Goal: Task Accomplishment & Management: Manage account settings

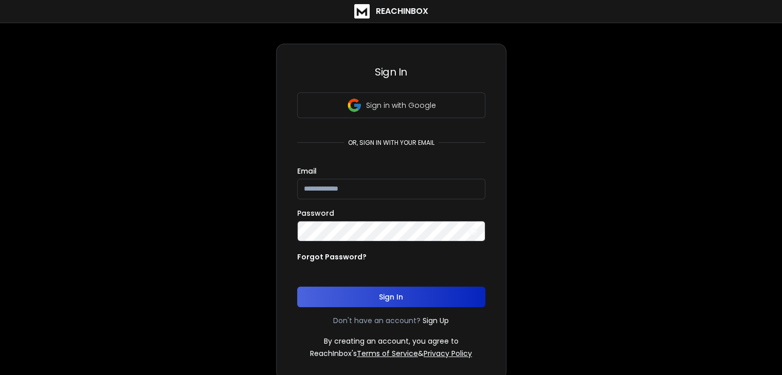
click at [356, 190] on input "email" at bounding box center [391, 189] width 188 height 21
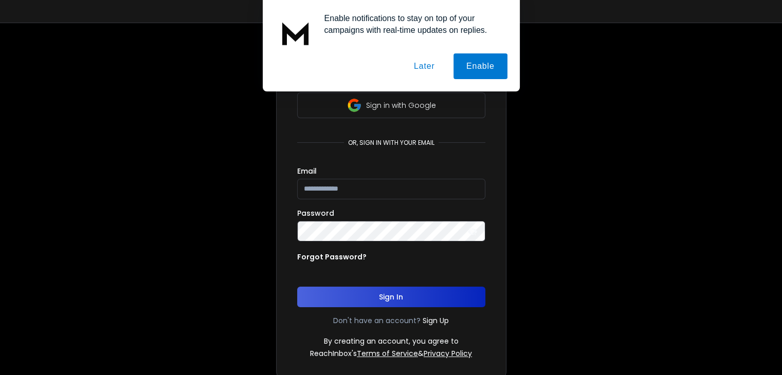
paste input "**********"
drag, startPoint x: 387, startPoint y: 186, endPoint x: 452, endPoint y: 194, distance: 66.4
click at [452, 194] on input "**********" at bounding box center [391, 189] width 188 height 21
type input "**********"
click at [421, 186] on input "**********" at bounding box center [391, 189] width 188 height 21
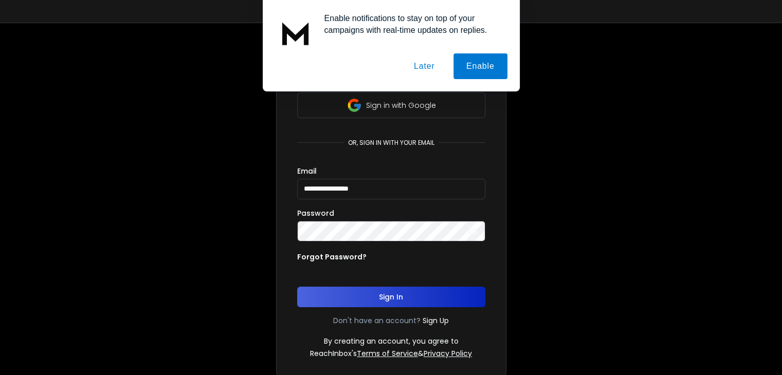
click at [407, 302] on button "Sign In" at bounding box center [391, 297] width 188 height 21
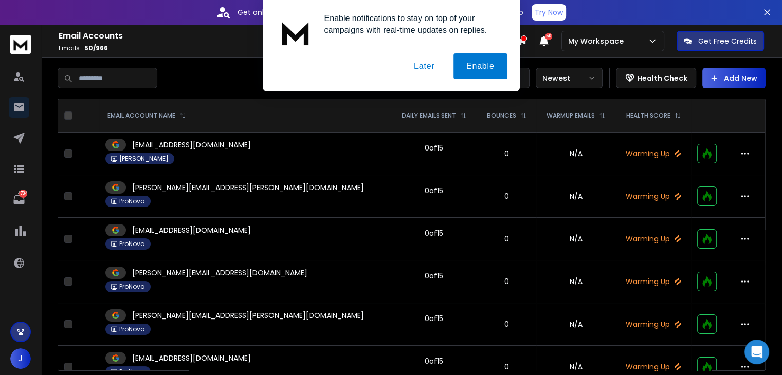
click at [430, 68] on button "Later" at bounding box center [424, 66] width 46 height 26
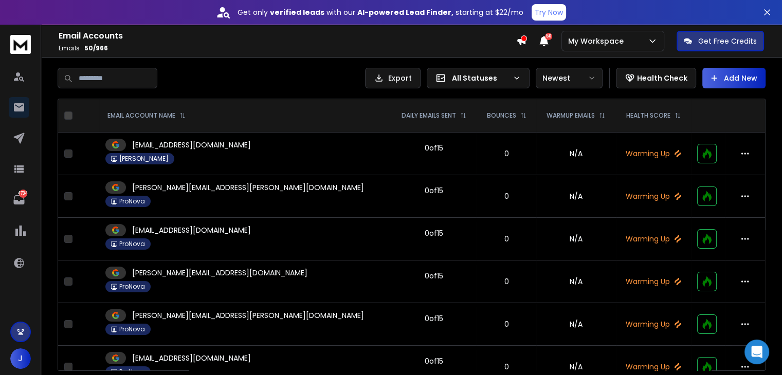
click at [731, 78] on button "Add New" at bounding box center [733, 78] width 63 height 21
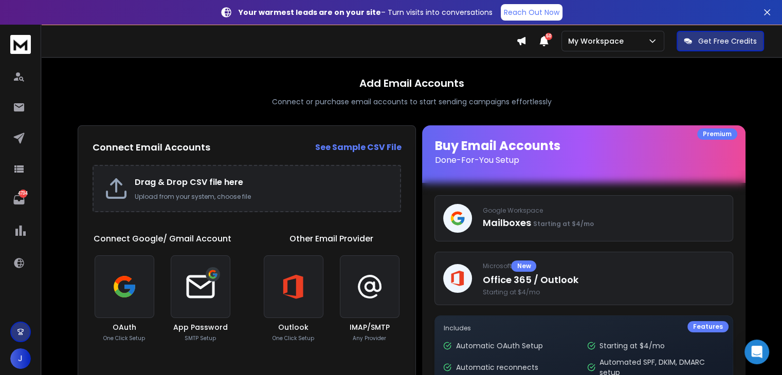
click at [164, 147] on h2 "Connect Email Accounts" at bounding box center [152, 147] width 118 height 14
click at [764, 14] on icon at bounding box center [766, 12] width 9 height 9
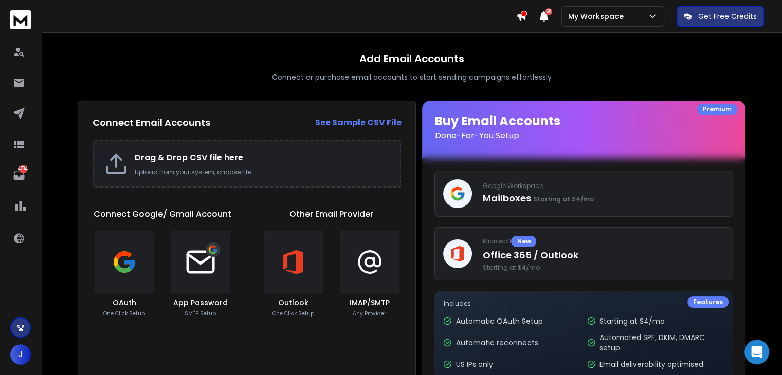
click at [21, 27] on img at bounding box center [20, 19] width 21 height 19
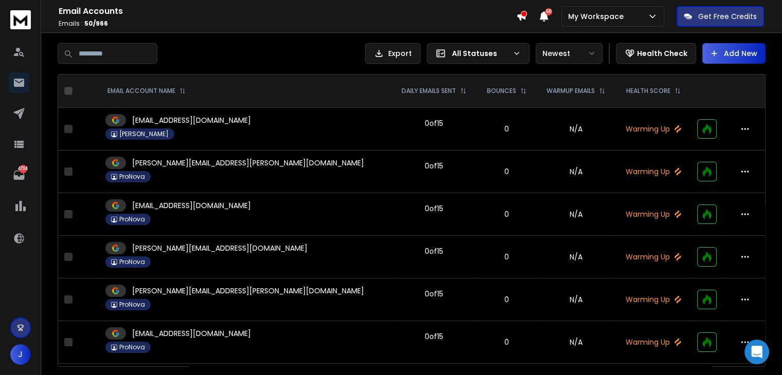
click at [181, 121] on p "[EMAIL_ADDRESS][DOMAIN_NAME]" at bounding box center [191, 120] width 119 height 10
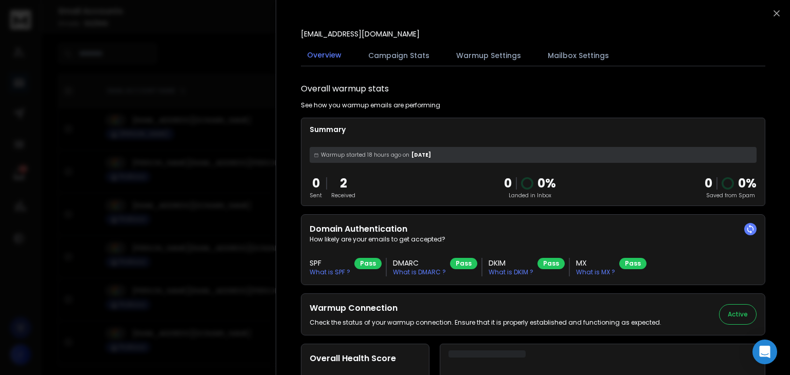
click at [216, 83] on div at bounding box center [395, 187] width 790 height 375
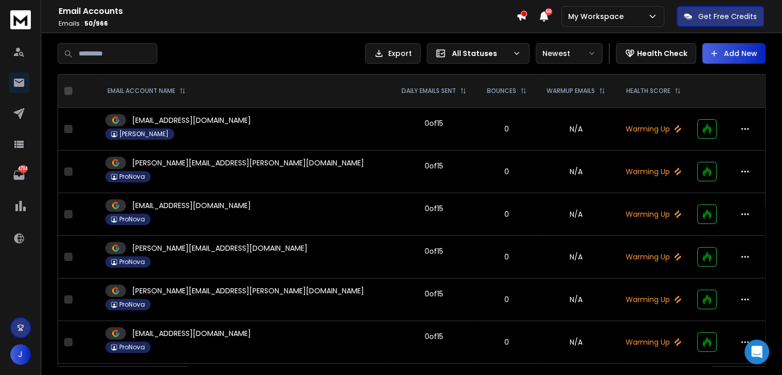
click at [69, 126] on button "button" at bounding box center [68, 129] width 8 height 8
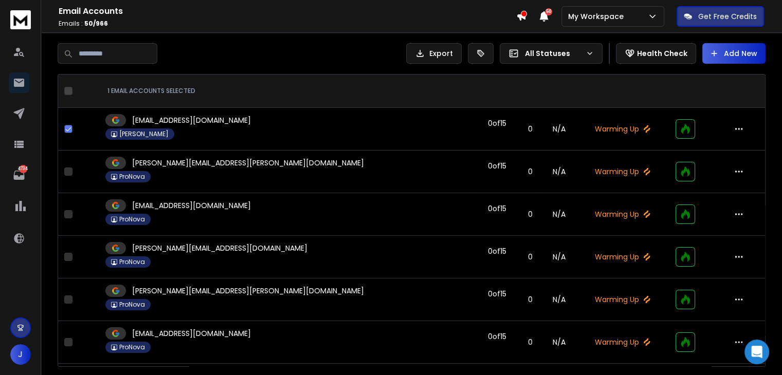
click at [69, 173] on button "button" at bounding box center [68, 172] width 8 height 8
click at [68, 211] on button "button" at bounding box center [68, 214] width 8 height 8
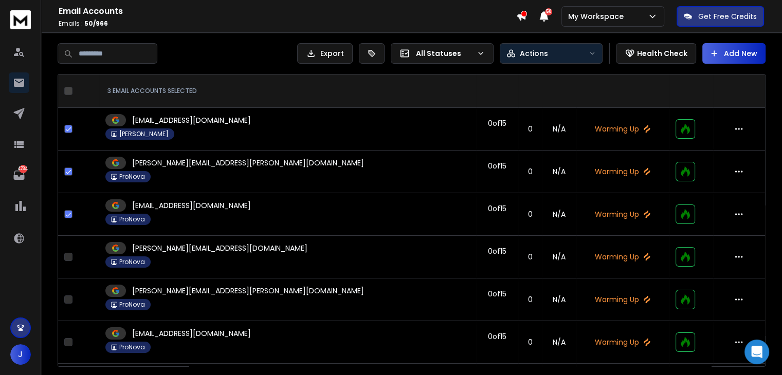
click at [596, 51] on icon "button" at bounding box center [592, 53] width 7 height 8
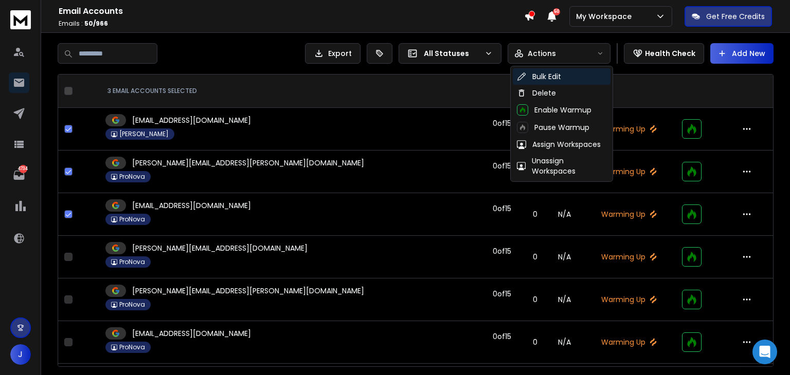
click at [487, 54] on icon at bounding box center [488, 53] width 8 height 8
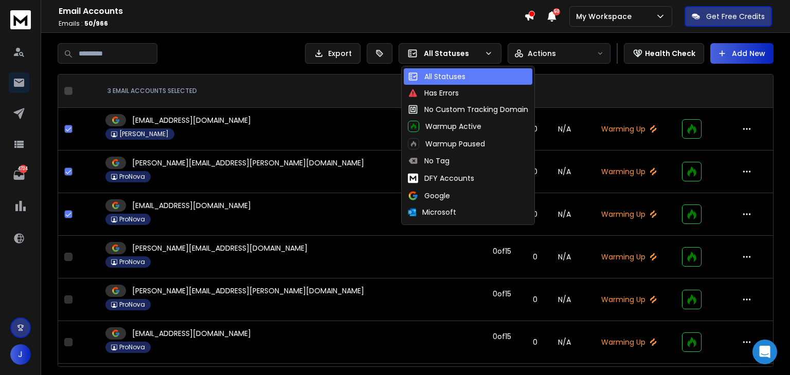
click at [489, 51] on icon at bounding box center [488, 53] width 8 height 8
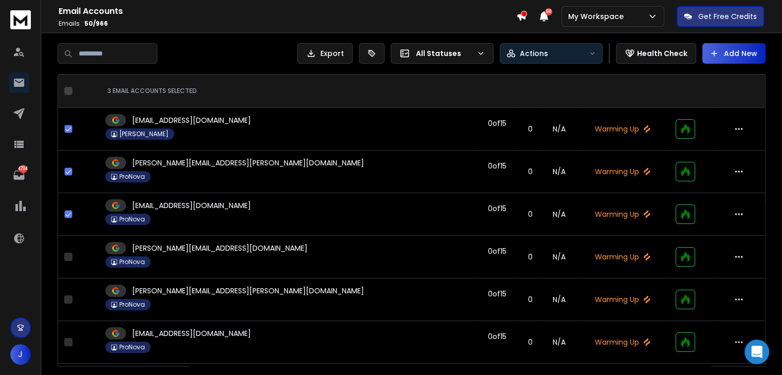
click at [570, 53] on div "Actions" at bounding box center [545, 53] width 78 height 10
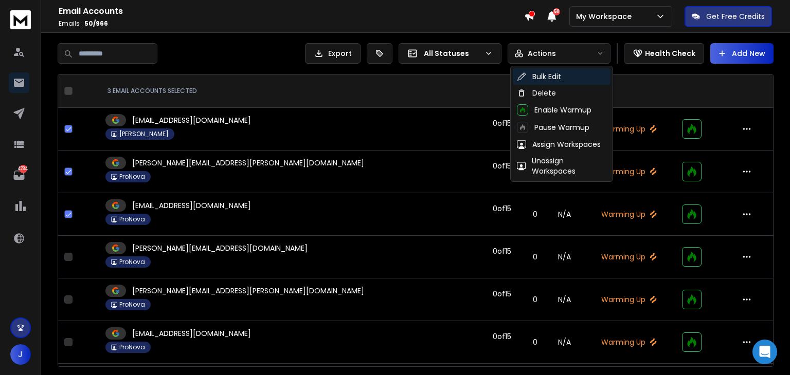
click at [552, 73] on div "Bulk Edit" at bounding box center [539, 76] width 44 height 10
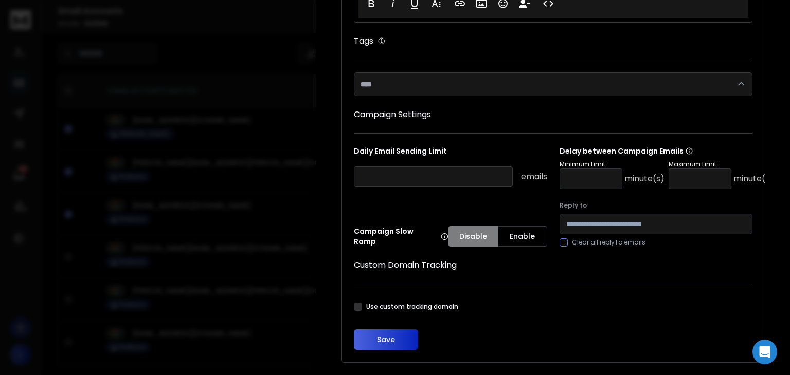
scroll to position [239, 0]
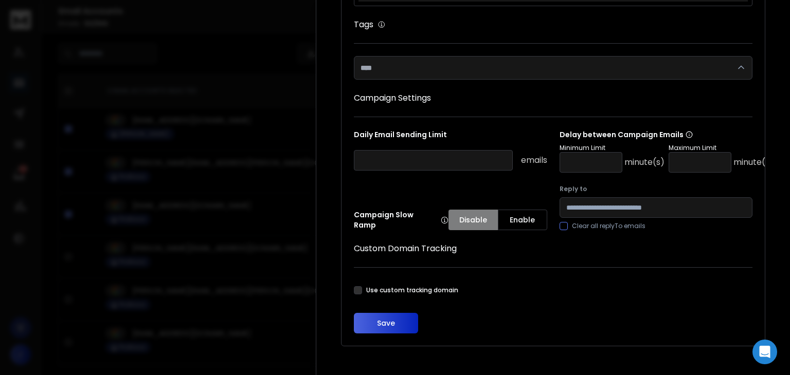
click at [354, 286] on button "Reply to" at bounding box center [358, 290] width 8 height 8
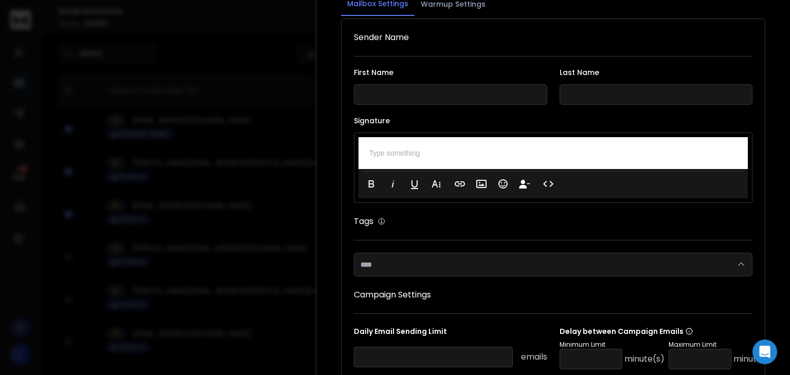
scroll to position [0, 0]
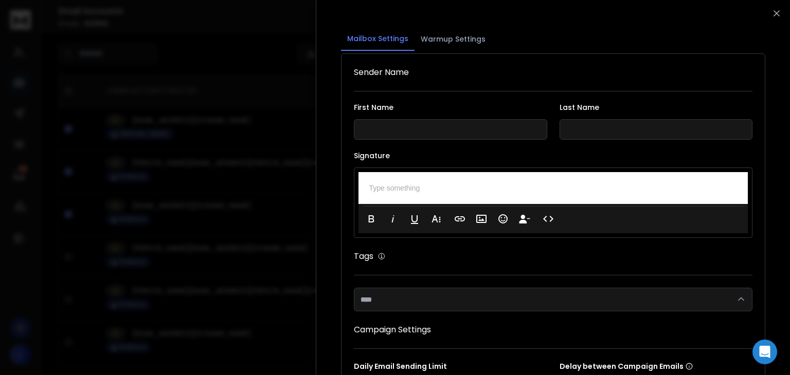
click at [457, 38] on button "Warmup Settings" at bounding box center [452, 39] width 77 height 23
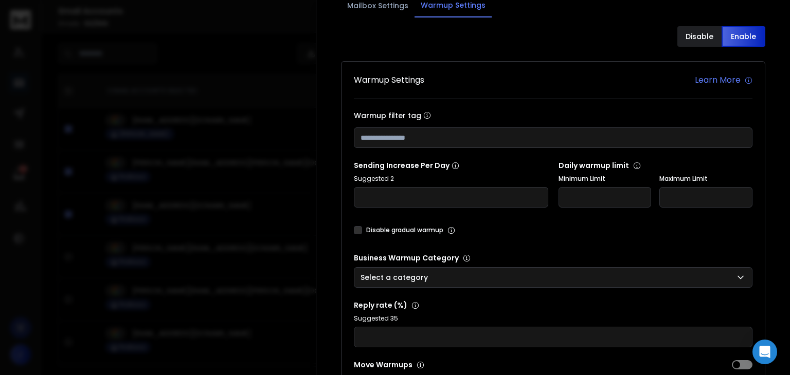
scroll to position [51, 0]
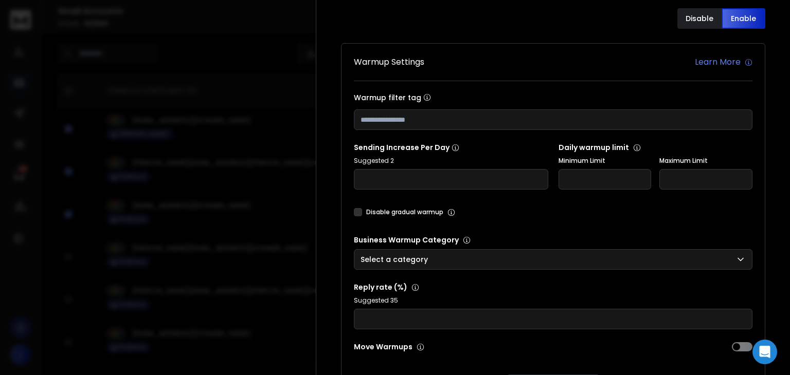
click at [430, 121] on input at bounding box center [553, 119] width 398 height 21
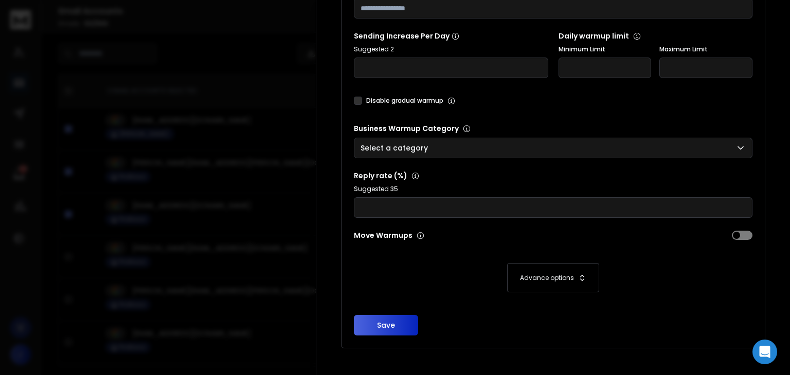
scroll to position [164, 0]
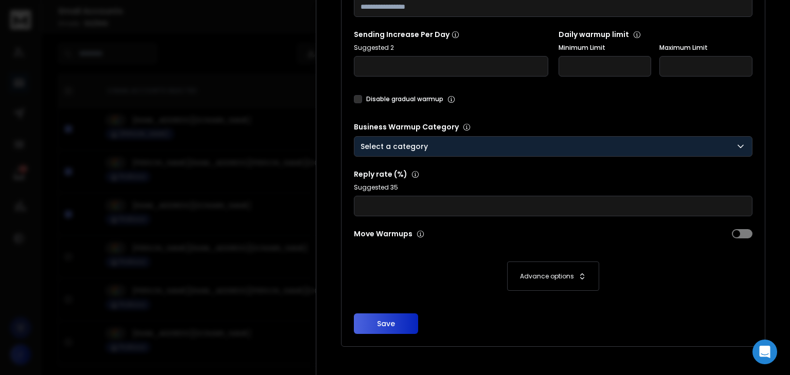
click at [737, 141] on icon "button" at bounding box center [740, 146] width 10 height 10
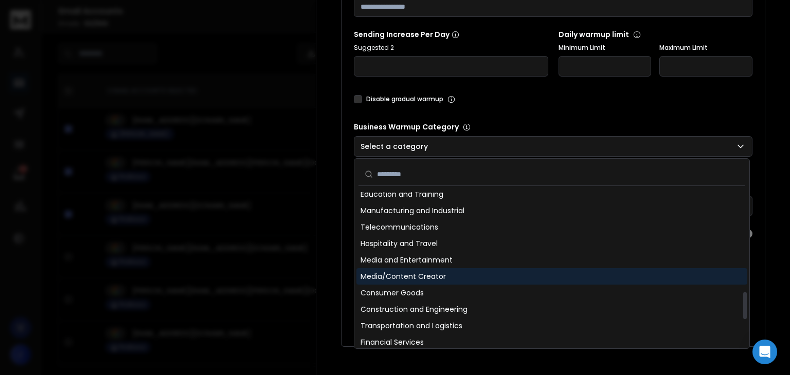
scroll to position [514, 0]
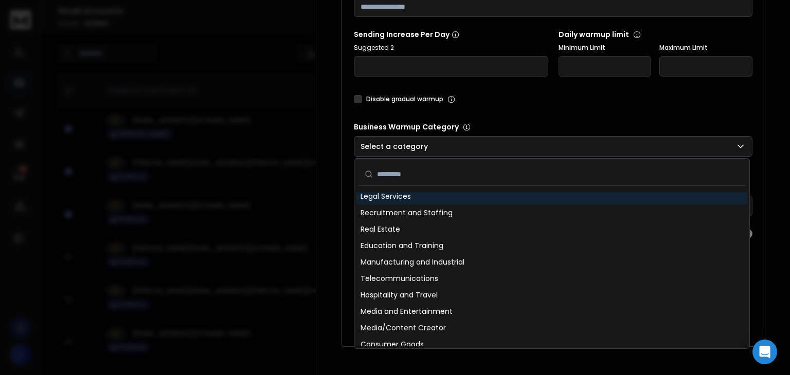
click at [740, 145] on div at bounding box center [395, 187] width 790 height 375
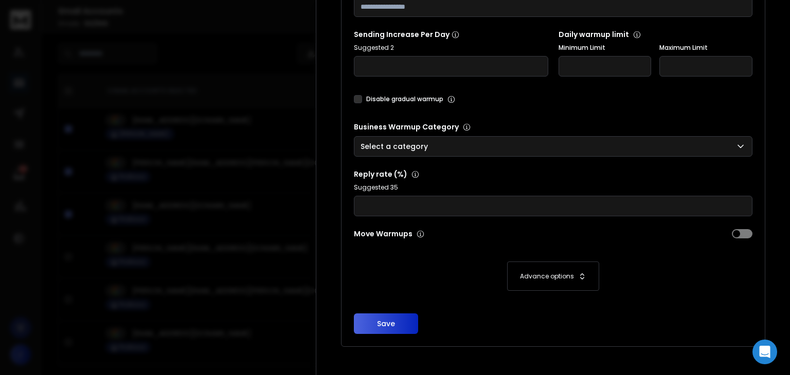
click at [574, 275] on div "Advance options" at bounding box center [553, 276] width 92 height 29
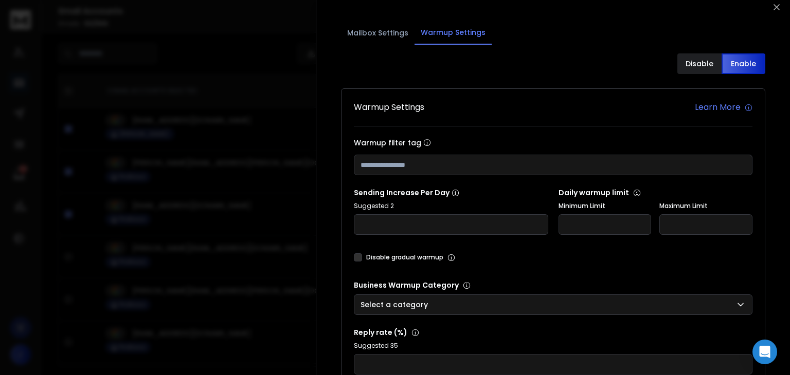
scroll to position [0, 0]
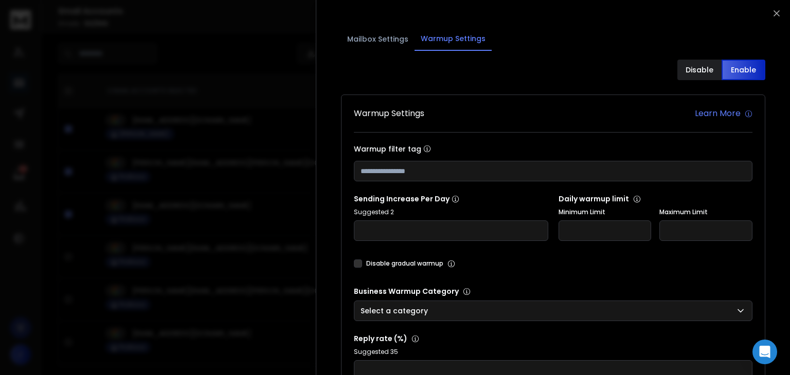
click at [409, 175] on input at bounding box center [553, 171] width 398 height 21
click at [773, 11] on icon "button" at bounding box center [776, 13] width 10 height 10
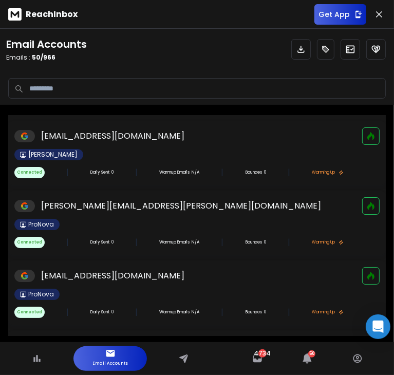
click at [72, 88] on input at bounding box center [197, 88] width 378 height 21
paste input "**********"
type input "**********"
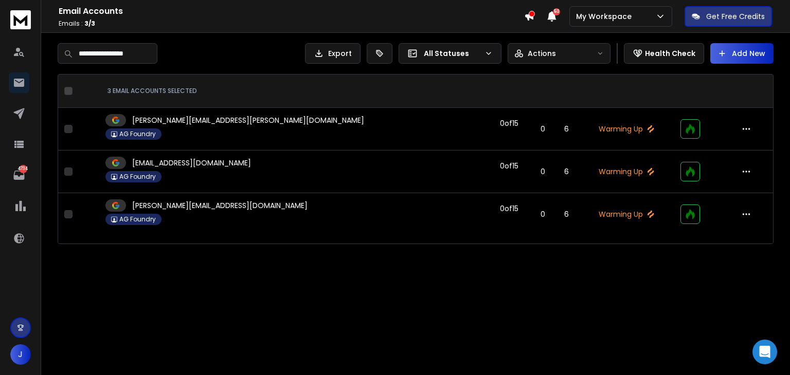
click at [188, 118] on p "greg.hall@nowavantgarde.xyz" at bounding box center [248, 120] width 232 height 10
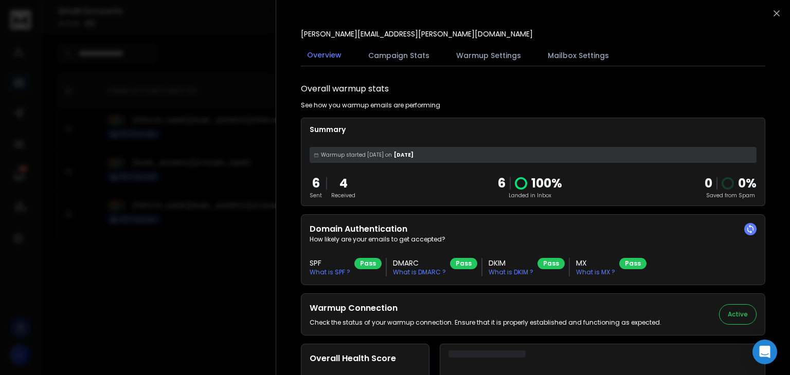
click at [402, 52] on button "Campaign Stats" at bounding box center [399, 55] width 74 height 23
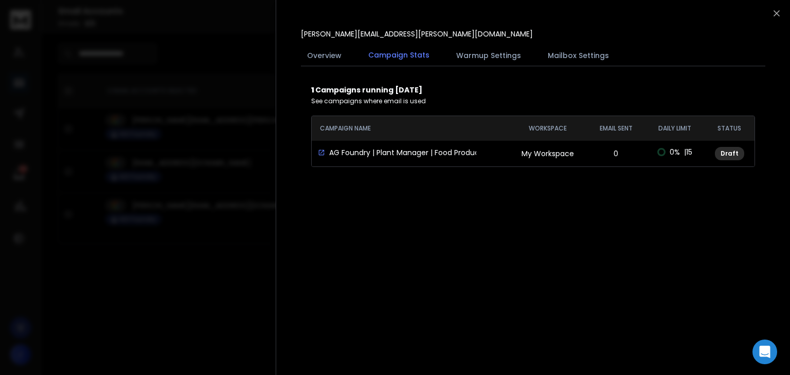
click at [489, 49] on button "Warmup Settings" at bounding box center [488, 55] width 77 height 23
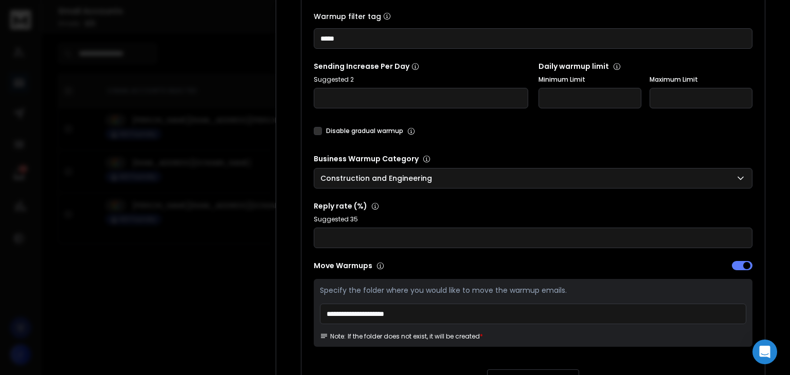
scroll to position [154, 0]
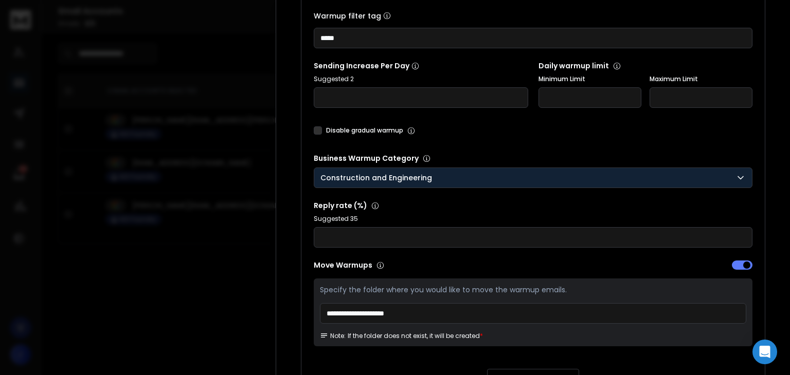
click at [735, 180] on icon "button" at bounding box center [740, 178] width 10 height 10
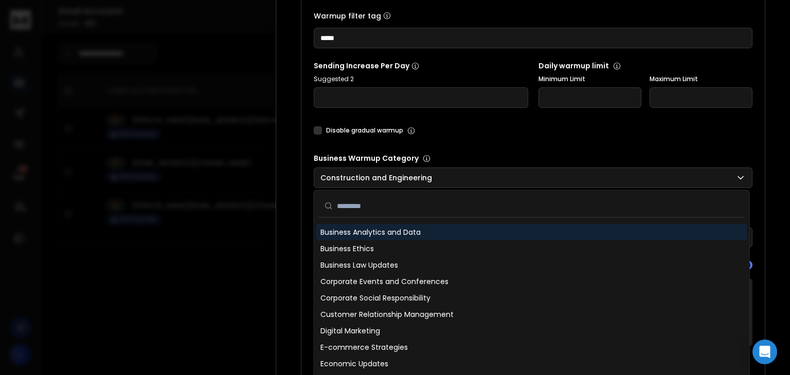
click at [737, 178] on div at bounding box center [395, 187] width 790 height 375
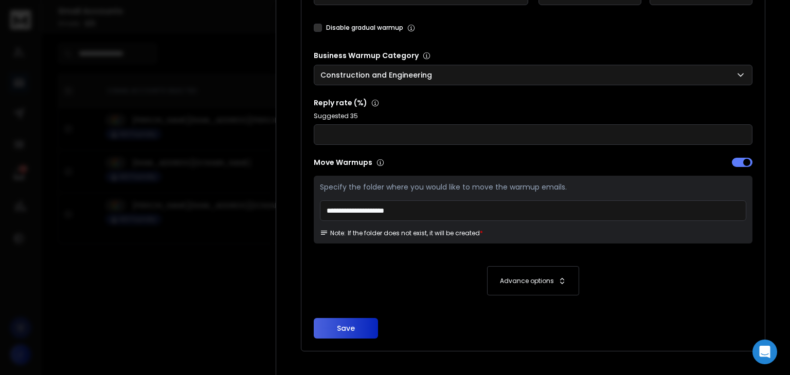
scroll to position [262, 0]
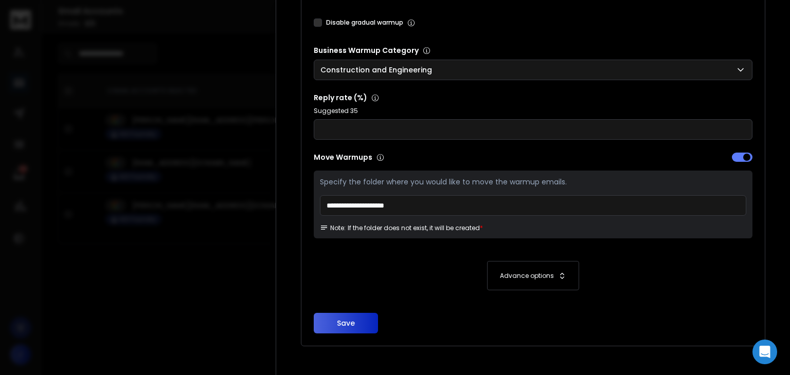
click at [553, 269] on div "Advance options" at bounding box center [533, 275] width 92 height 29
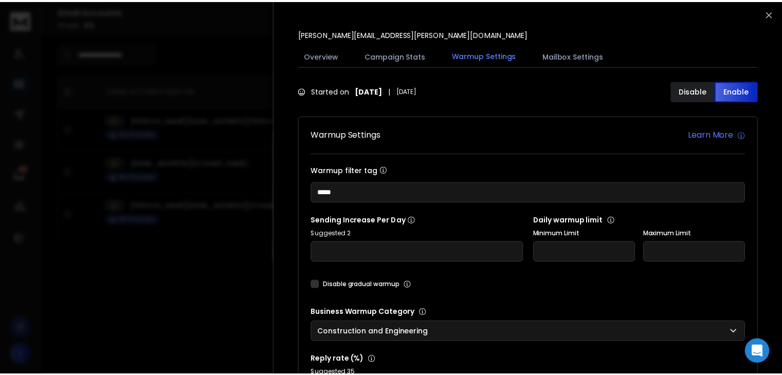
scroll to position [0, 0]
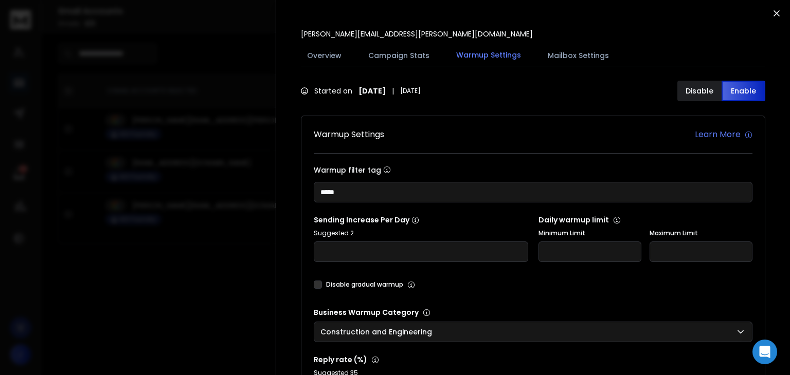
click at [774, 12] on icon "button" at bounding box center [776, 13] width 5 height 5
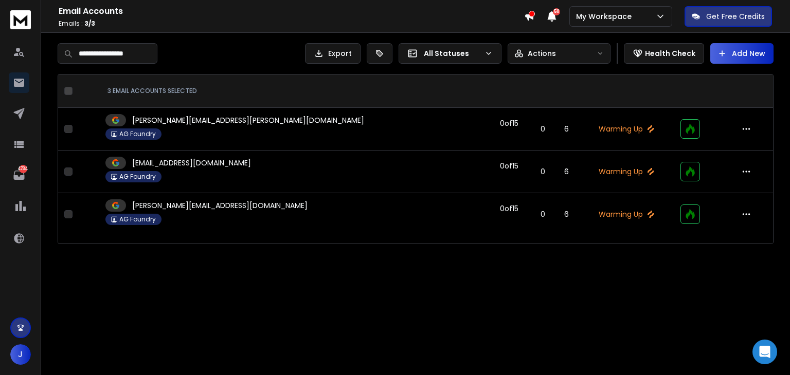
click at [210, 162] on p "ghall@nowavantgarde.xyz" at bounding box center [191, 163] width 119 height 10
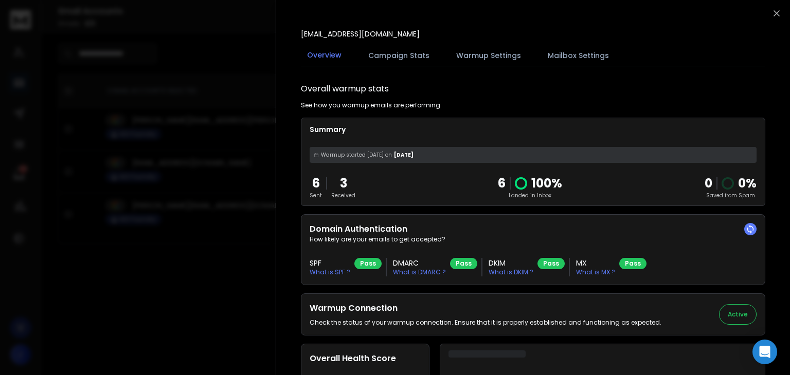
click at [486, 54] on button "Warmup Settings" at bounding box center [488, 55] width 77 height 23
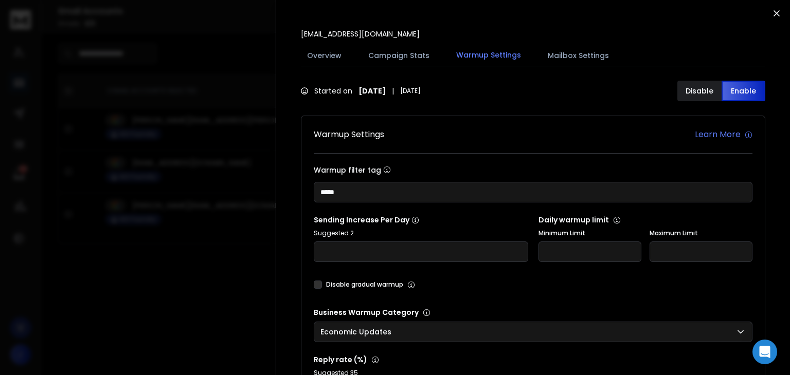
click at [771, 14] on icon "button" at bounding box center [776, 13] width 10 height 10
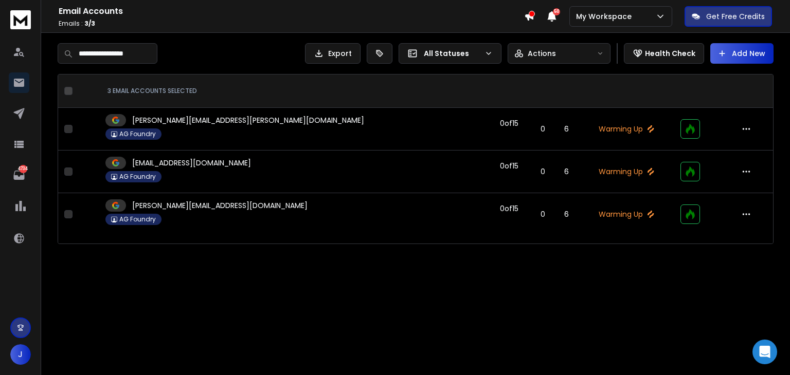
click at [753, 52] on button "Add New" at bounding box center [741, 53] width 63 height 21
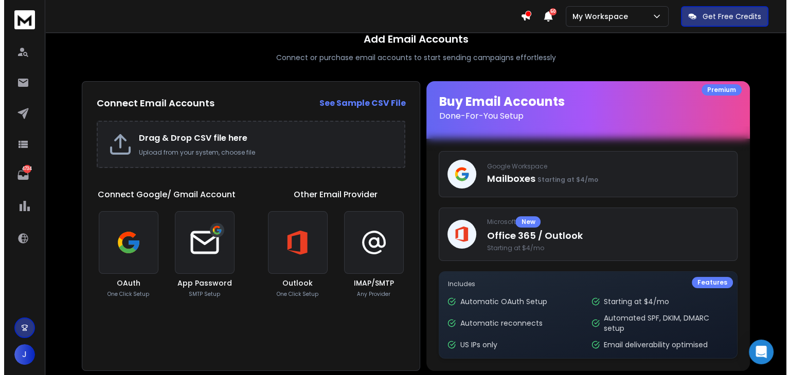
scroll to position [35, 0]
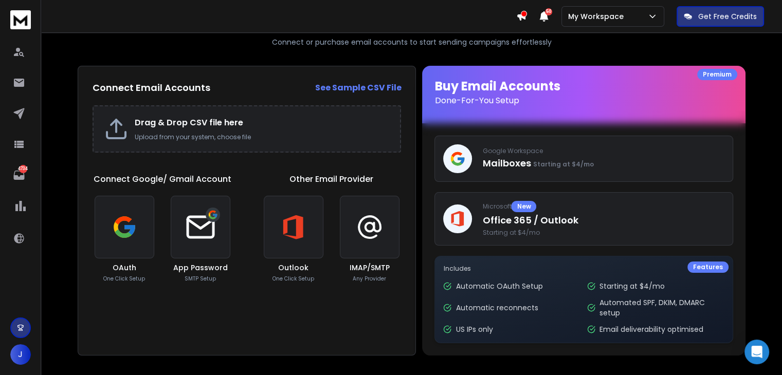
click at [137, 240] on icon at bounding box center [125, 227] width 26 height 31
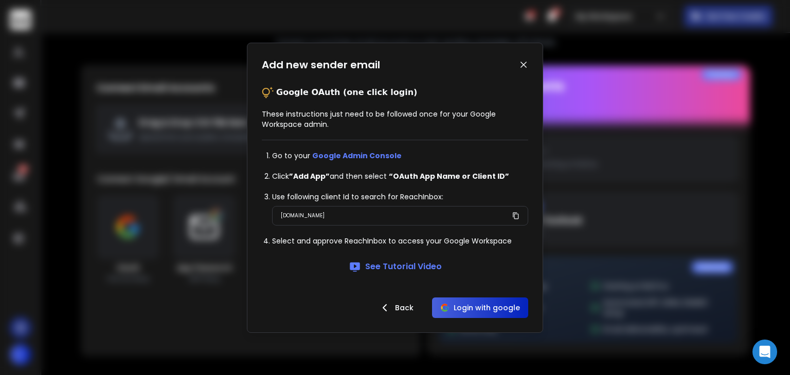
click at [479, 309] on button "Login with google" at bounding box center [480, 308] width 96 height 21
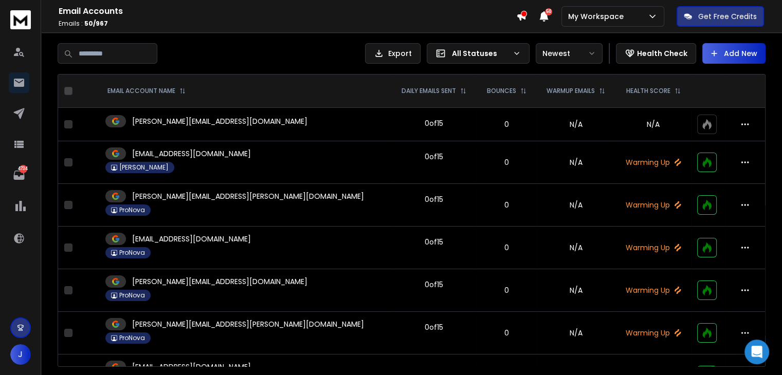
click at [747, 52] on button "Add New" at bounding box center [733, 53] width 63 height 21
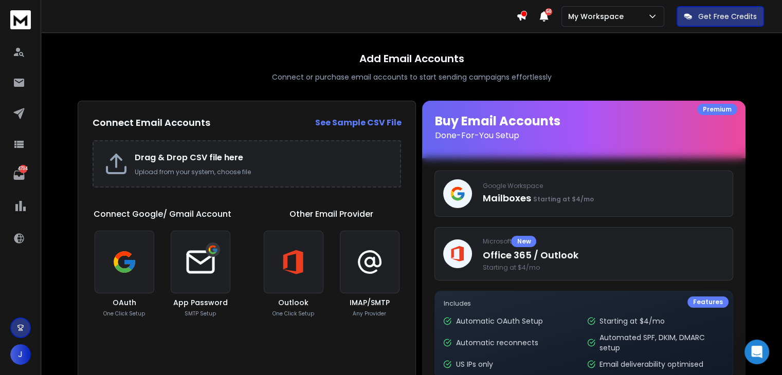
click at [512, 200] on p "Mailboxes Starting at $4/mo" at bounding box center [603, 198] width 242 height 14
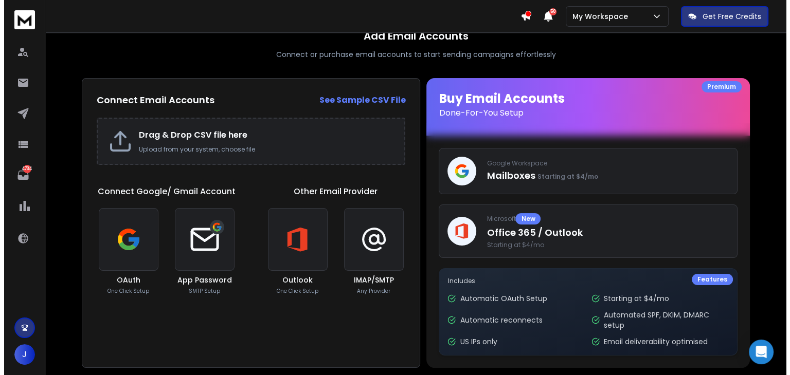
scroll to position [35, 0]
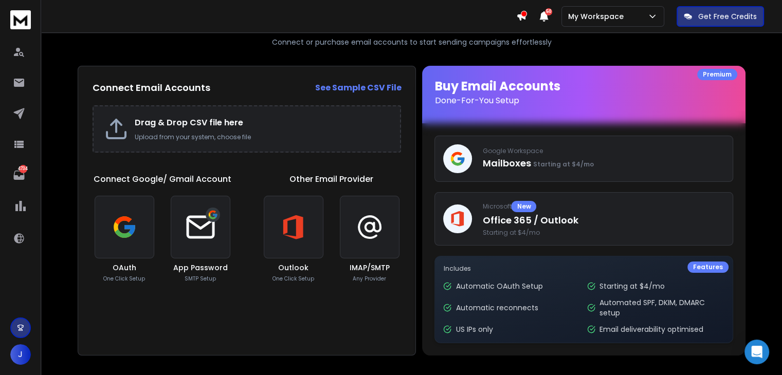
click at [133, 230] on icon at bounding box center [129, 230] width 11 height 10
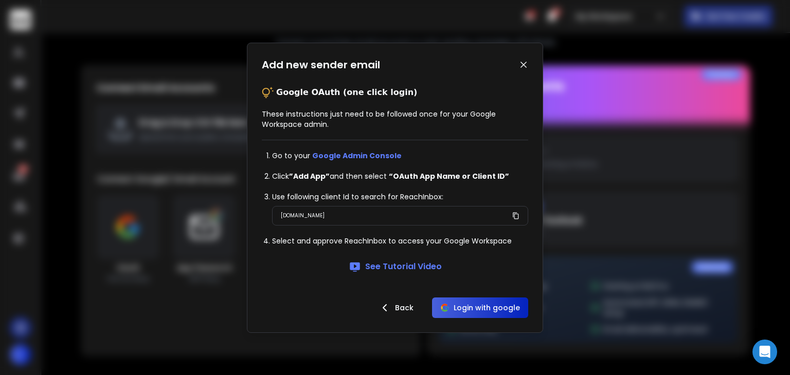
click at [475, 306] on button "Login with google" at bounding box center [480, 308] width 96 height 21
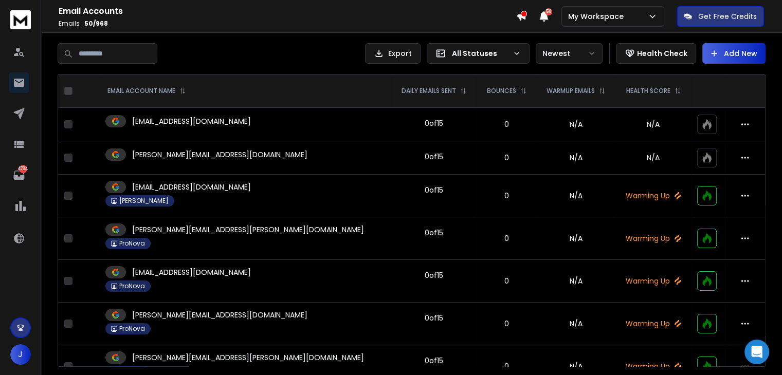
click at [733, 59] on button "Add New" at bounding box center [733, 53] width 63 height 21
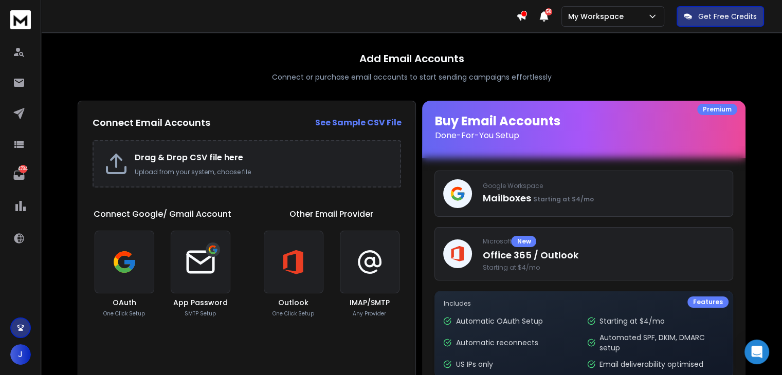
click at [103, 274] on div at bounding box center [125, 262] width 60 height 63
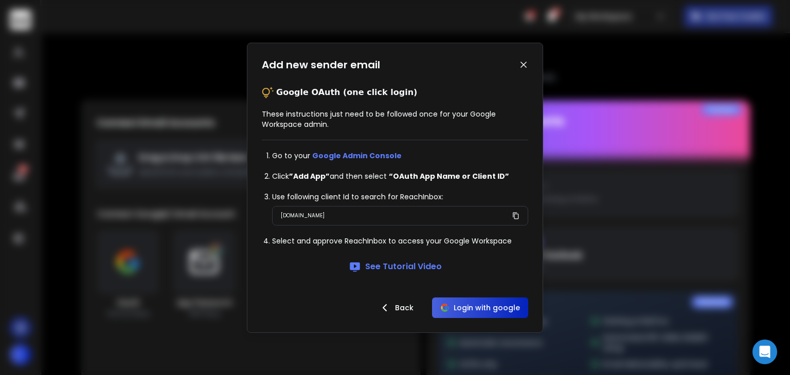
click at [503, 304] on button "Login with google" at bounding box center [480, 308] width 96 height 21
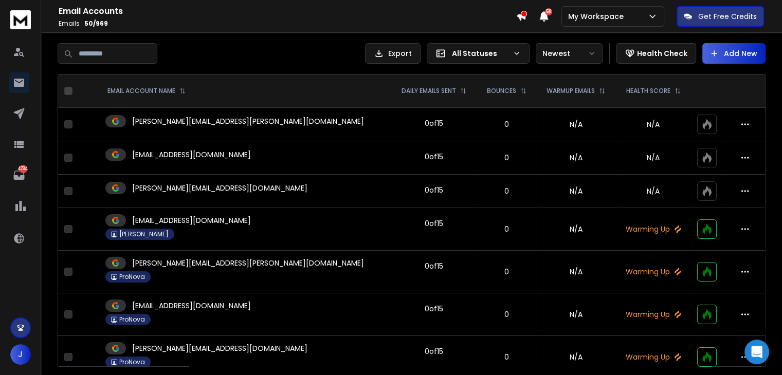
click at [735, 58] on button "Add New" at bounding box center [733, 53] width 63 height 21
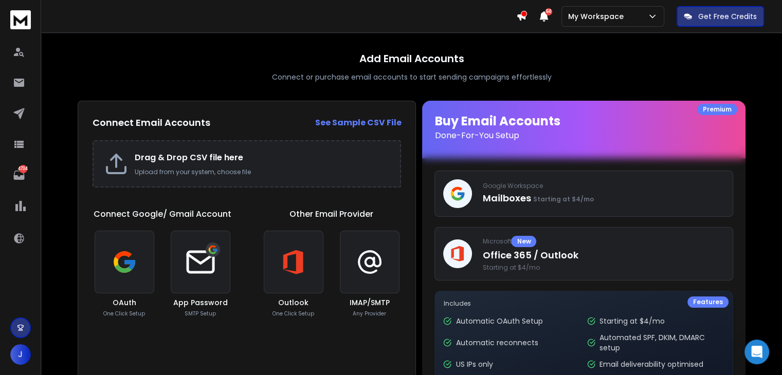
click at [101, 261] on div at bounding box center [125, 262] width 60 height 63
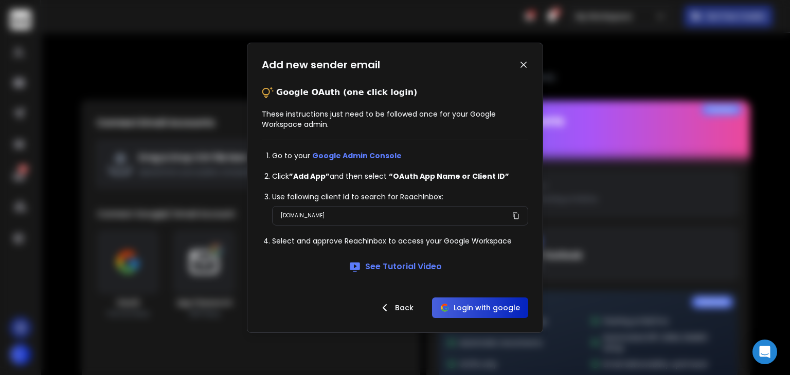
click at [484, 304] on button "Login with google" at bounding box center [480, 308] width 96 height 21
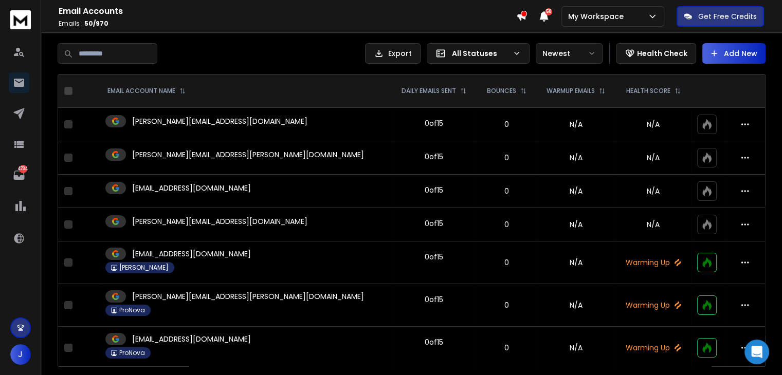
click at [724, 57] on button "Add New" at bounding box center [733, 53] width 63 height 21
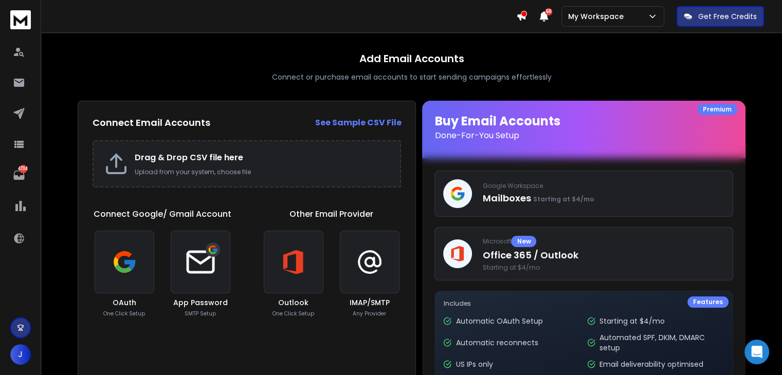
click at [135, 250] on icon at bounding box center [125, 262] width 26 height 31
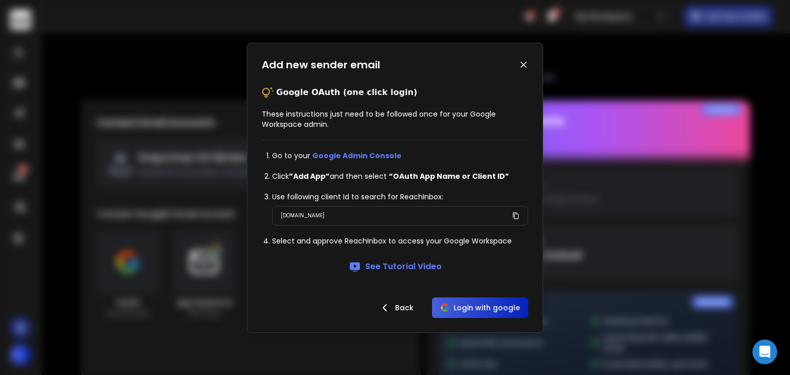
click at [460, 310] on button "Login with google" at bounding box center [480, 308] width 96 height 21
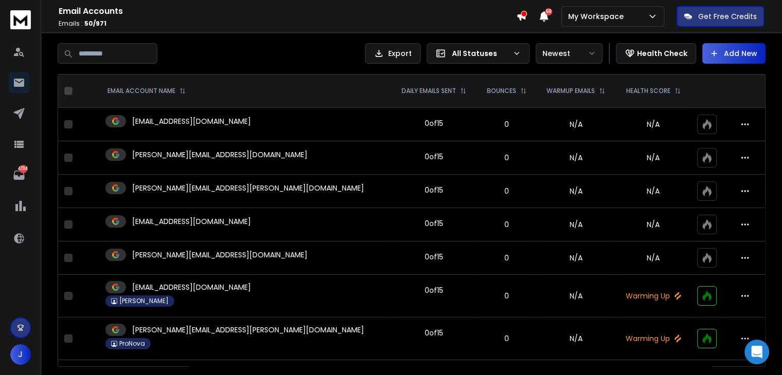
click at [726, 57] on button "Add New" at bounding box center [733, 53] width 63 height 21
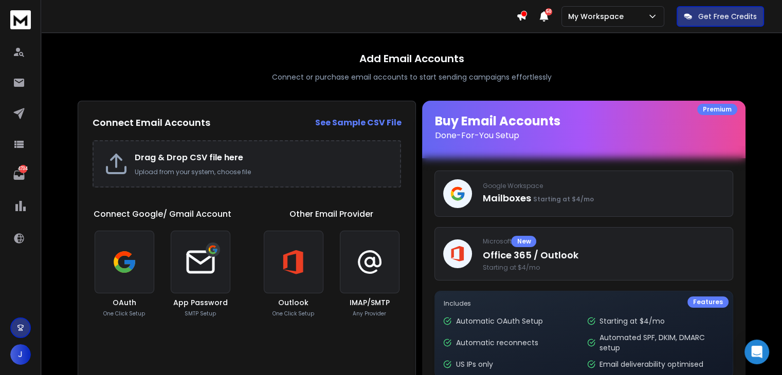
click at [123, 268] on icon at bounding box center [123, 268] width 17 height 9
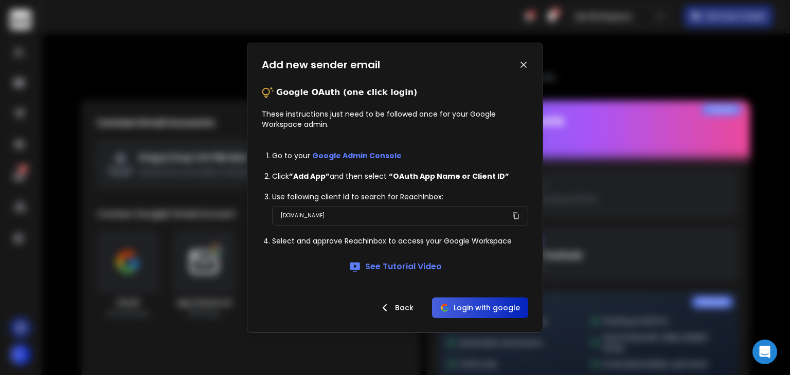
click at [483, 313] on button "Login with google" at bounding box center [480, 308] width 96 height 21
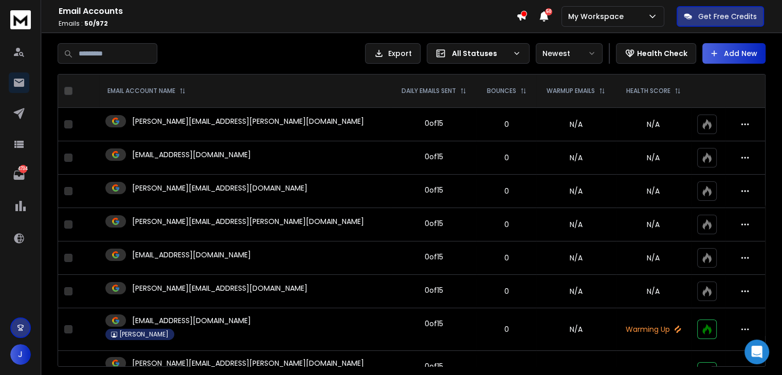
click at [740, 57] on button "Add New" at bounding box center [733, 53] width 63 height 21
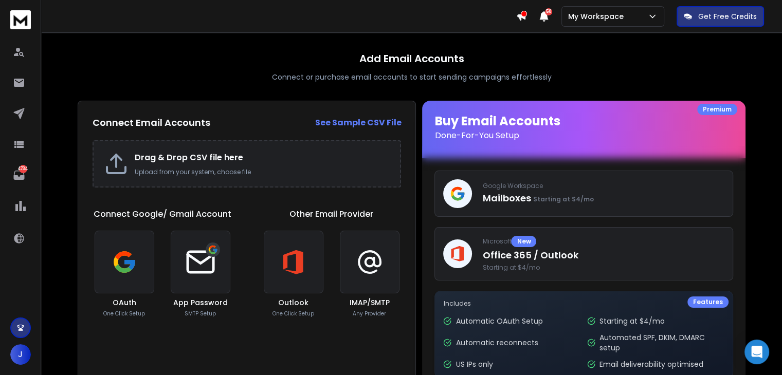
click at [102, 267] on div at bounding box center [125, 262] width 60 height 63
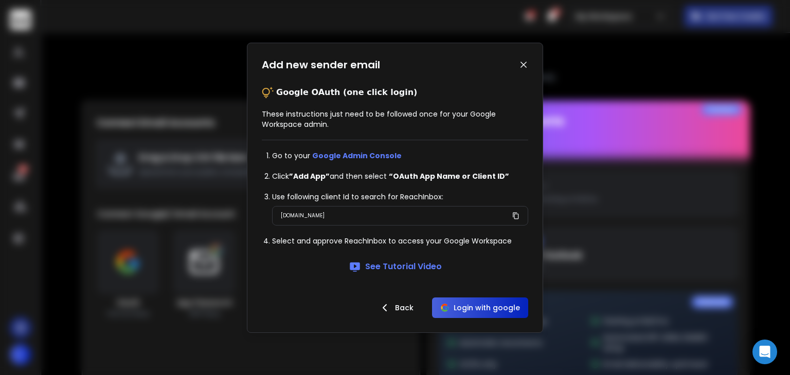
click at [480, 307] on button "Login with google" at bounding box center [480, 308] width 96 height 21
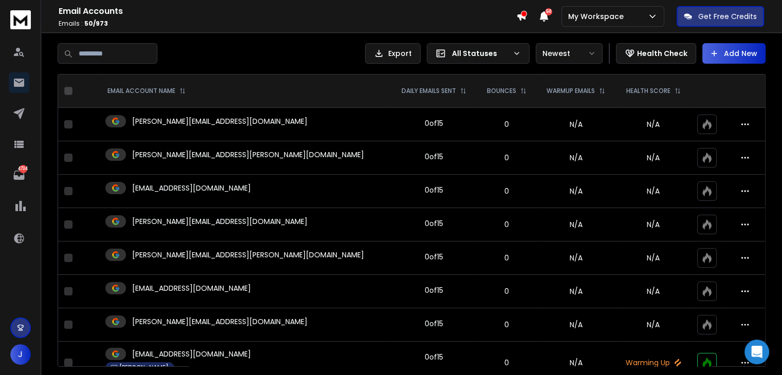
click at [724, 54] on button "Add New" at bounding box center [733, 53] width 63 height 21
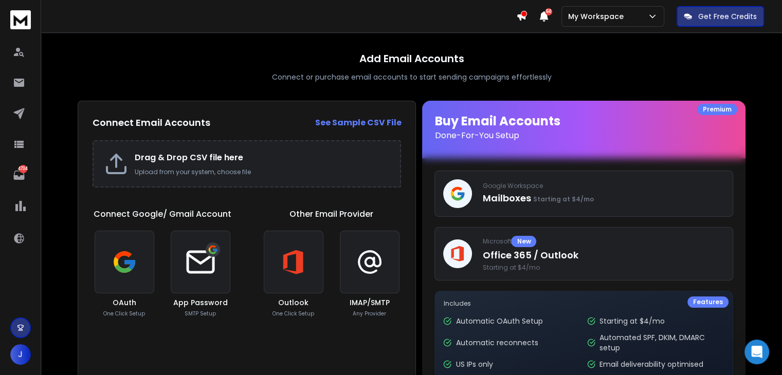
click at [140, 268] on div at bounding box center [125, 262] width 60 height 63
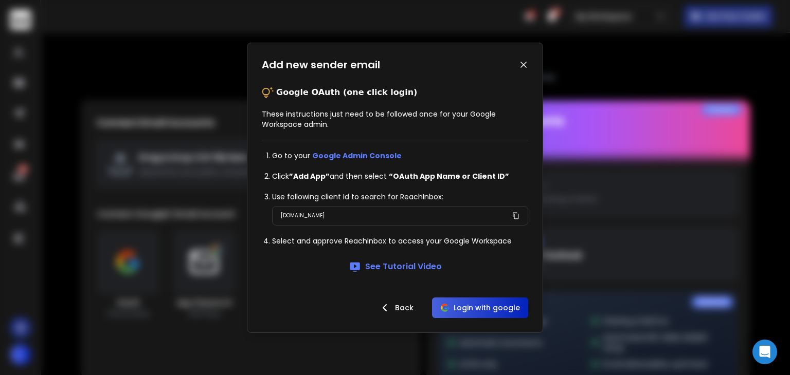
click at [481, 308] on button "Login with google" at bounding box center [480, 308] width 96 height 21
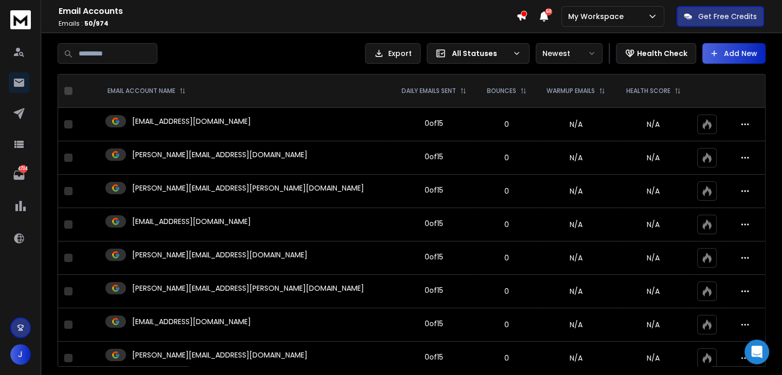
click at [726, 52] on button "Add New" at bounding box center [733, 53] width 63 height 21
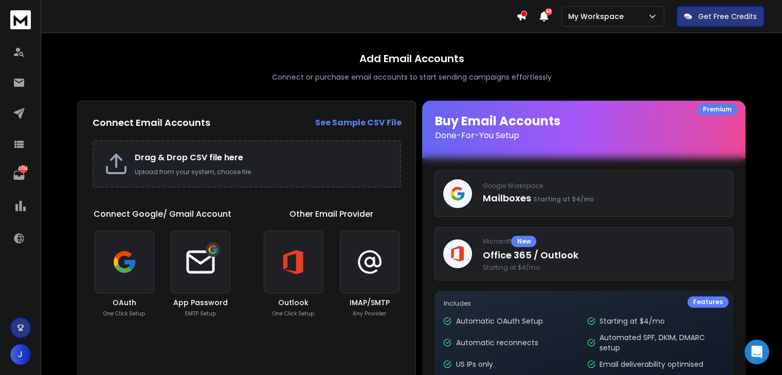
click at [127, 275] on icon at bounding box center [125, 262] width 26 height 31
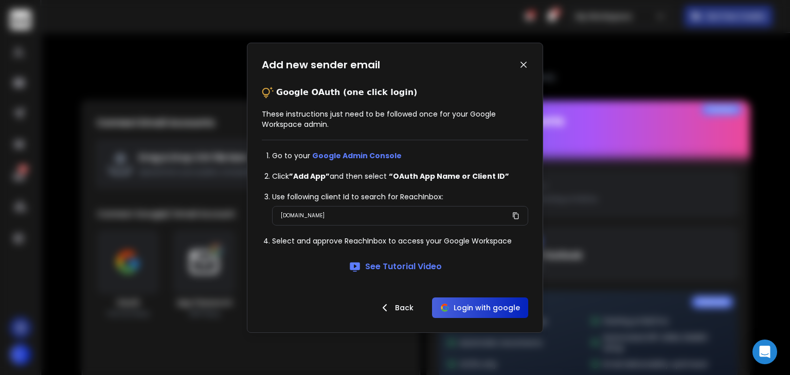
click at [499, 313] on button "Login with google" at bounding box center [480, 308] width 96 height 21
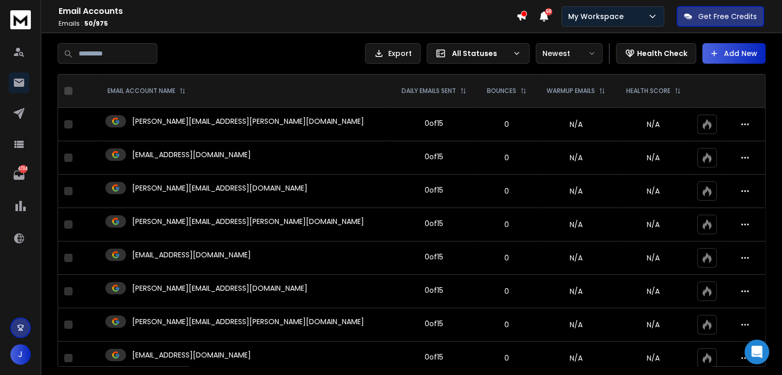
click at [656, 17] on icon "button" at bounding box center [652, 16] width 10 height 10
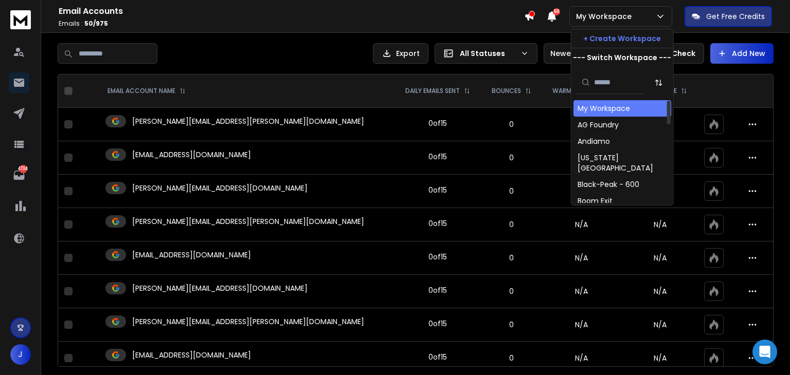
click at [612, 107] on div "My Workspace" at bounding box center [603, 108] width 52 height 10
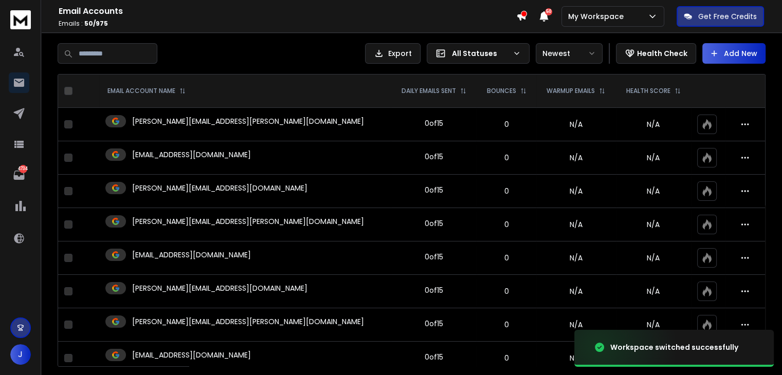
scroll to position [158, 0]
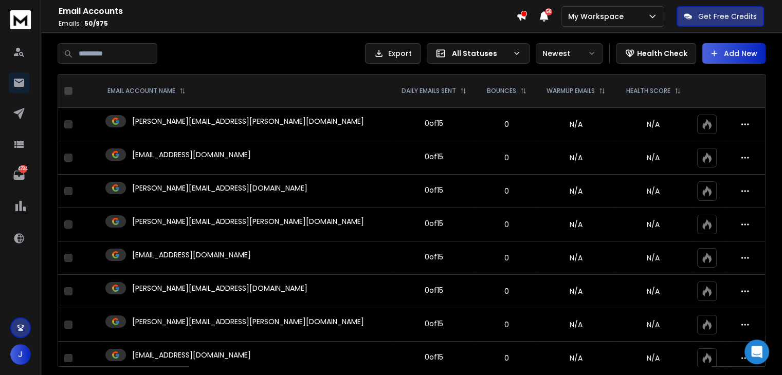
click at [728, 56] on button "Add New" at bounding box center [733, 53] width 63 height 21
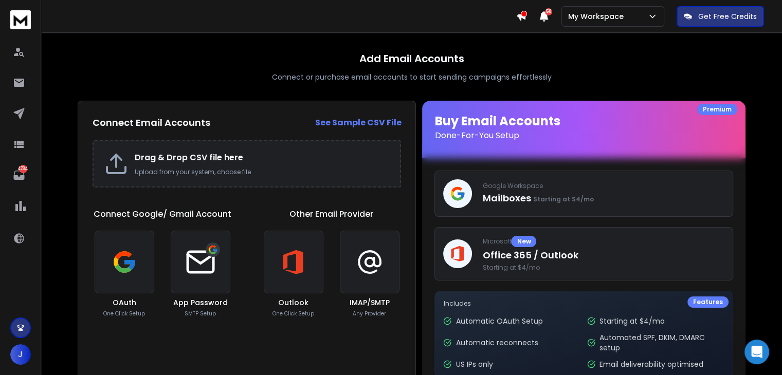
click at [137, 260] on icon at bounding box center [125, 262] width 26 height 31
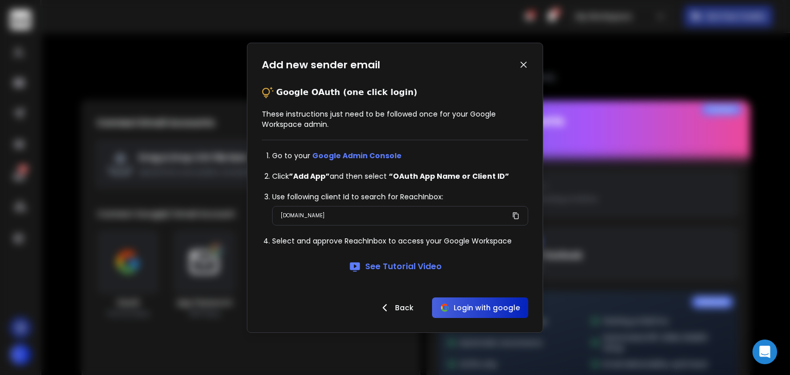
click at [488, 308] on button "Login with google" at bounding box center [480, 308] width 96 height 21
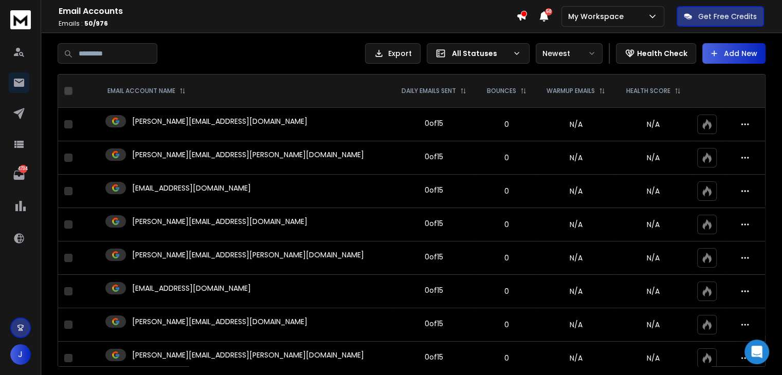
click at [719, 62] on button "Add New" at bounding box center [733, 53] width 63 height 21
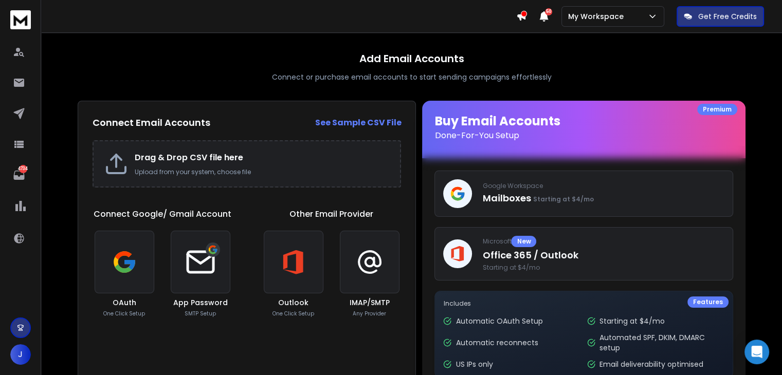
click at [114, 264] on icon at bounding box center [125, 262] width 26 height 31
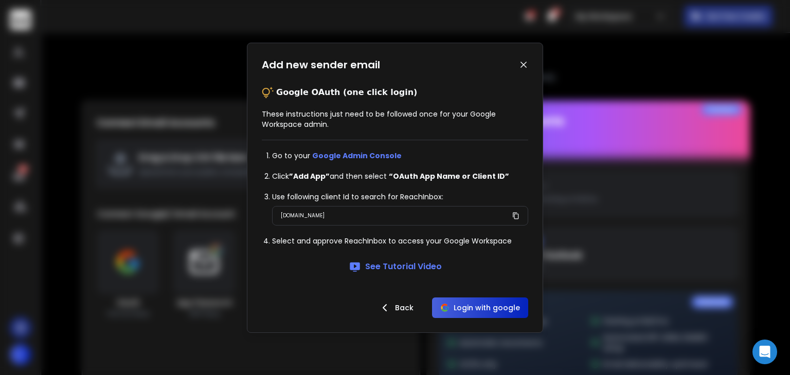
click at [477, 304] on button "Login with google" at bounding box center [480, 308] width 96 height 21
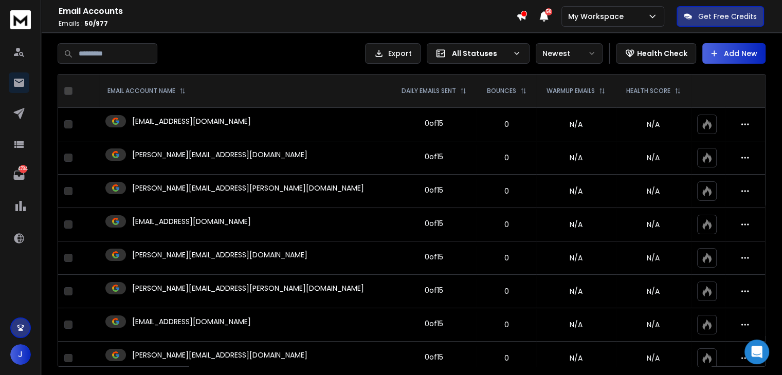
click at [728, 52] on button "Add New" at bounding box center [733, 53] width 63 height 21
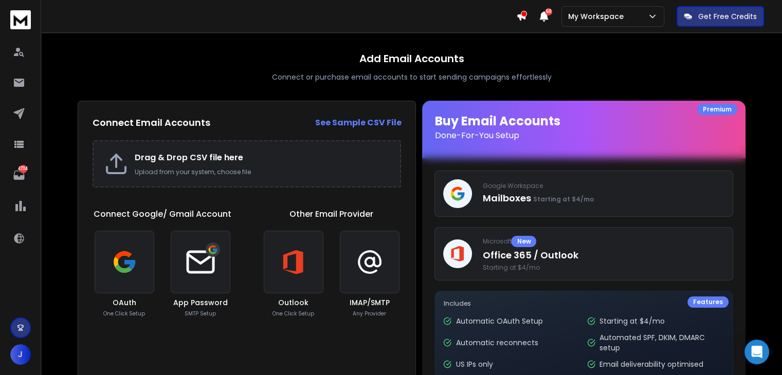
click at [136, 271] on icon at bounding box center [125, 262] width 26 height 31
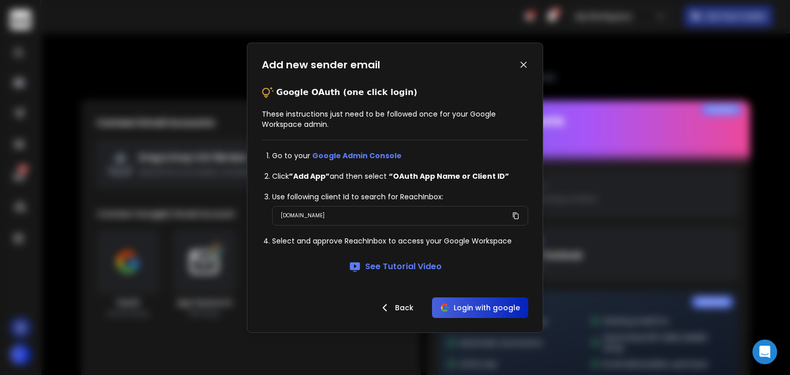
click at [474, 307] on button "Login with google" at bounding box center [480, 308] width 96 height 21
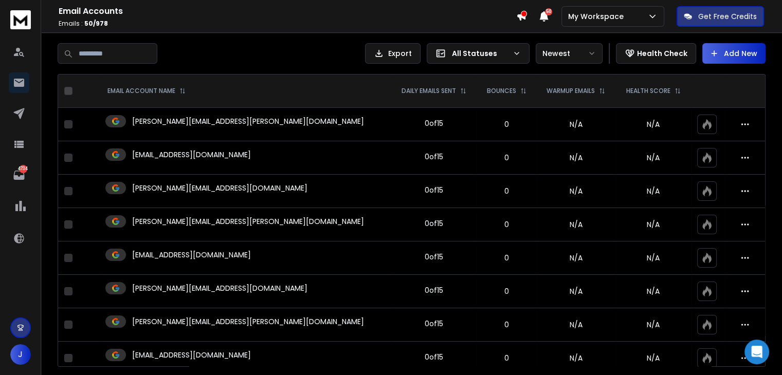
click at [722, 53] on button "Add New" at bounding box center [733, 53] width 63 height 21
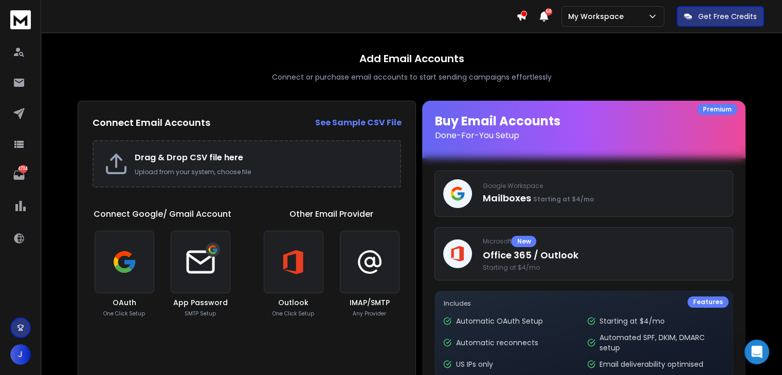
click at [119, 275] on icon at bounding box center [125, 262] width 26 height 31
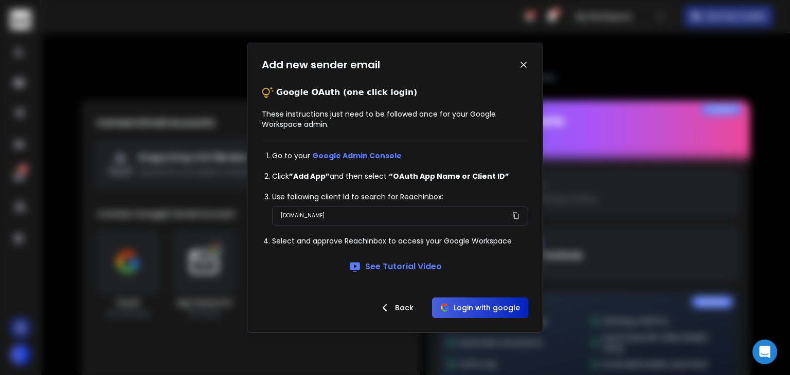
click at [481, 301] on button "Login with google" at bounding box center [480, 308] width 96 height 21
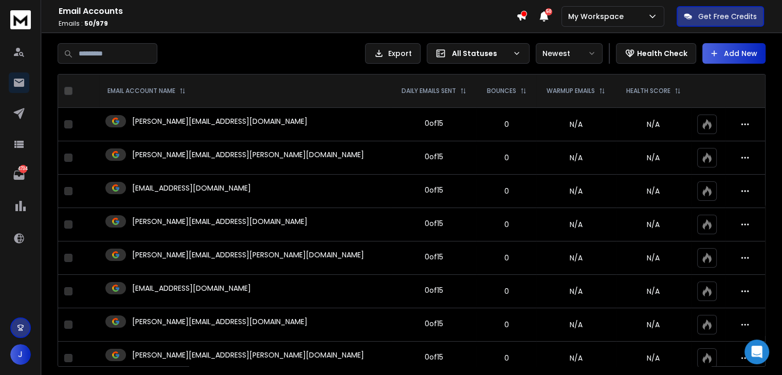
click at [716, 54] on icon at bounding box center [714, 53] width 6 height 6
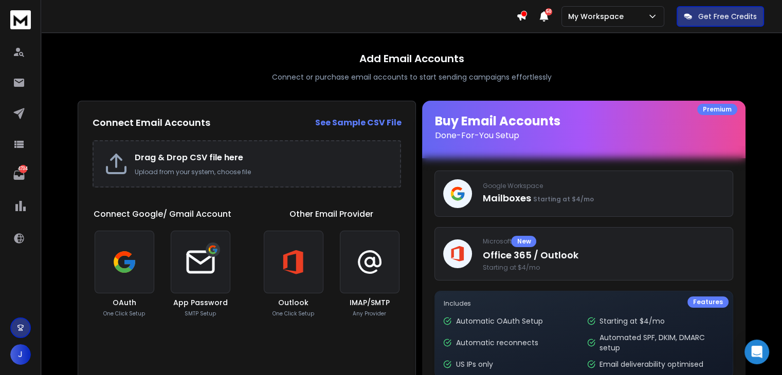
click at [127, 262] on icon at bounding box center [129, 265] width 11 height 10
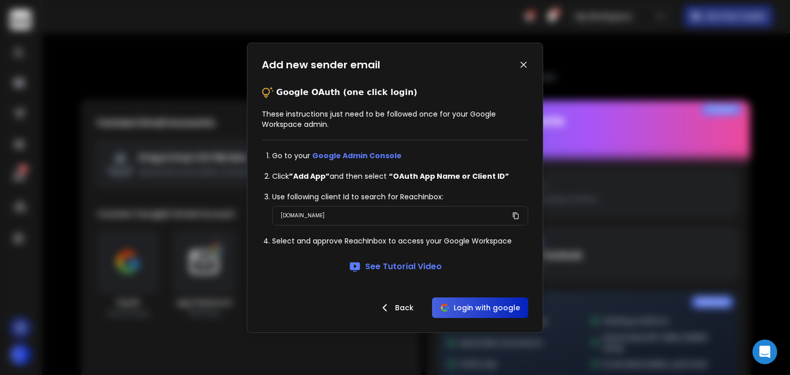
click at [493, 306] on button "Login with google" at bounding box center [480, 308] width 96 height 21
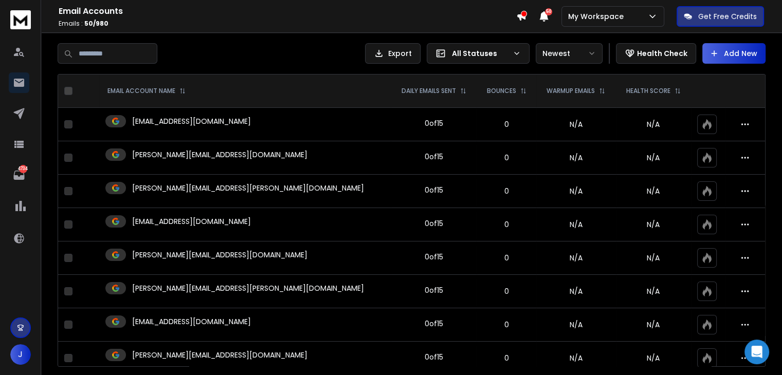
click at [67, 358] on button "button" at bounding box center [68, 358] width 8 height 8
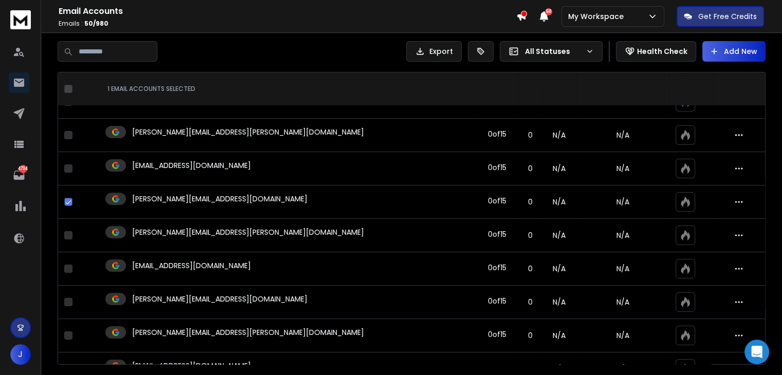
scroll to position [206, 0]
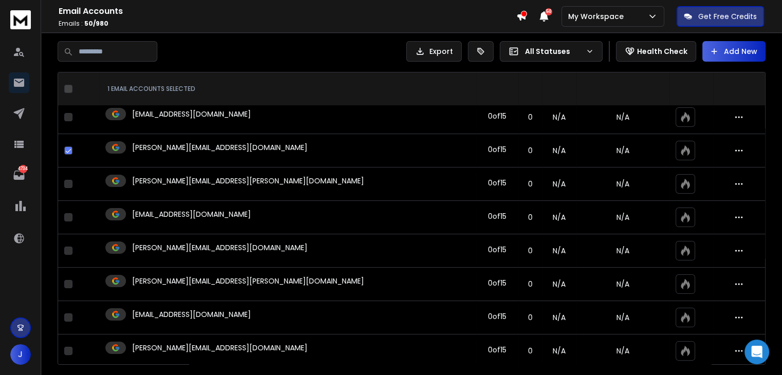
click at [67, 350] on button "button" at bounding box center [68, 351] width 8 height 8
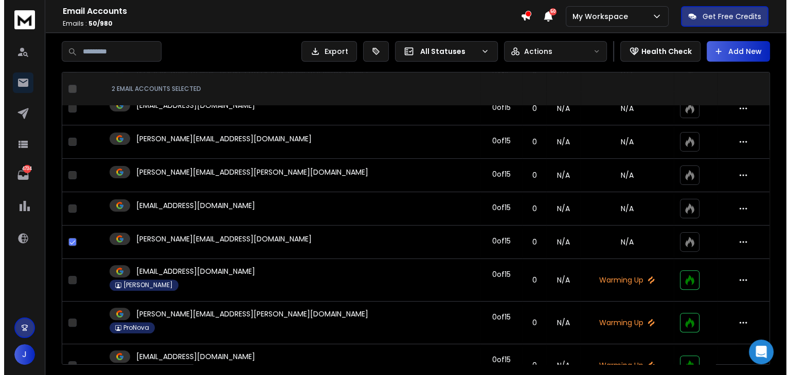
scroll to position [360, 0]
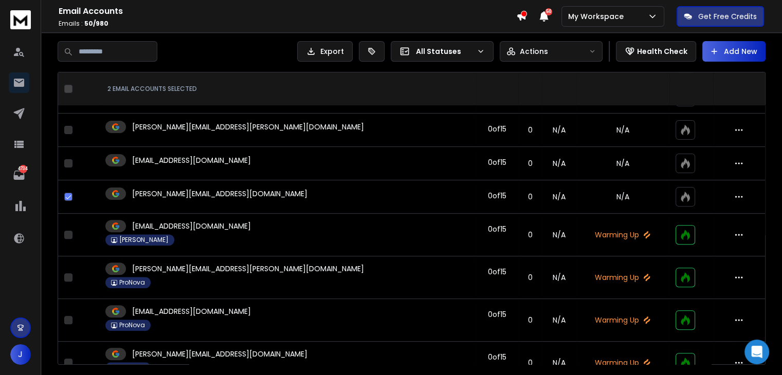
click at [740, 46] on button "Add New" at bounding box center [733, 51] width 63 height 21
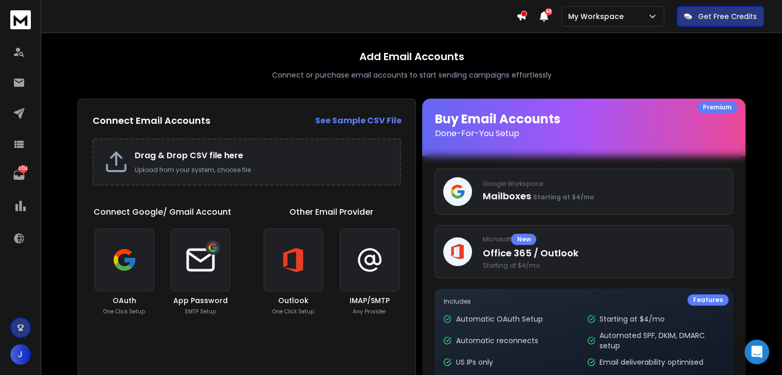
click at [126, 268] on icon at bounding box center [123, 266] width 17 height 9
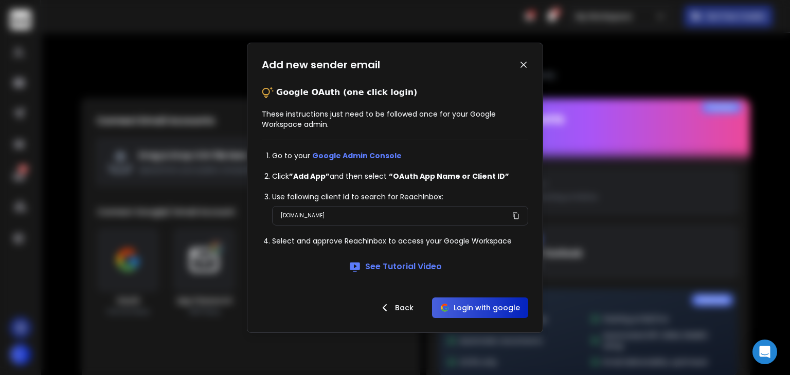
click at [484, 311] on button "Login with google" at bounding box center [480, 308] width 96 height 21
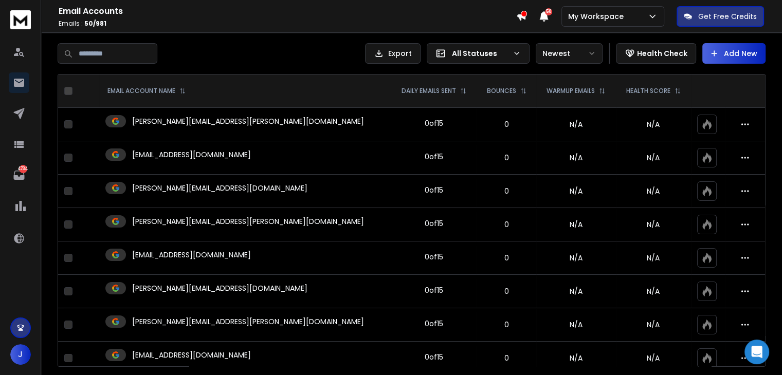
click at [729, 57] on button "Add New" at bounding box center [733, 53] width 63 height 21
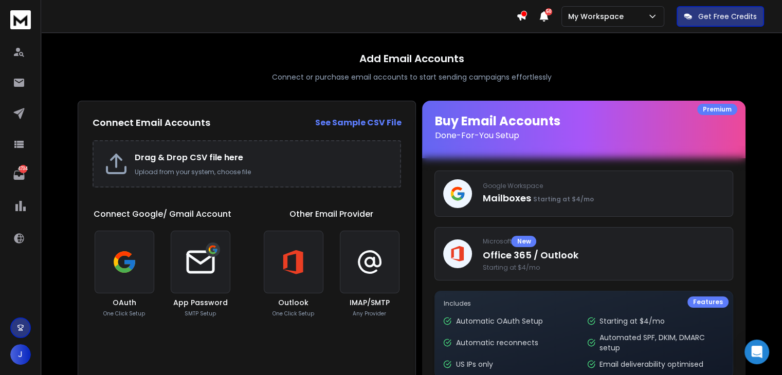
click at [107, 272] on div at bounding box center [125, 262] width 60 height 63
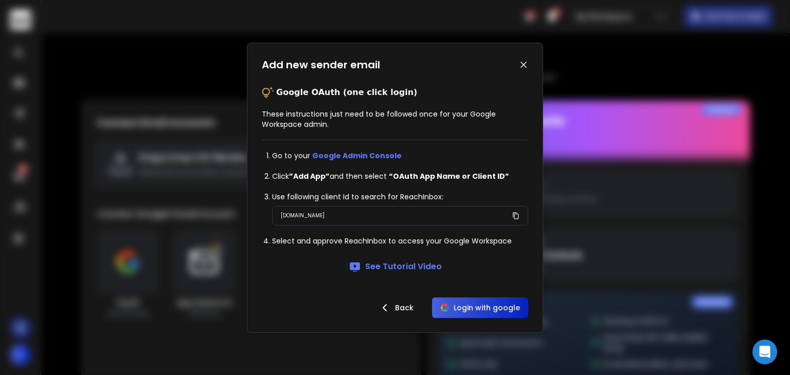
click at [483, 307] on button "Login with google" at bounding box center [480, 308] width 96 height 21
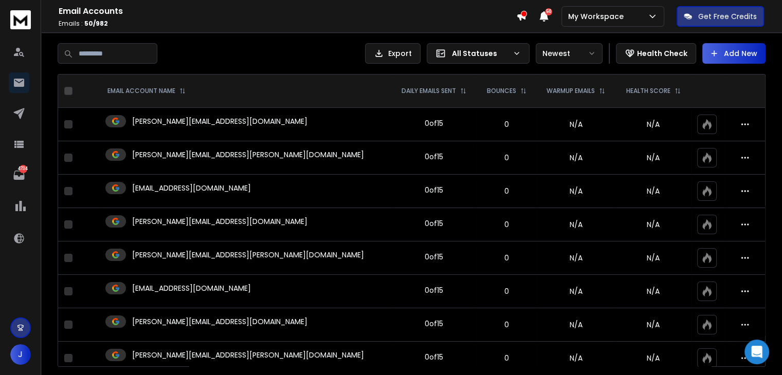
click at [732, 58] on button "Add New" at bounding box center [733, 53] width 63 height 21
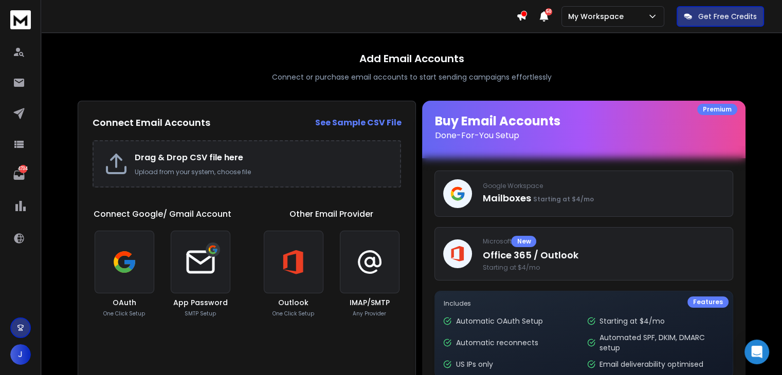
click at [135, 274] on icon at bounding box center [125, 262] width 26 height 31
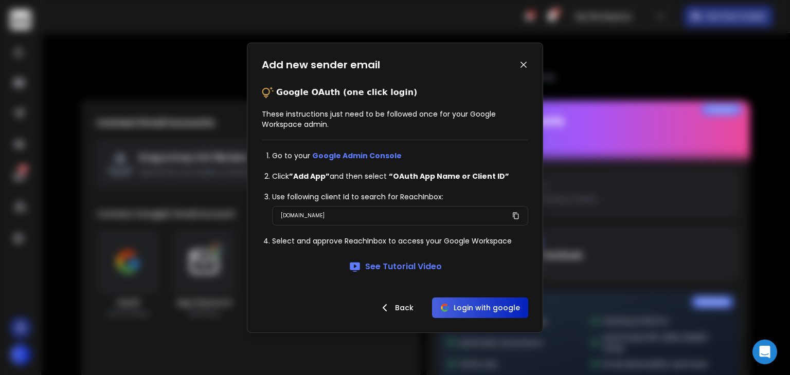
click at [510, 304] on button "Login with google" at bounding box center [480, 308] width 96 height 21
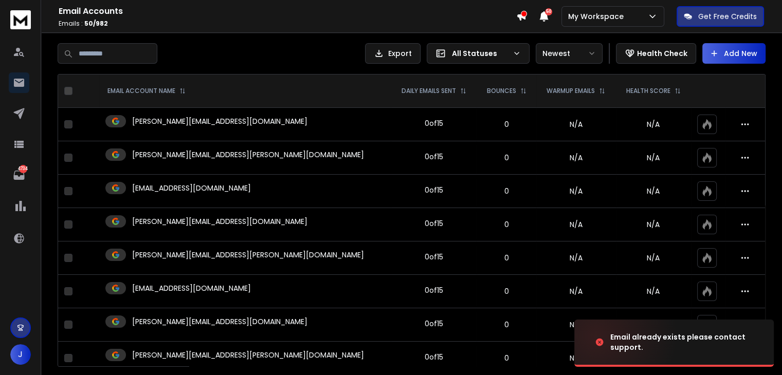
click at [716, 52] on icon at bounding box center [713, 53] width 7 height 7
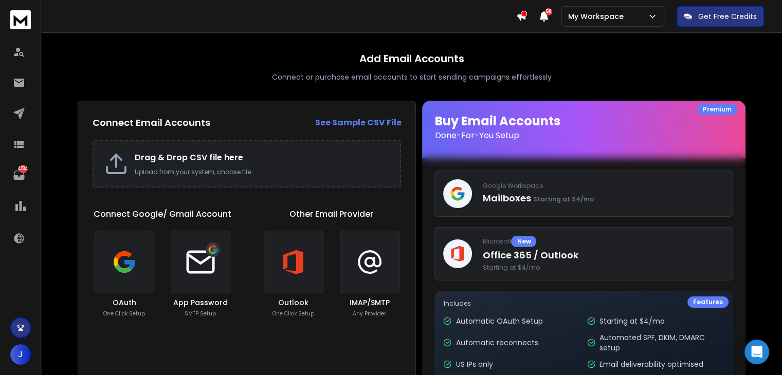
click at [133, 270] on icon at bounding box center [125, 262] width 26 height 31
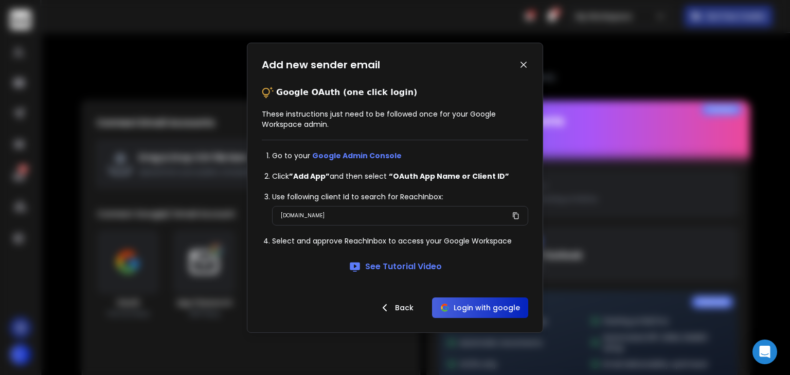
click at [479, 313] on button "Login with google" at bounding box center [480, 308] width 96 height 21
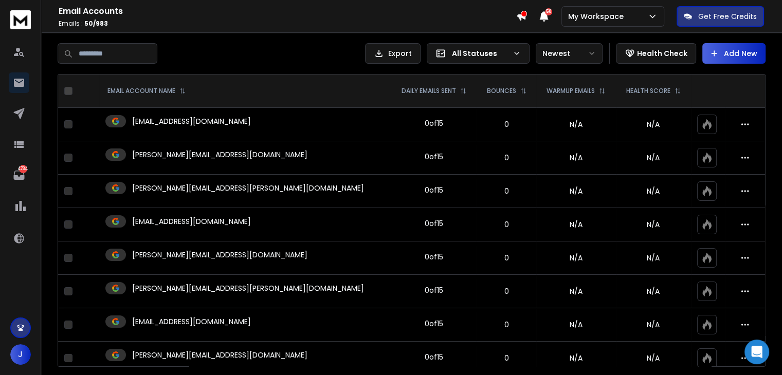
click at [726, 52] on button "Add New" at bounding box center [733, 53] width 63 height 21
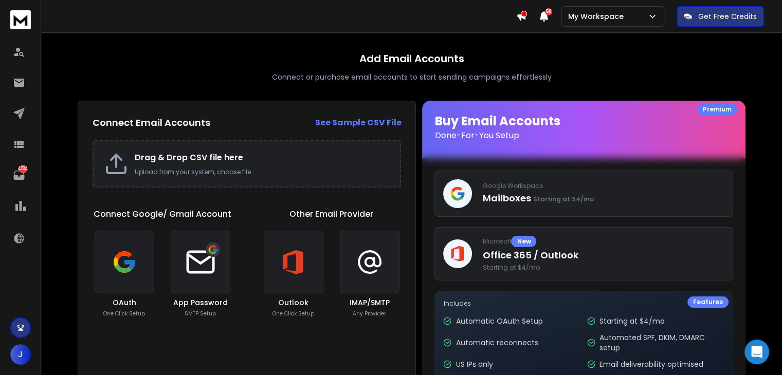
click at [140, 279] on div at bounding box center [125, 262] width 60 height 63
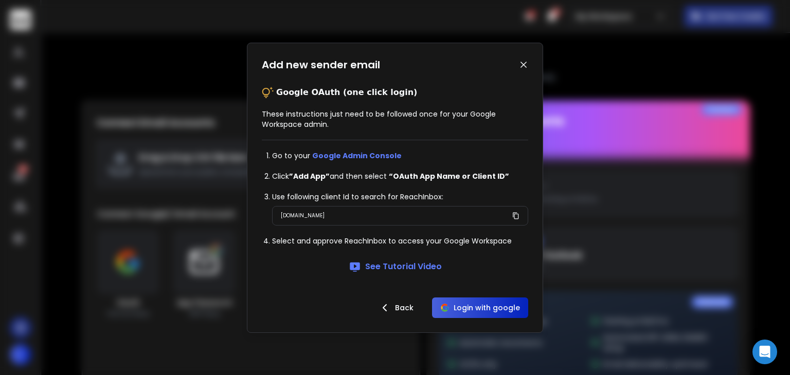
drag, startPoint x: 479, startPoint y: 306, endPoint x: 473, endPoint y: 307, distance: 5.7
click at [479, 306] on button "Login with google" at bounding box center [480, 308] width 96 height 21
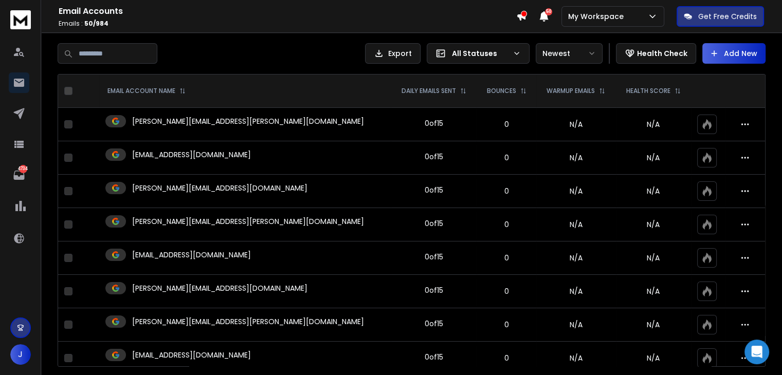
click at [734, 56] on button "Add New" at bounding box center [733, 53] width 63 height 21
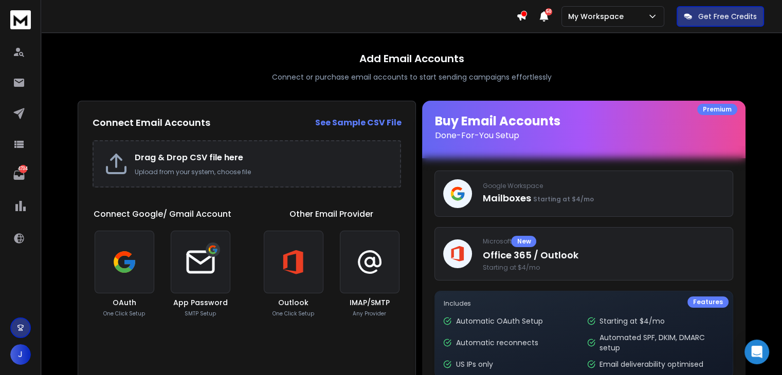
click at [124, 272] on icon at bounding box center [125, 262] width 26 height 31
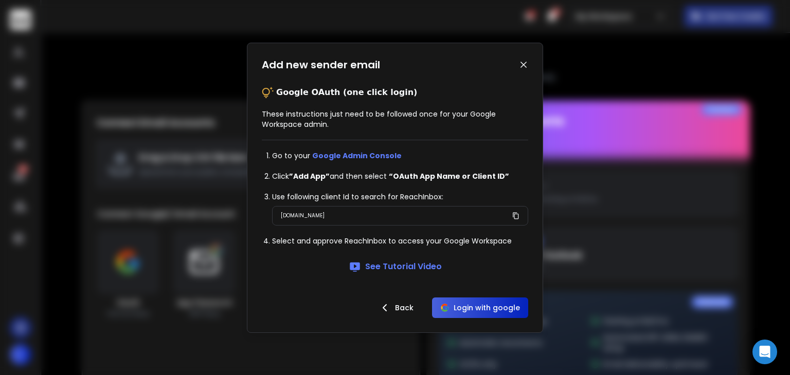
click at [465, 304] on button "Login with google" at bounding box center [480, 308] width 96 height 21
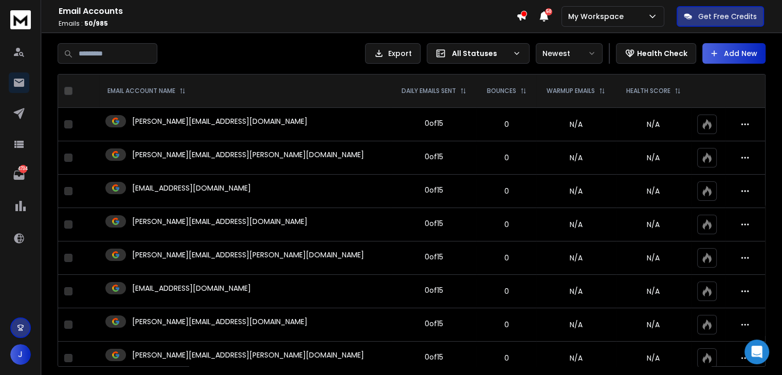
click at [744, 61] on button "Add New" at bounding box center [733, 53] width 63 height 21
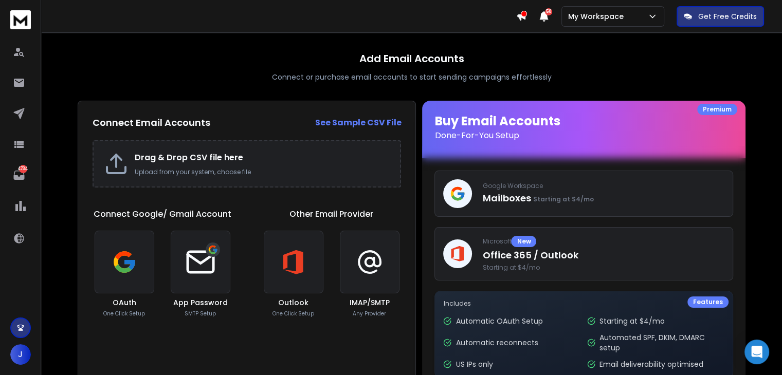
click at [128, 284] on div at bounding box center [125, 262] width 60 height 63
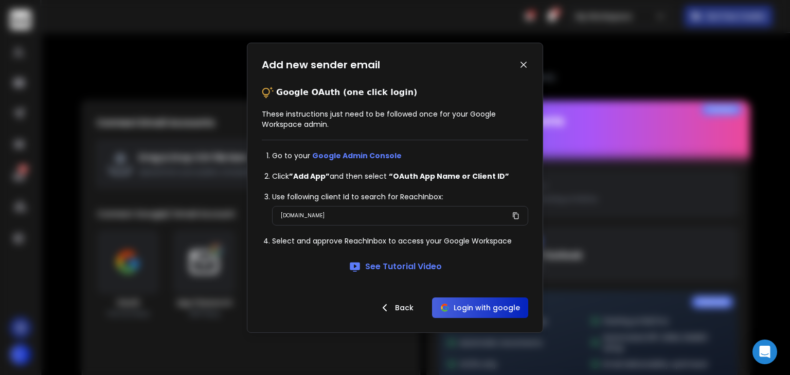
click at [485, 305] on button "Login with google" at bounding box center [480, 308] width 96 height 21
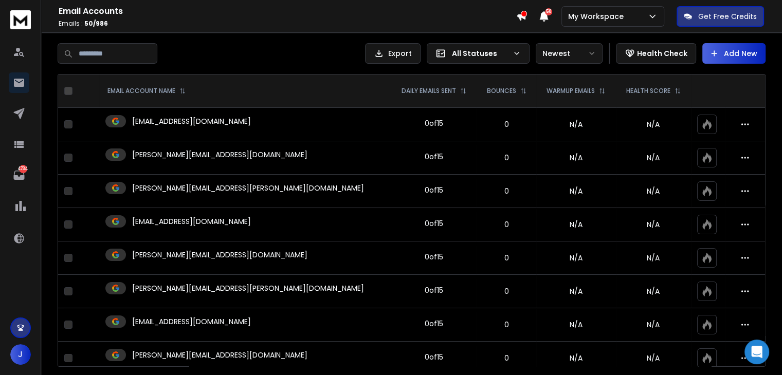
click at [713, 52] on icon at bounding box center [713, 53] width 7 height 7
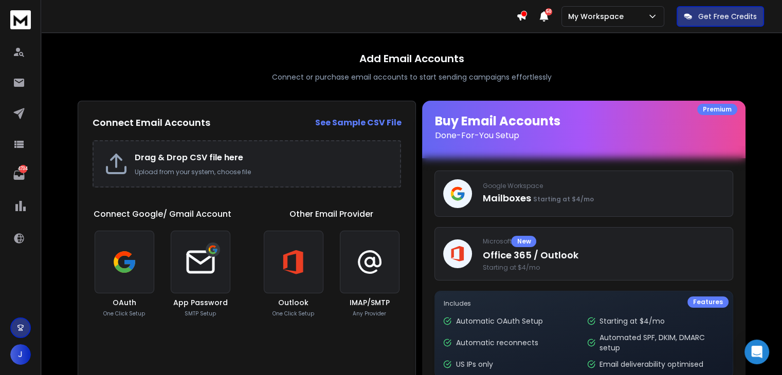
click at [127, 261] on icon at bounding box center [129, 265] width 11 height 10
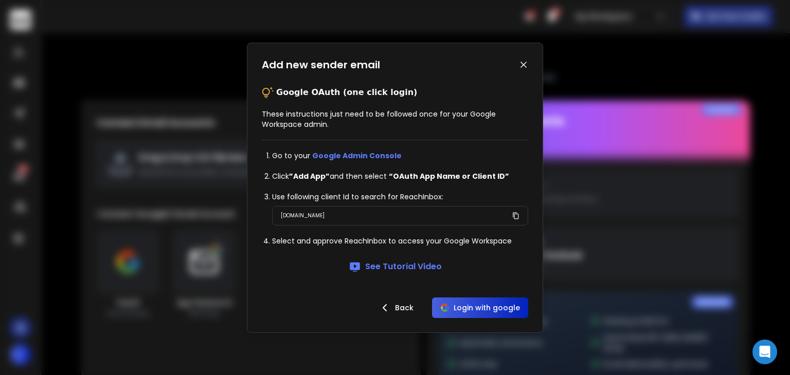
click at [495, 300] on button "Login with google" at bounding box center [480, 308] width 96 height 21
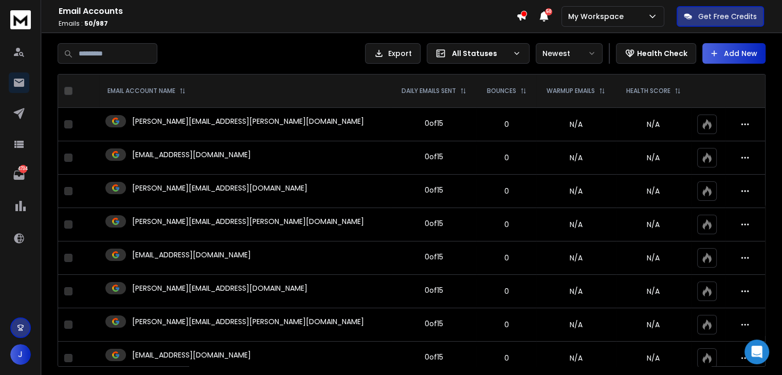
click at [736, 58] on button "Add New" at bounding box center [733, 53] width 63 height 21
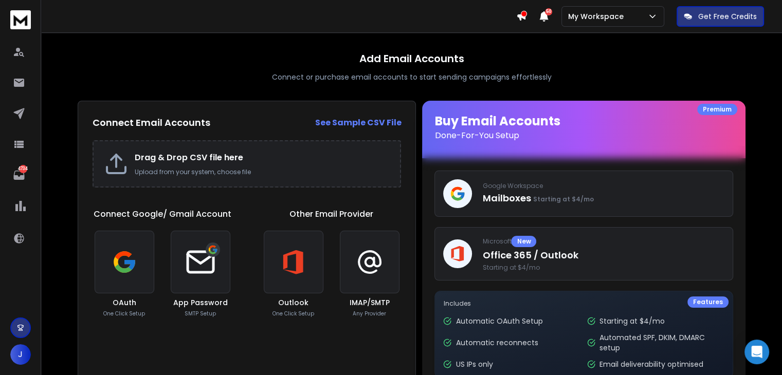
click at [130, 256] on icon at bounding box center [123, 255] width 17 height 8
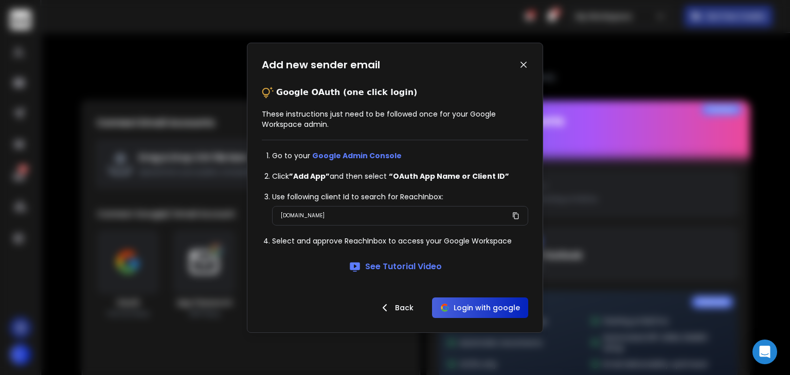
click at [471, 307] on button "Login with google" at bounding box center [480, 308] width 96 height 21
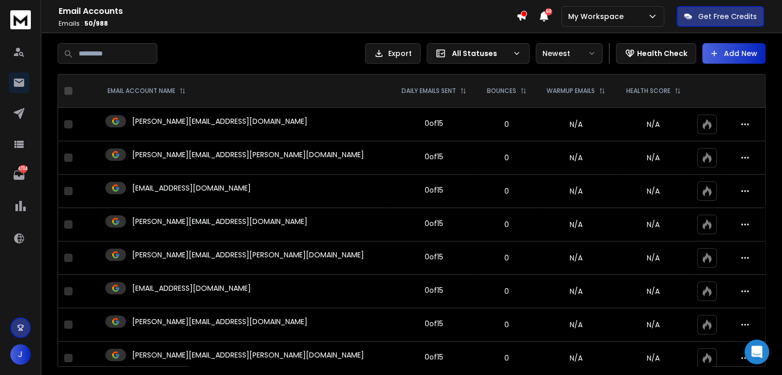
click at [736, 54] on button "Add New" at bounding box center [733, 53] width 63 height 21
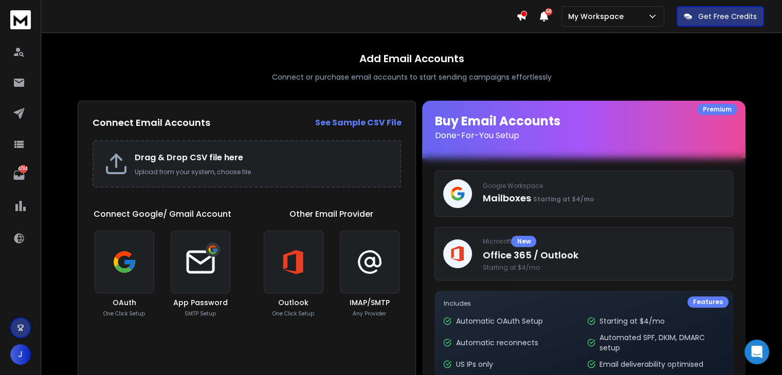
click at [135, 253] on icon at bounding box center [125, 262] width 26 height 31
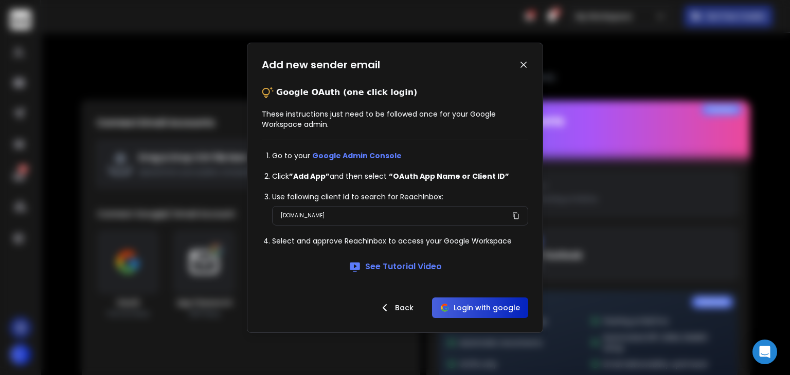
click at [493, 306] on button "Login with google" at bounding box center [480, 308] width 96 height 21
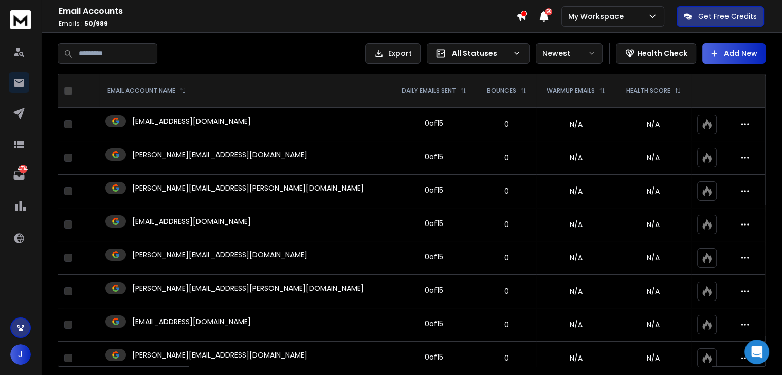
click at [723, 56] on button "Add New" at bounding box center [733, 53] width 63 height 21
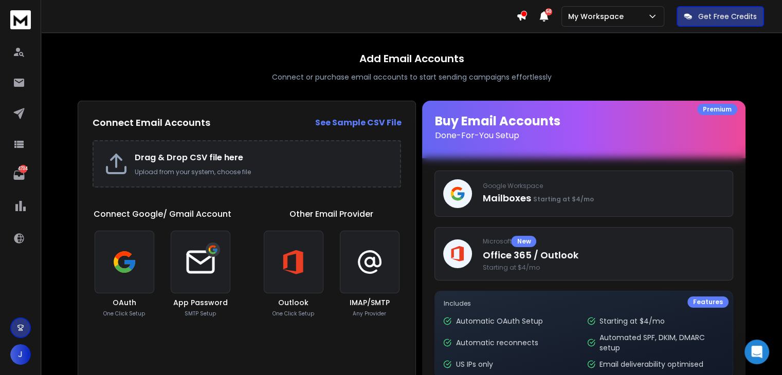
click at [142, 280] on div at bounding box center [125, 262] width 60 height 63
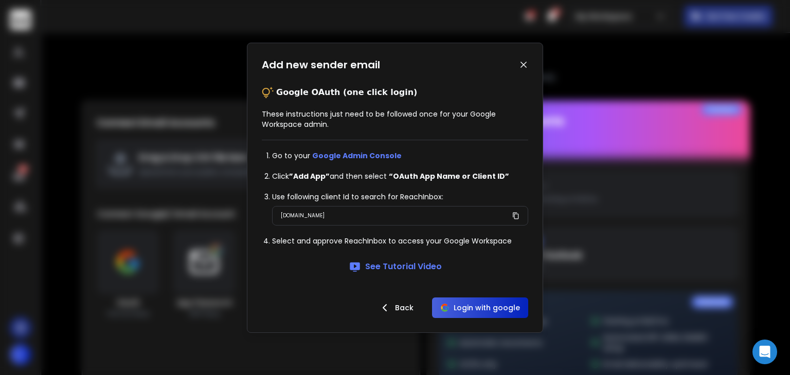
click at [470, 309] on button "Login with google" at bounding box center [480, 308] width 96 height 21
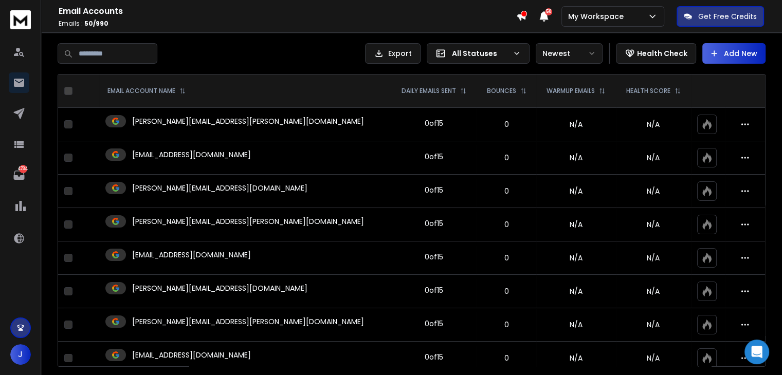
click at [748, 56] on button "Add New" at bounding box center [733, 53] width 63 height 21
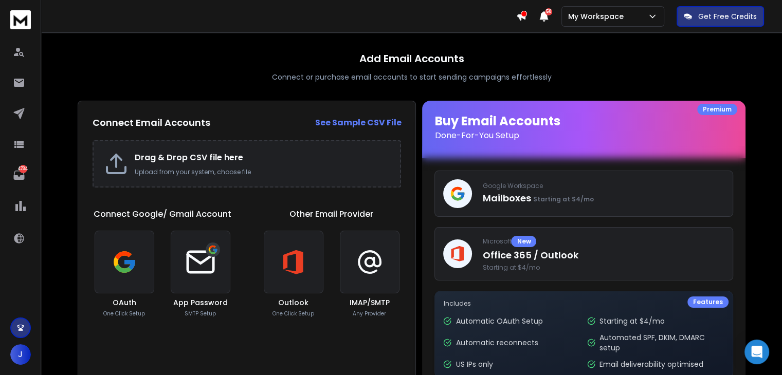
click at [142, 270] on div at bounding box center [125, 262] width 60 height 63
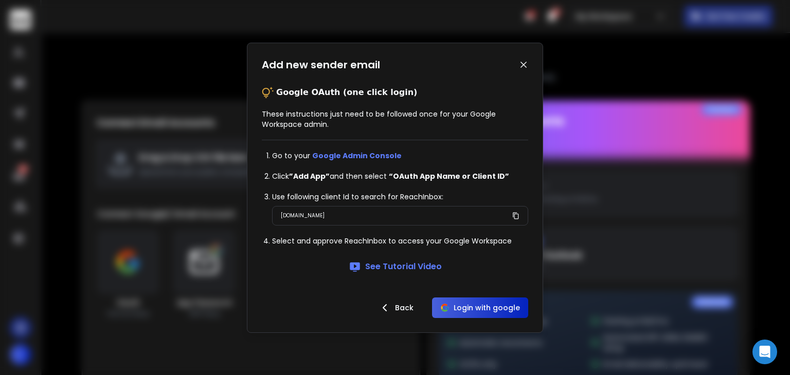
click at [492, 303] on button "Login with google" at bounding box center [480, 308] width 96 height 21
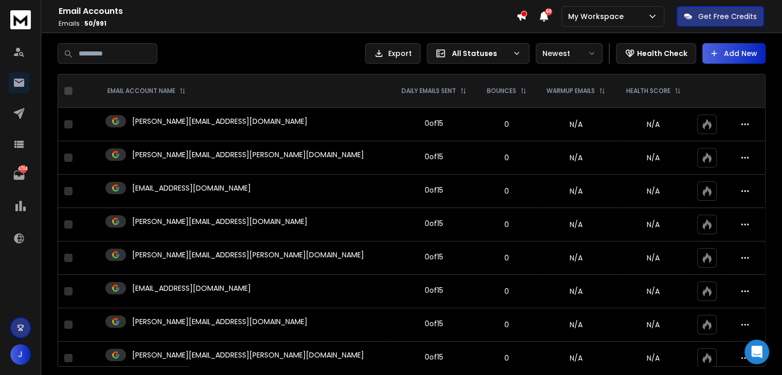
drag, startPoint x: 420, startPoint y: 95, endPoint x: 424, endPoint y: 104, distance: 9.7
click at [477, 95] on th "BOUNCES" at bounding box center [507, 91] width 60 height 33
click at [144, 50] on input at bounding box center [108, 53] width 100 height 21
paste input "**********"
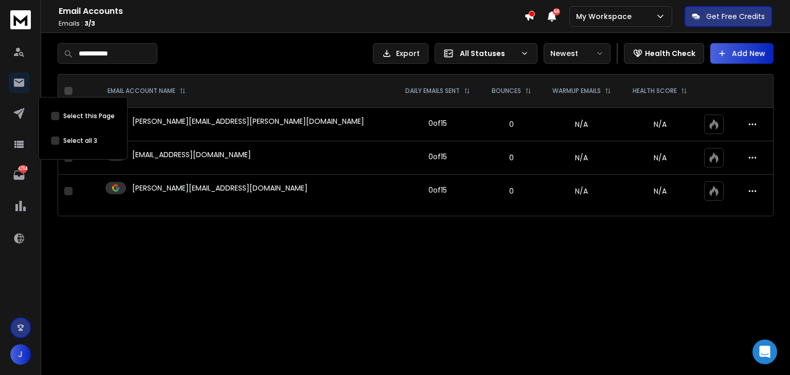
type input "**********"
click at [63, 90] on th at bounding box center [78, 91] width 41 height 33
click at [75, 139] on label "Select all 3" at bounding box center [80, 141] width 34 height 8
click at [57, 140] on button "Select this Page" at bounding box center [55, 141] width 8 height 8
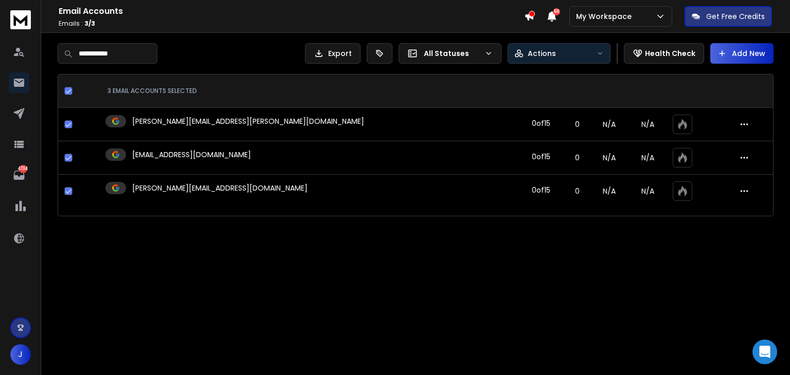
click at [592, 52] on div "Actions" at bounding box center [553, 53] width 78 height 10
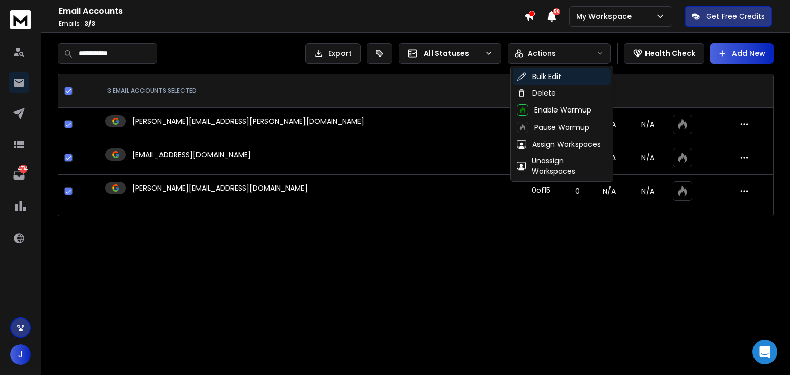
click at [561, 73] on div "Bulk Edit" at bounding box center [561, 76] width 98 height 16
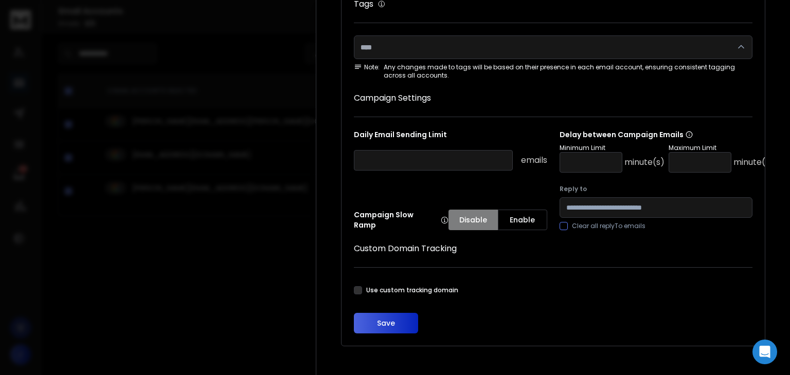
scroll to position [260, 0]
click at [356, 286] on button "Reply to" at bounding box center [358, 290] width 8 height 8
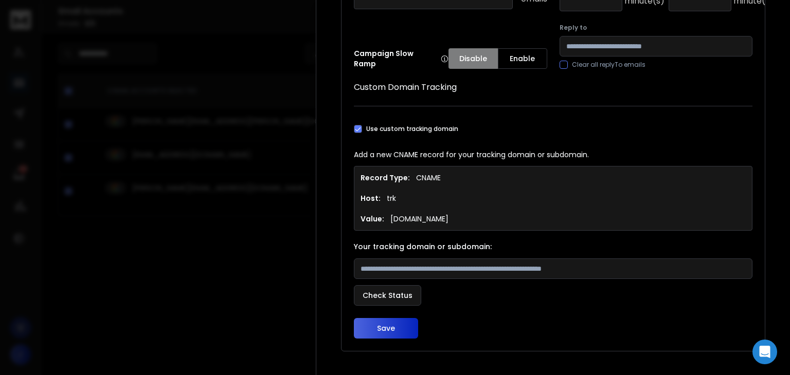
scroll to position [426, 0]
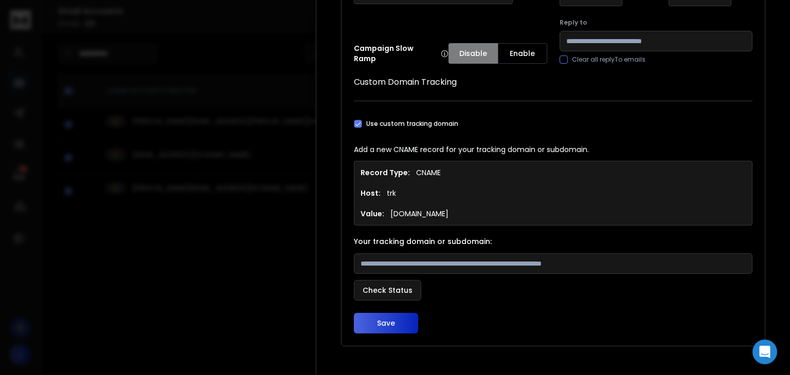
click at [399, 257] on input at bounding box center [553, 263] width 398 height 21
paste input "**********"
type input "**********"
click at [385, 280] on button "Check Status" at bounding box center [387, 290] width 67 height 21
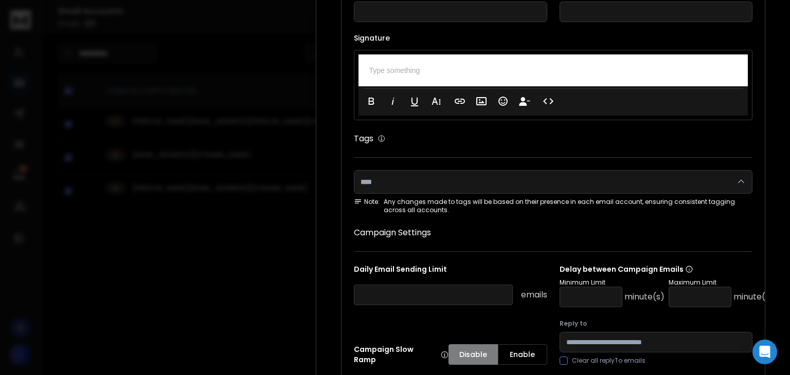
scroll to position [0, 0]
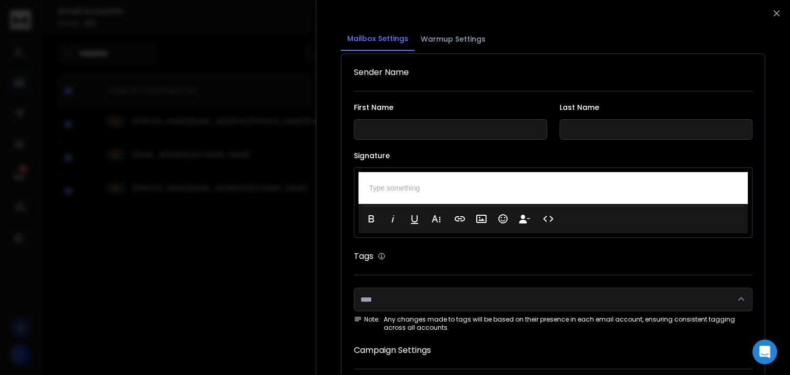
click at [439, 39] on button "Warmup Settings" at bounding box center [452, 39] width 77 height 23
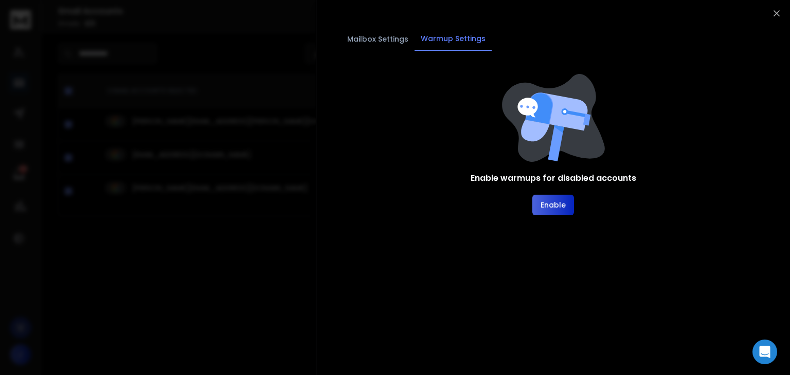
click at [555, 201] on button "Enable" at bounding box center [553, 205] width 42 height 21
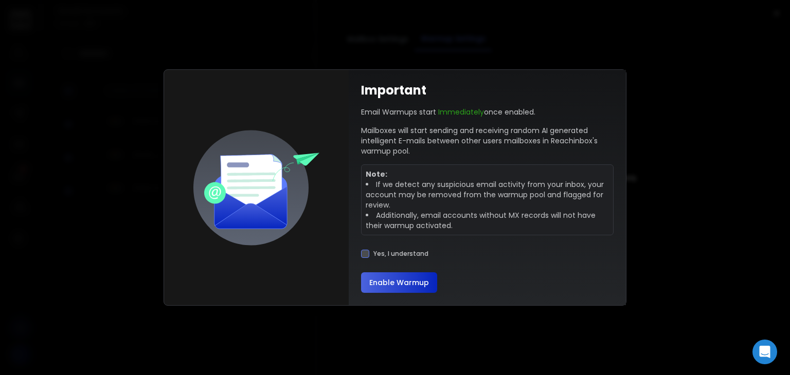
click at [363, 252] on button "Yes, I understand" at bounding box center [365, 254] width 8 height 8
click at [389, 283] on button "Enable Warmup" at bounding box center [399, 282] width 76 height 21
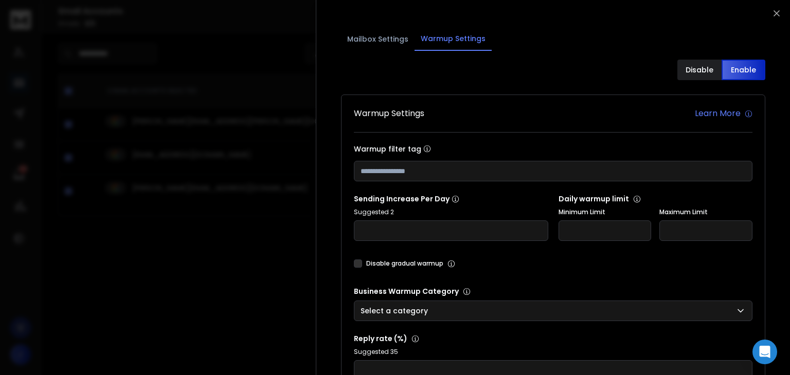
click at [400, 174] on input at bounding box center [553, 171] width 398 height 21
type input "*****"
click at [374, 36] on button "Mailbox Settings" at bounding box center [378, 39] width 74 height 23
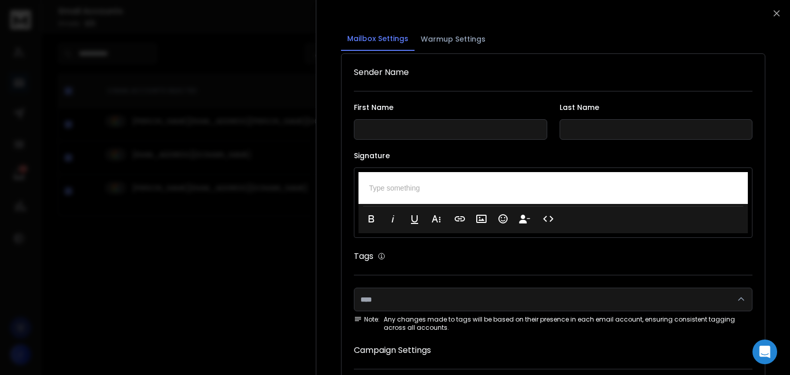
click at [457, 39] on button "Warmup Settings" at bounding box center [452, 39] width 77 height 23
click at [380, 34] on button "Mailbox Settings" at bounding box center [378, 39] width 74 height 24
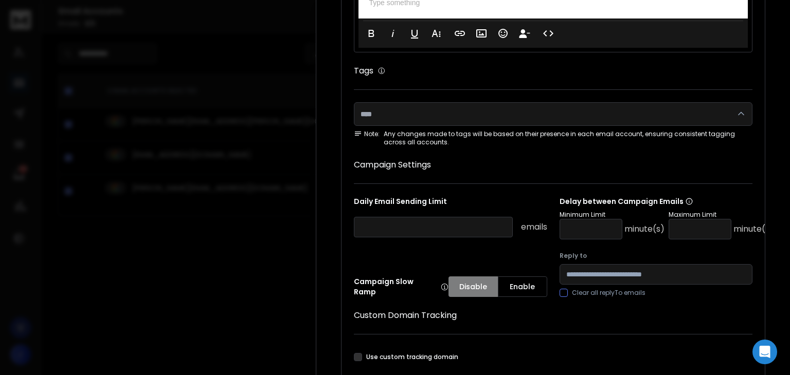
scroll to position [260, 0]
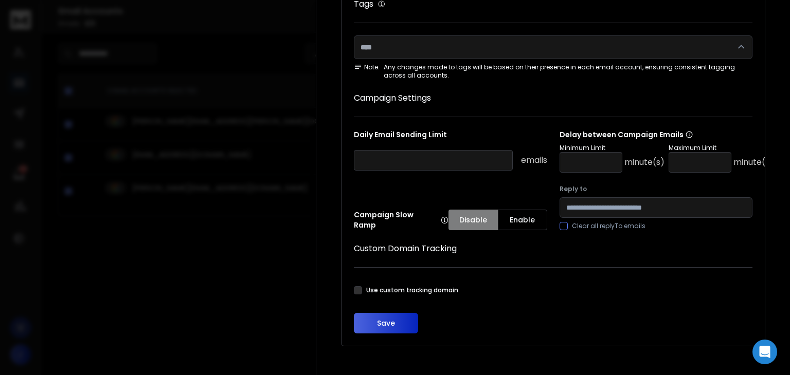
click at [394, 313] on button "Save" at bounding box center [386, 323] width 64 height 21
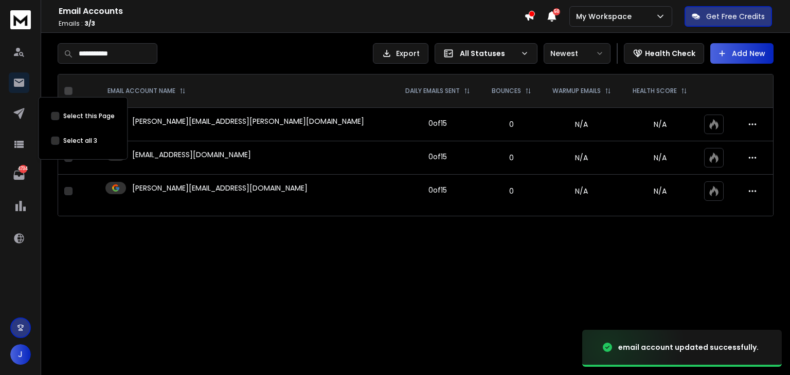
click at [68, 95] on button "Select this Page" at bounding box center [68, 91] width 8 height 8
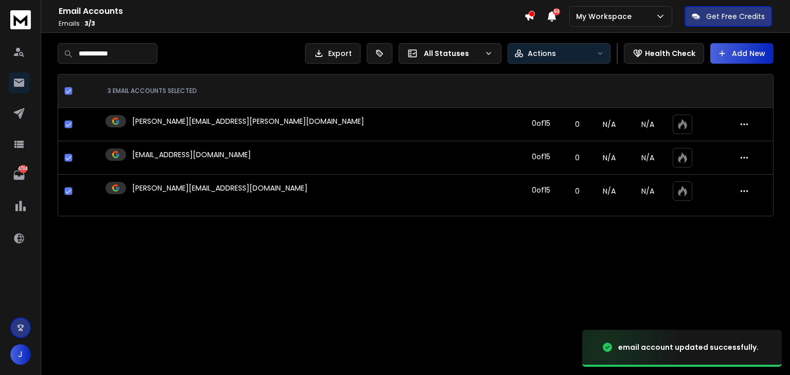
click at [575, 56] on div "Actions" at bounding box center [553, 53] width 78 height 10
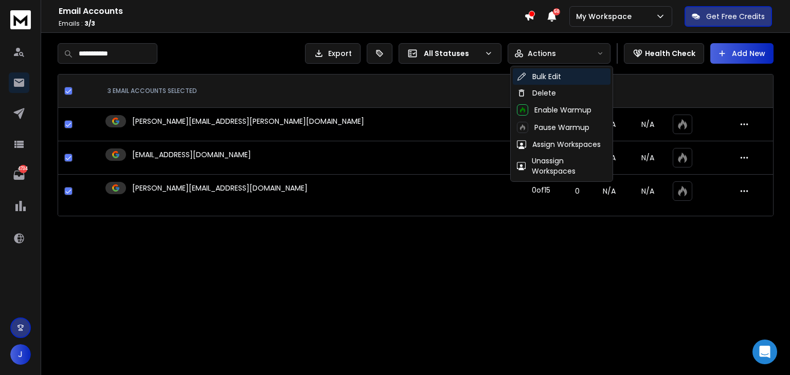
click at [547, 75] on div "Bulk Edit" at bounding box center [539, 76] width 44 height 10
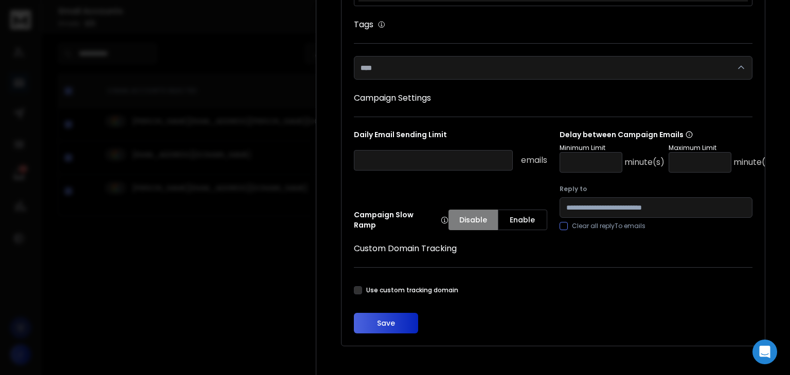
click at [358, 286] on button "Reply to" at bounding box center [358, 290] width 8 height 8
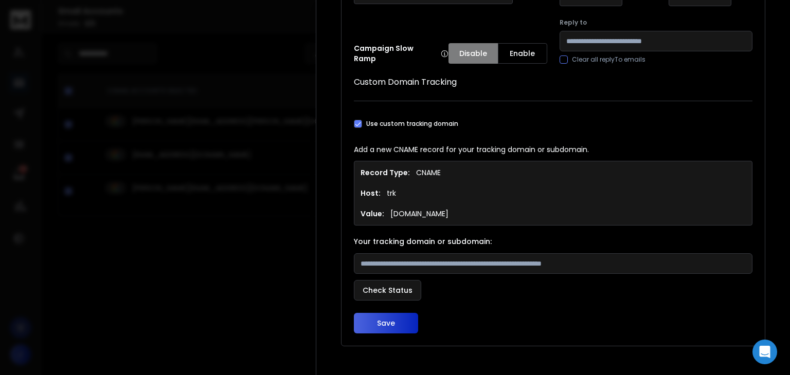
scroll to position [406, 0]
click at [420, 253] on input at bounding box center [553, 263] width 398 height 21
paste input "**********"
type input "**********"
click at [394, 282] on button "Check Status" at bounding box center [387, 290] width 67 height 21
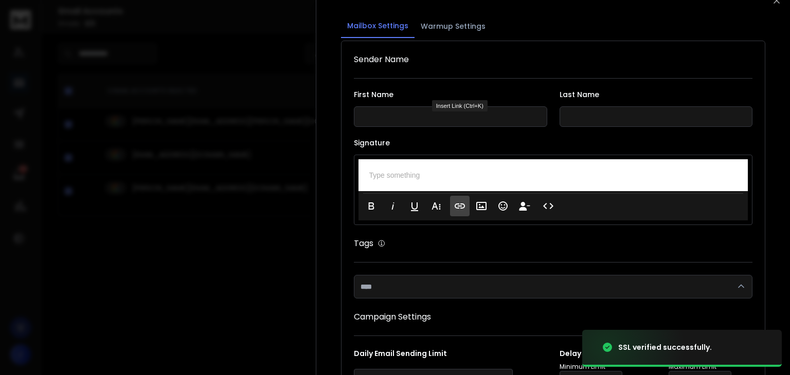
scroll to position [0, 0]
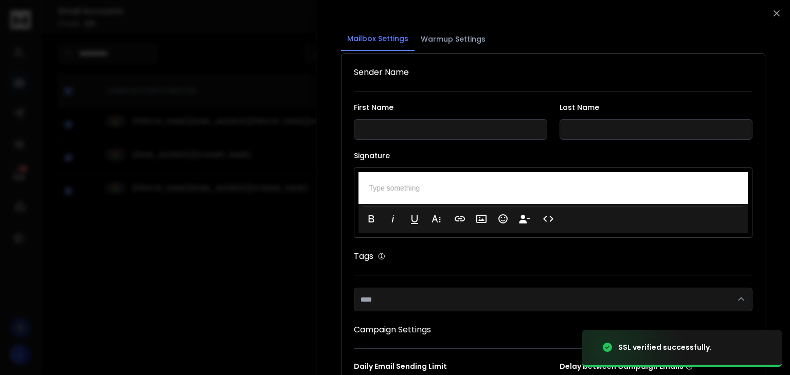
click at [451, 33] on button "Warmup Settings" at bounding box center [452, 39] width 77 height 23
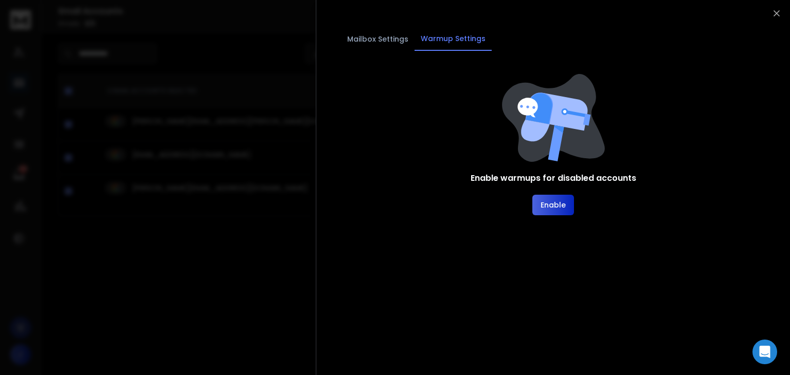
click at [558, 200] on button "Enable" at bounding box center [553, 205] width 42 height 21
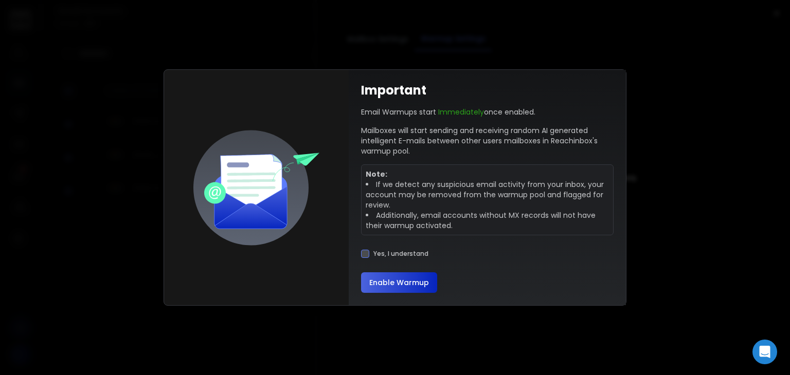
drag, startPoint x: 364, startPoint y: 253, endPoint x: 379, endPoint y: 275, distance: 26.7
click at [364, 253] on button "Yes, I understand" at bounding box center [365, 254] width 8 height 8
click at [387, 279] on button "Enable Warmup" at bounding box center [399, 282] width 76 height 21
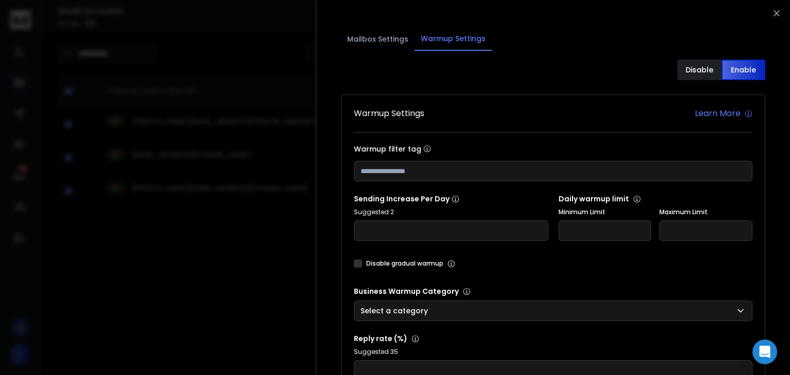
click at [436, 174] on input at bounding box center [553, 171] width 398 height 21
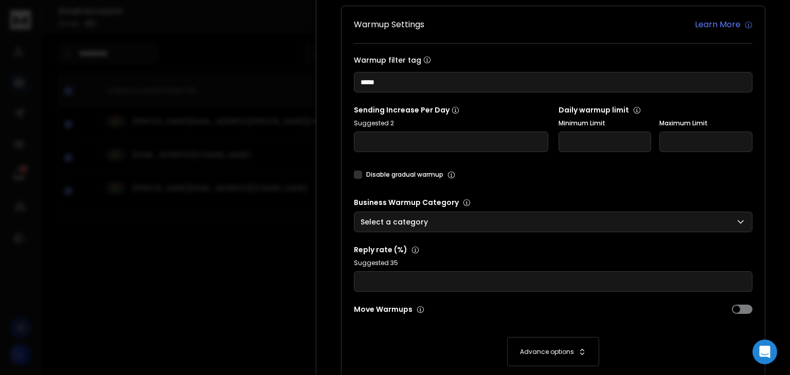
scroll to position [164, 0]
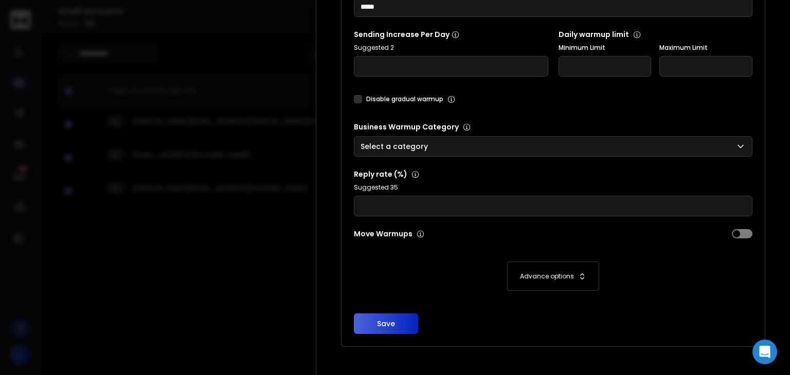
type input "*****"
click at [395, 319] on button "Save" at bounding box center [386, 324] width 64 height 21
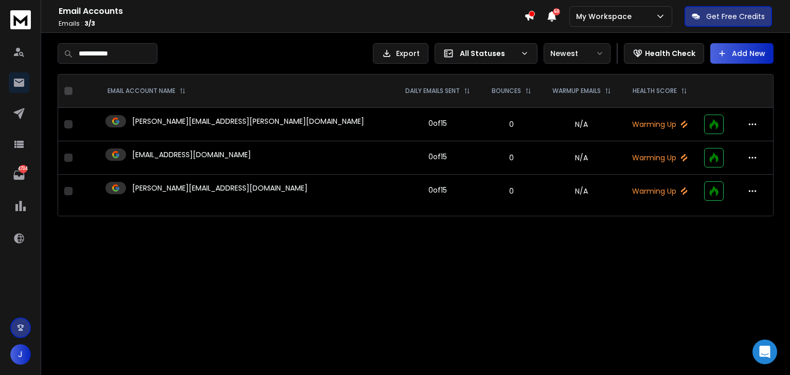
click at [189, 121] on p "[PERSON_NAME][EMAIL_ADDRESS][PERSON_NAME][DOMAIN_NAME]" at bounding box center [248, 121] width 232 height 10
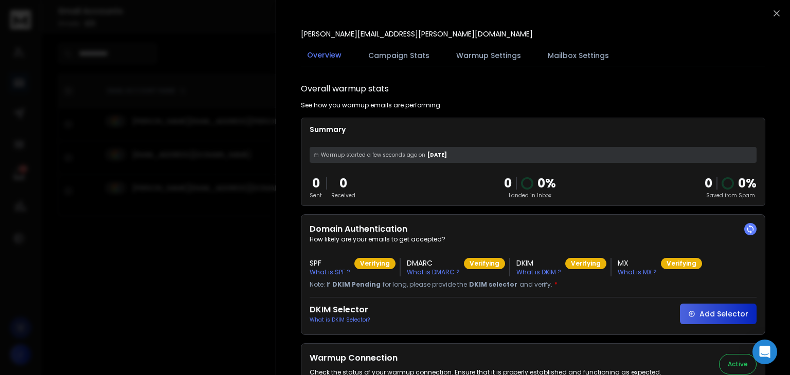
click at [477, 56] on button "Warmup Settings" at bounding box center [488, 55] width 77 height 23
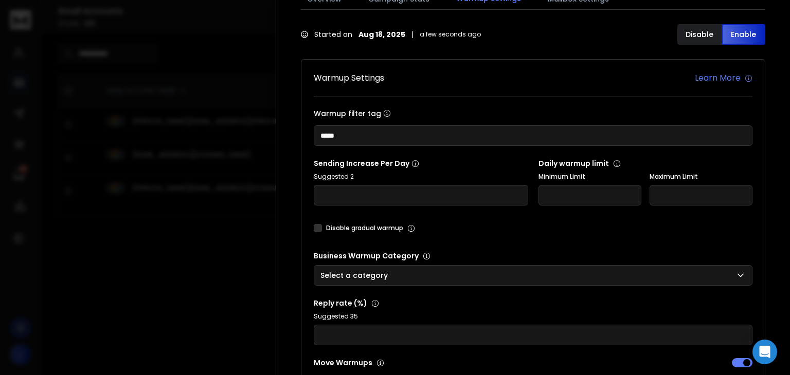
scroll to position [0, 0]
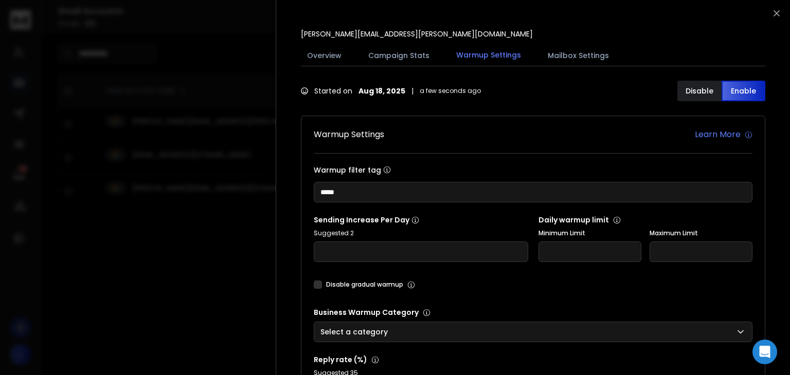
click at [568, 52] on button "Mailbox Settings" at bounding box center [578, 55] width 74 height 23
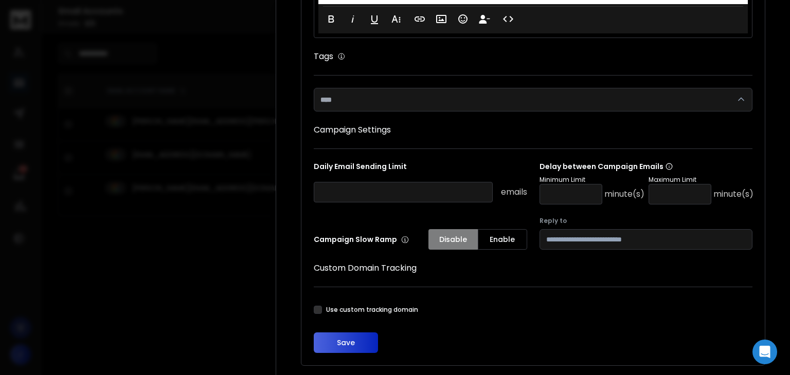
scroll to position [241, 0]
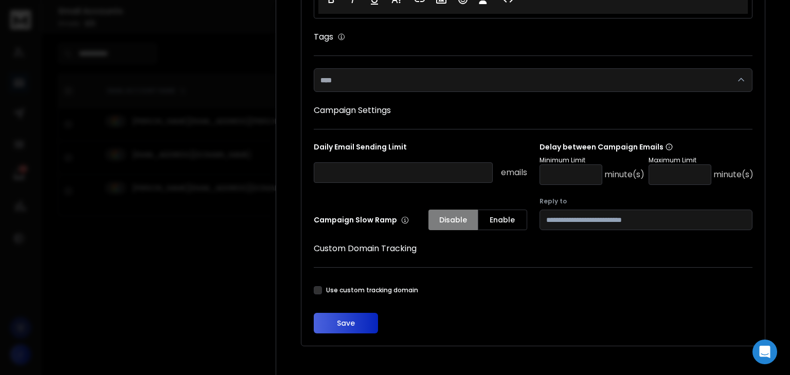
click at [382, 291] on label "Use custom tracking domain" at bounding box center [372, 290] width 92 height 8
click at [320, 292] on button "Reply to" at bounding box center [318, 290] width 8 height 8
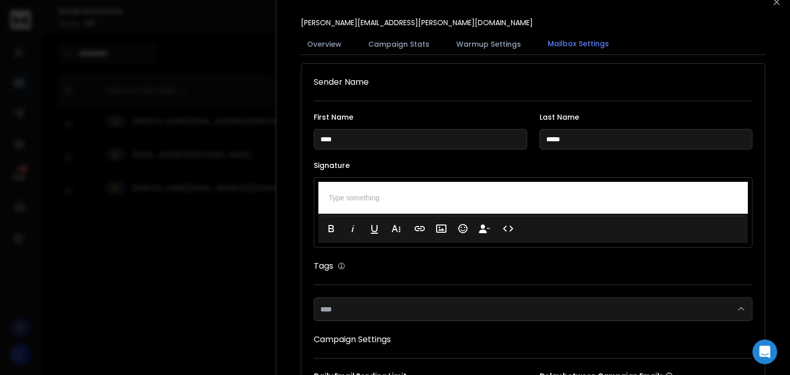
scroll to position [0, 0]
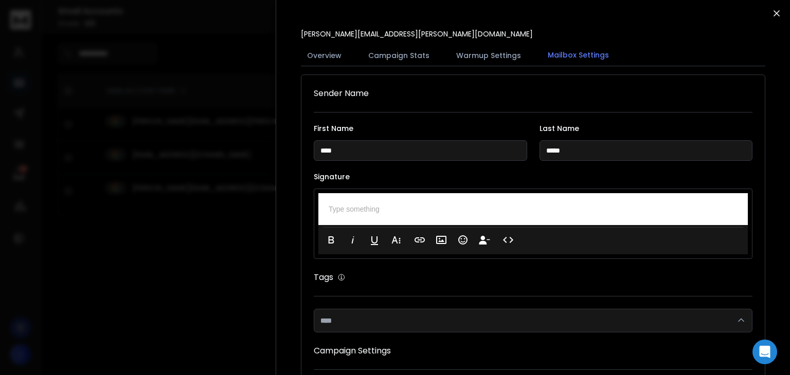
click at [776, 14] on icon "button" at bounding box center [776, 13] width 10 height 10
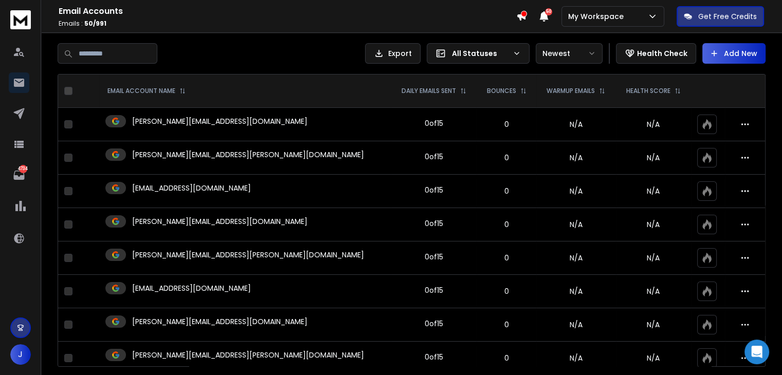
click at [143, 56] on input at bounding box center [108, 53] width 100 height 21
paste input "**********"
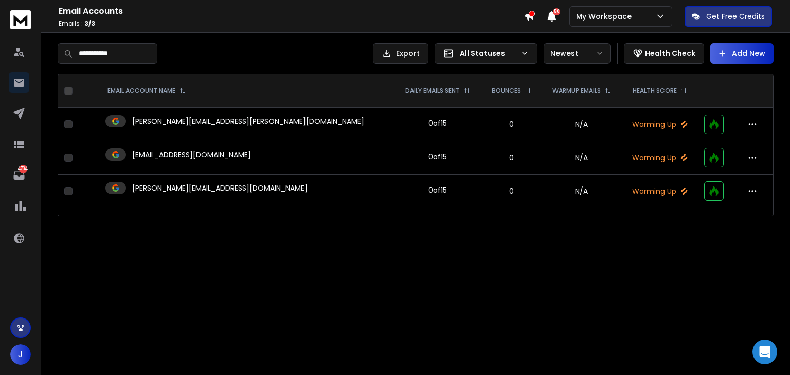
type input "**********"
click at [175, 123] on p "[PERSON_NAME][EMAIL_ADDRESS][PERSON_NAME][DOMAIN_NAME]" at bounding box center [248, 121] width 232 height 10
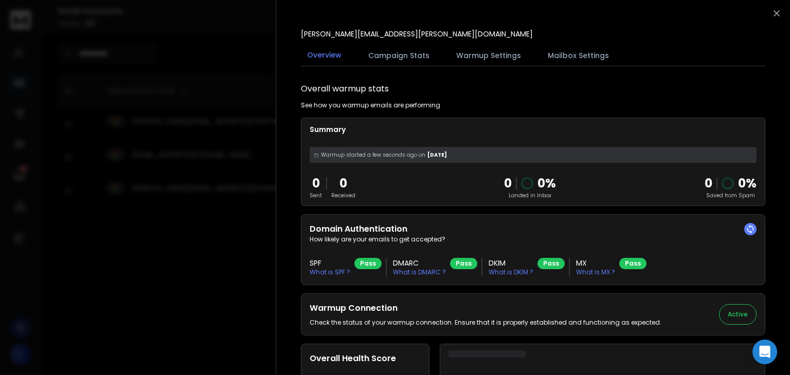
click at [578, 52] on button "Mailbox Settings" at bounding box center [578, 55] width 74 height 23
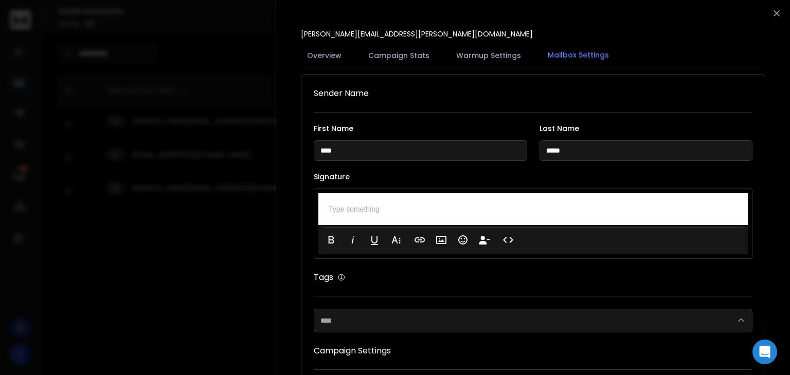
click at [392, 52] on button "Campaign Stats" at bounding box center [399, 55] width 74 height 23
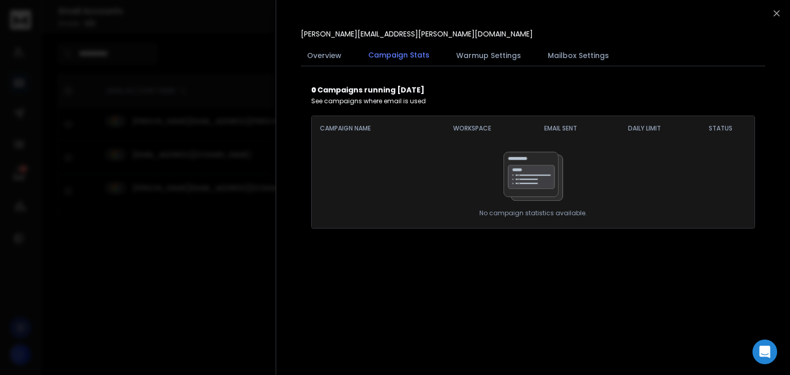
click at [189, 260] on div at bounding box center [395, 187] width 790 height 375
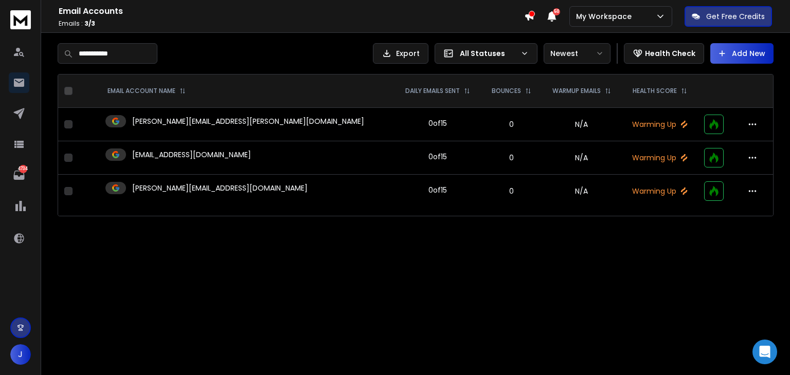
click at [141, 55] on input "**********" at bounding box center [108, 53] width 100 height 21
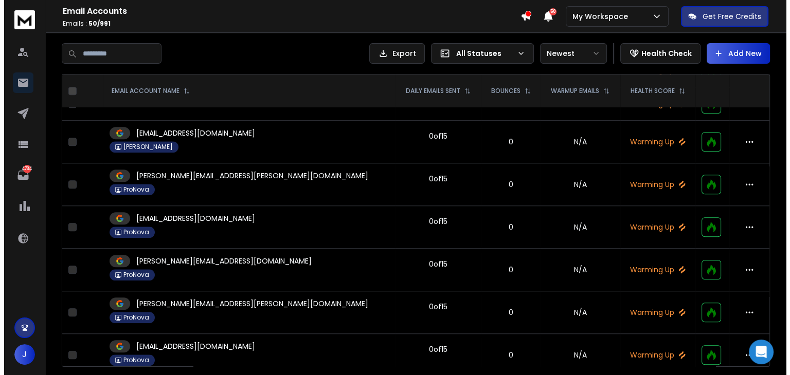
scroll to position [1131, 0]
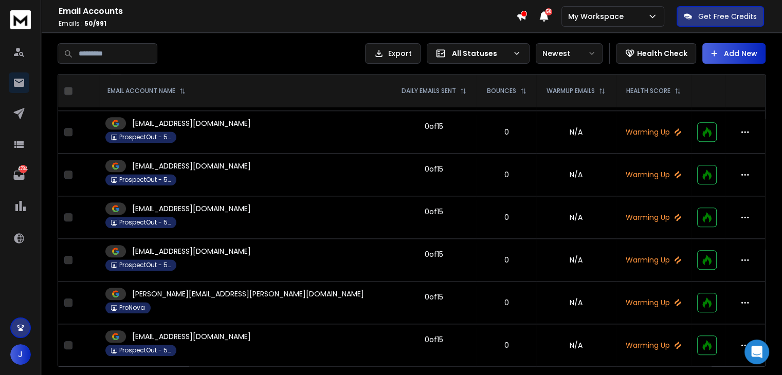
click at [177, 204] on p "[EMAIL_ADDRESS][DOMAIN_NAME]" at bounding box center [191, 209] width 119 height 10
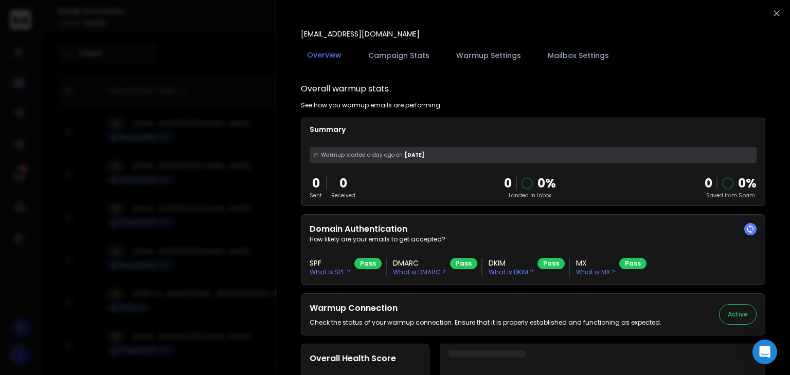
click at [592, 49] on button "Mailbox Settings" at bounding box center [578, 55] width 74 height 23
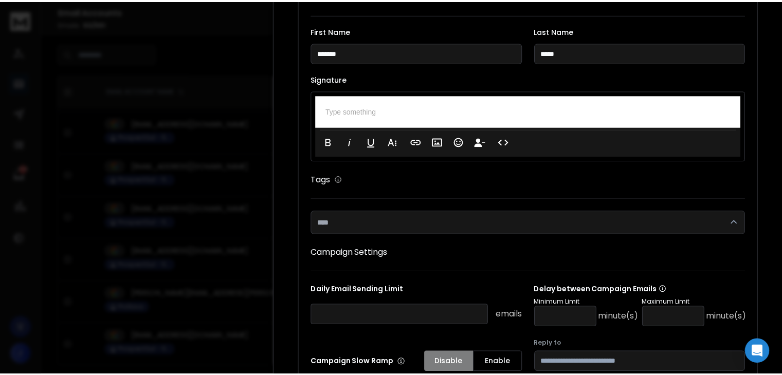
scroll to position [0, 0]
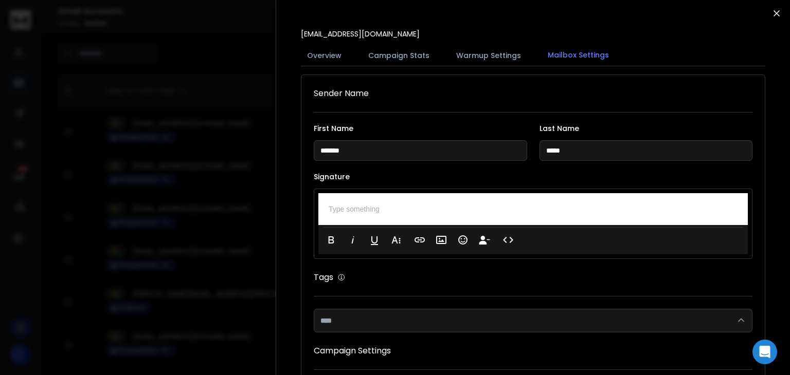
click at [774, 13] on icon "button" at bounding box center [776, 13] width 10 height 10
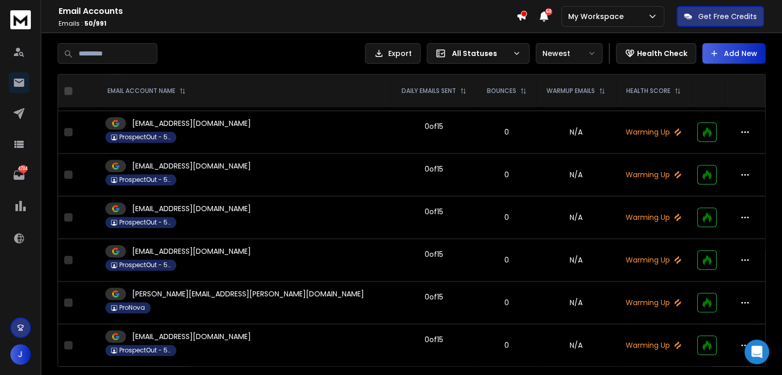
click at [536, 118] on td "N/A" at bounding box center [576, 132] width 80 height 43
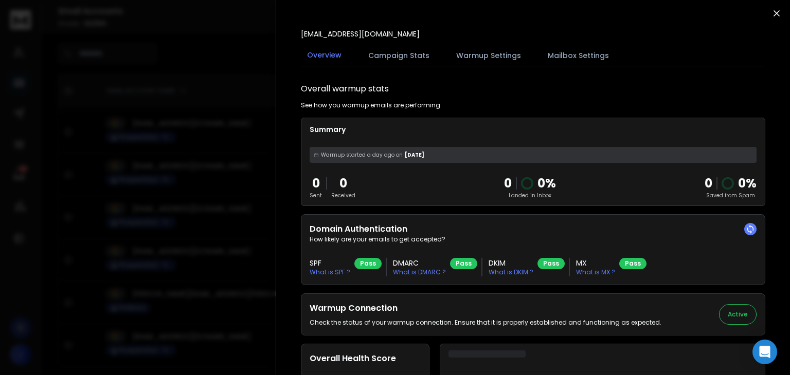
click at [775, 11] on icon "button" at bounding box center [776, 13] width 5 height 5
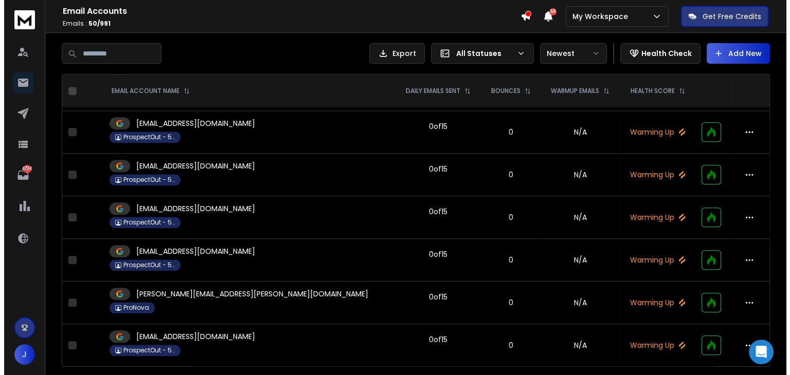
scroll to position [925, 0]
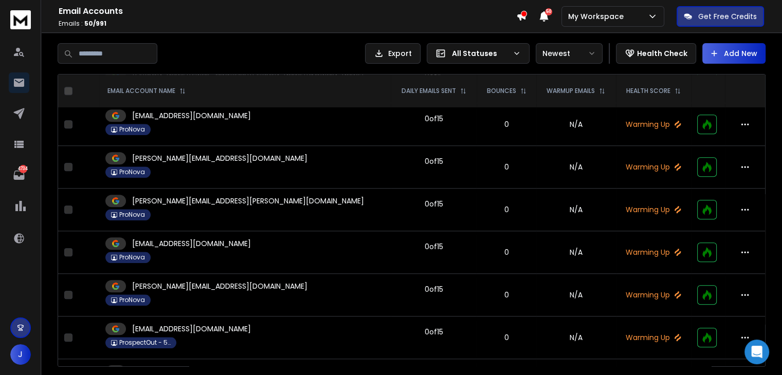
click at [125, 50] on input at bounding box center [108, 53] width 100 height 21
paste input "**********"
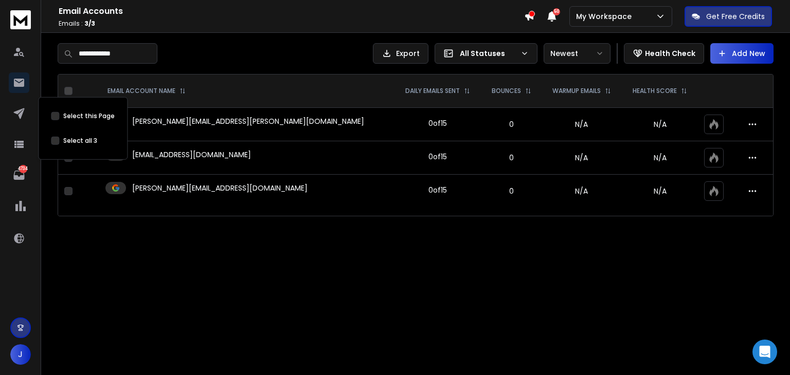
type input "**********"
click at [69, 91] on button "Select this Page" at bounding box center [68, 91] width 8 height 8
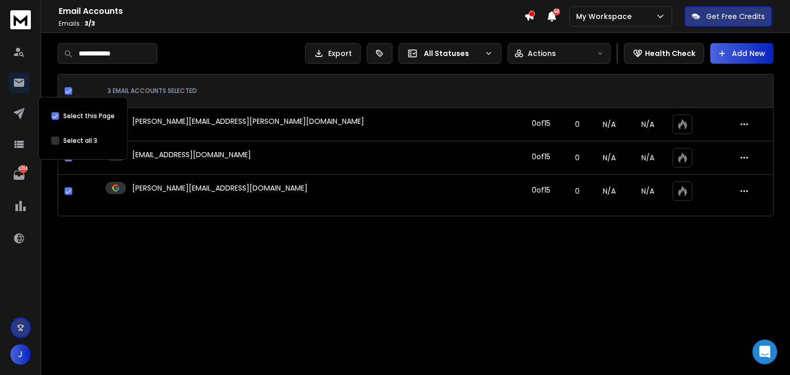
click at [71, 141] on label "Select all 3" at bounding box center [80, 141] width 34 height 8
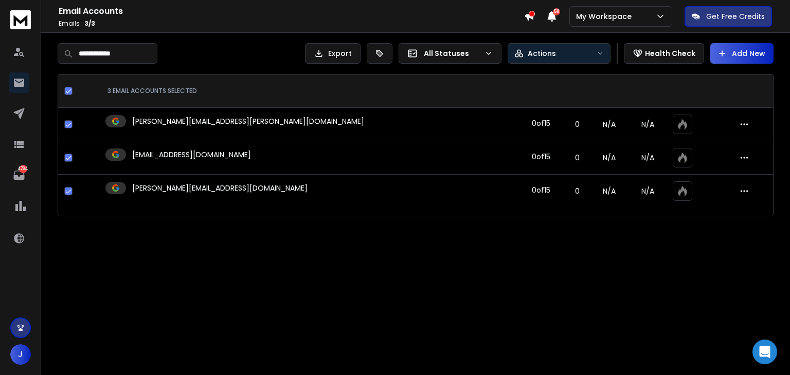
click at [576, 50] on div "Actions" at bounding box center [553, 53] width 78 height 10
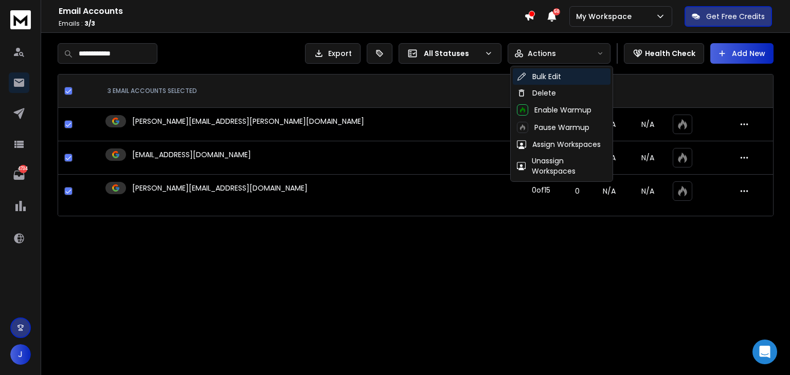
click at [549, 75] on div "Bulk Edit" at bounding box center [539, 76] width 44 height 10
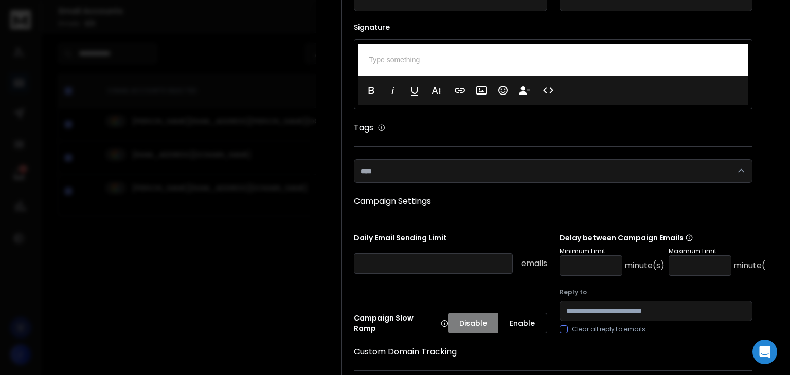
scroll to position [239, 0]
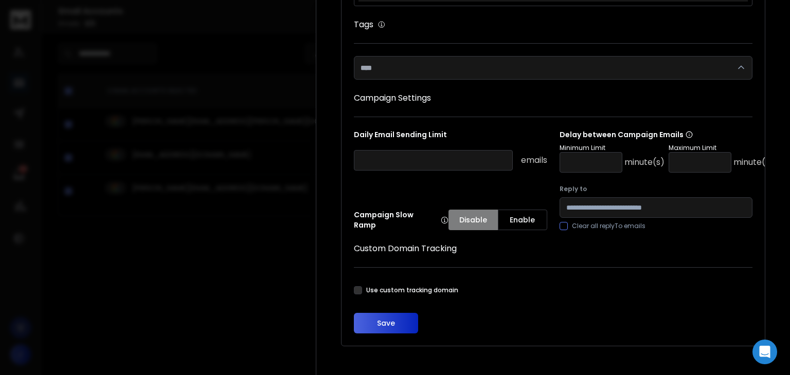
click at [360, 286] on button "Reply to" at bounding box center [358, 290] width 8 height 8
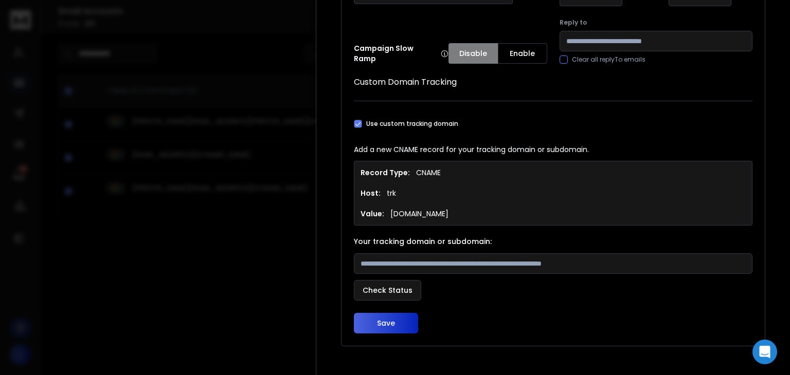
scroll to position [406, 0]
click at [435, 257] on input at bounding box center [553, 263] width 398 height 21
paste input "**********"
type input "**********"
click at [395, 283] on button "Check Status" at bounding box center [387, 290] width 67 height 21
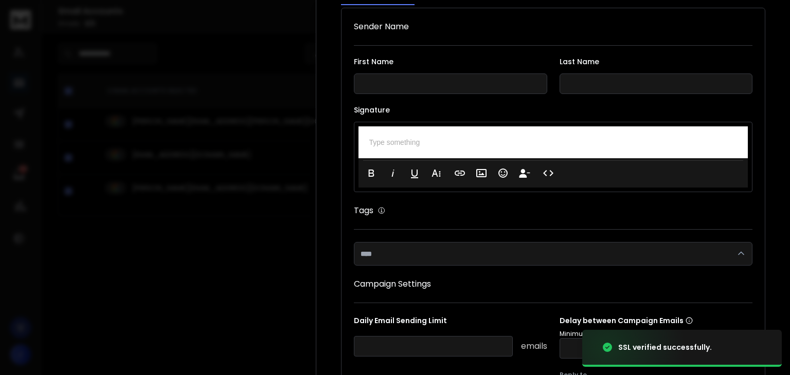
scroll to position [0, 0]
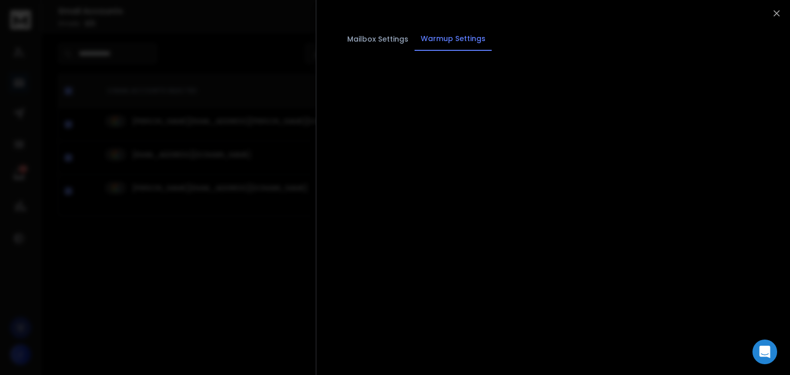
click at [453, 35] on button "Warmup Settings" at bounding box center [452, 39] width 77 height 24
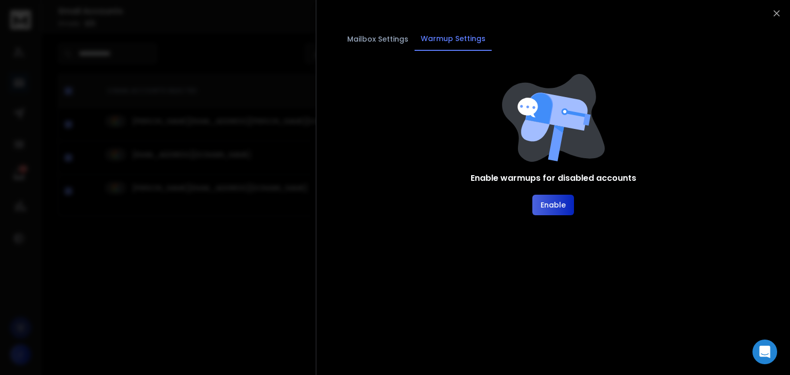
click at [563, 208] on button "Enable" at bounding box center [553, 205] width 42 height 21
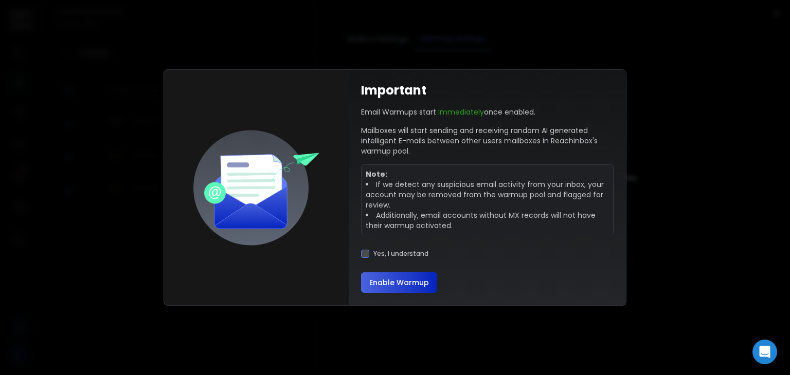
click at [364, 253] on button "Yes, I understand" at bounding box center [365, 254] width 8 height 8
click at [382, 278] on button "Enable Warmup" at bounding box center [399, 282] width 76 height 21
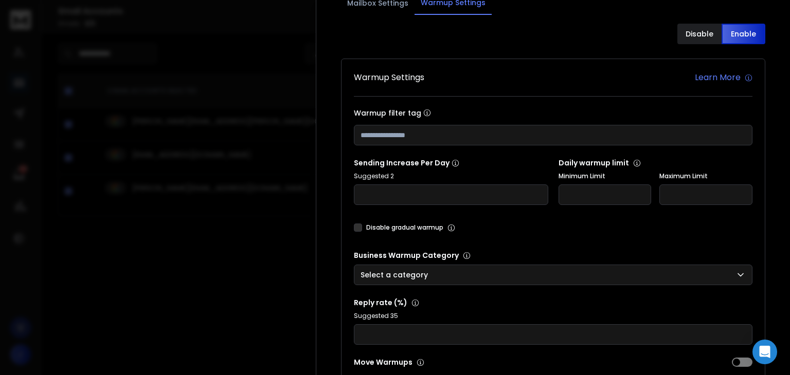
scroll to position [51, 0]
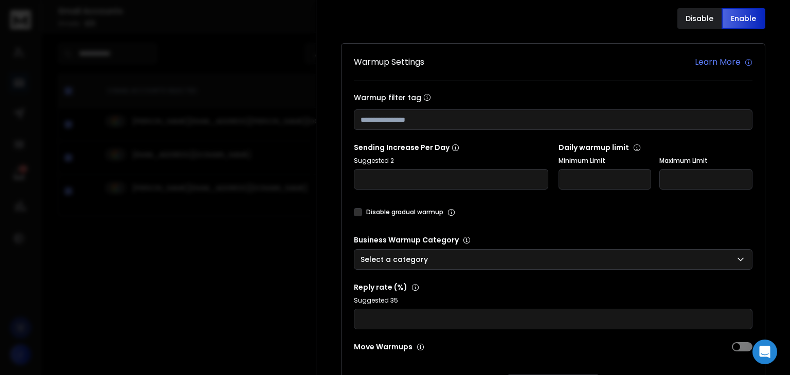
click at [496, 179] on input "number" at bounding box center [451, 179] width 194 height 21
click at [463, 124] on input at bounding box center [553, 119] width 398 height 21
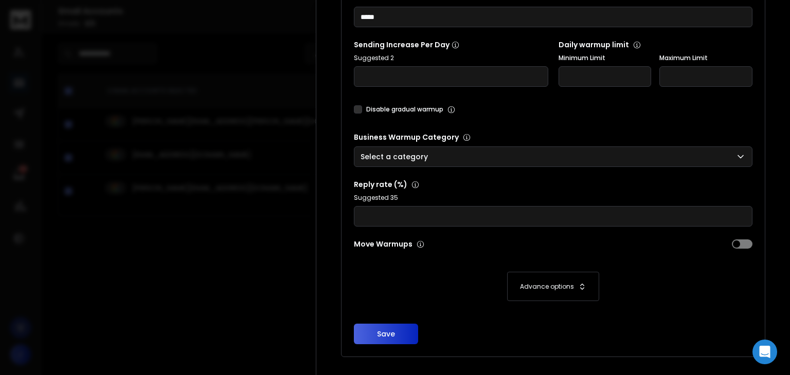
type input "*****"
click at [389, 338] on button "Save" at bounding box center [386, 334] width 64 height 21
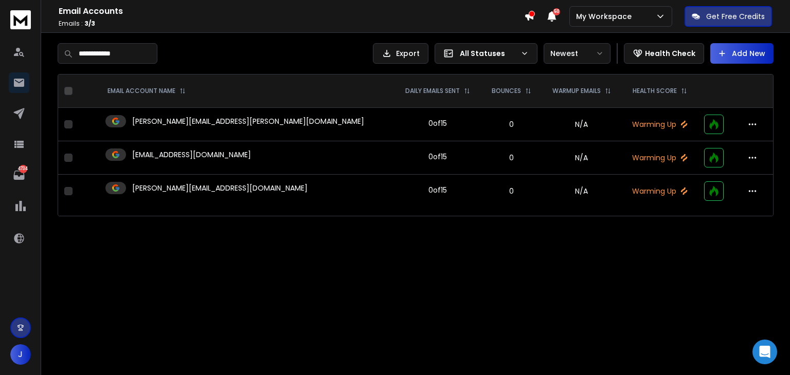
click at [709, 128] on icon at bounding box center [713, 124] width 9 height 10
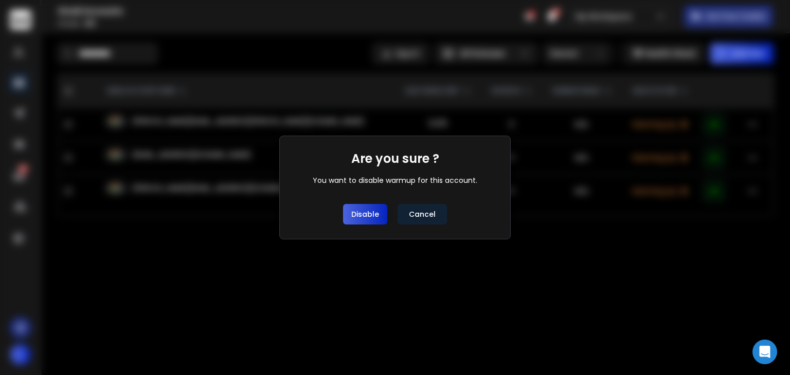
click at [420, 220] on button "Cancel" at bounding box center [421, 214] width 49 height 21
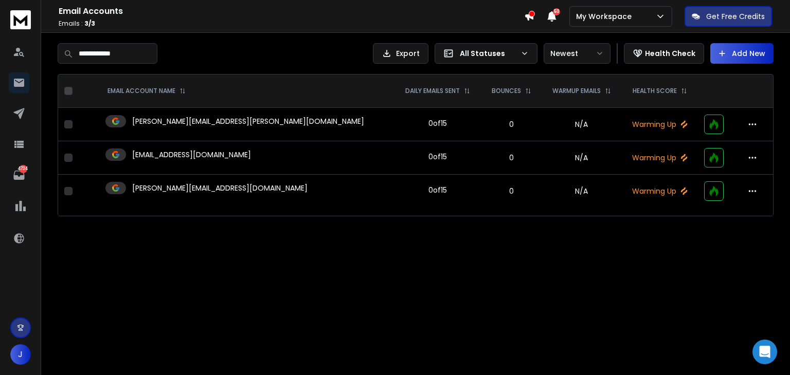
click at [493, 55] on p "All Statuses" at bounding box center [488, 53] width 57 height 10
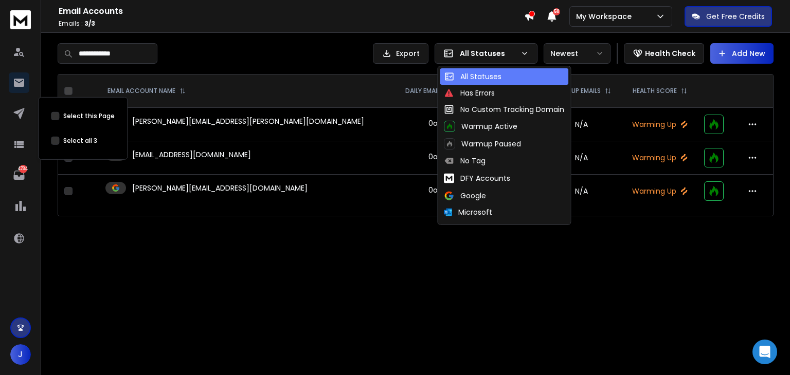
click at [69, 89] on button "Select this Page" at bounding box center [68, 91] width 8 height 8
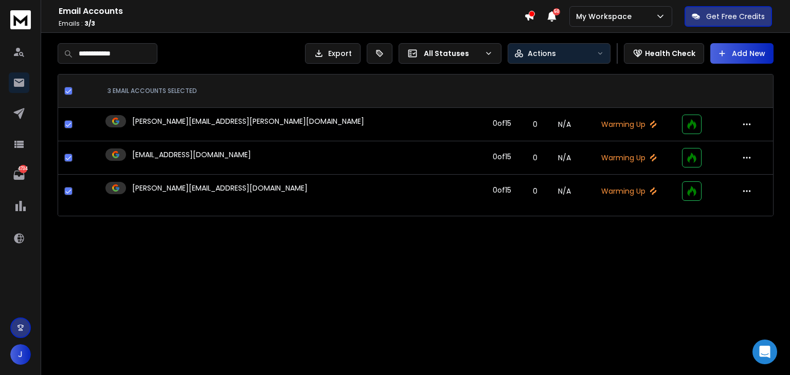
click at [574, 57] on div "Actions" at bounding box center [553, 53] width 78 height 10
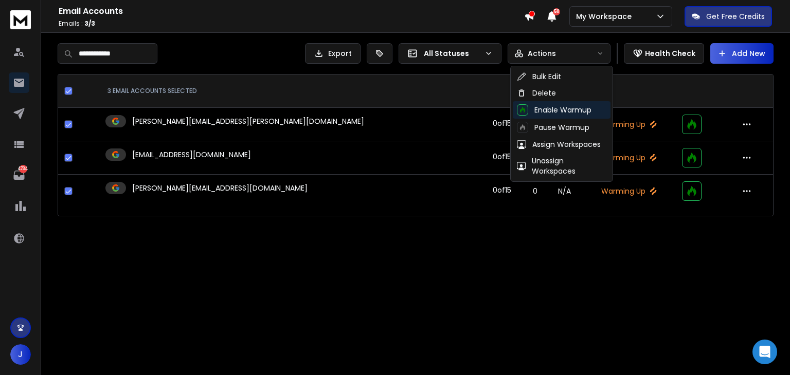
click at [543, 112] on div "Enable Warmup" at bounding box center [554, 109] width 75 height 11
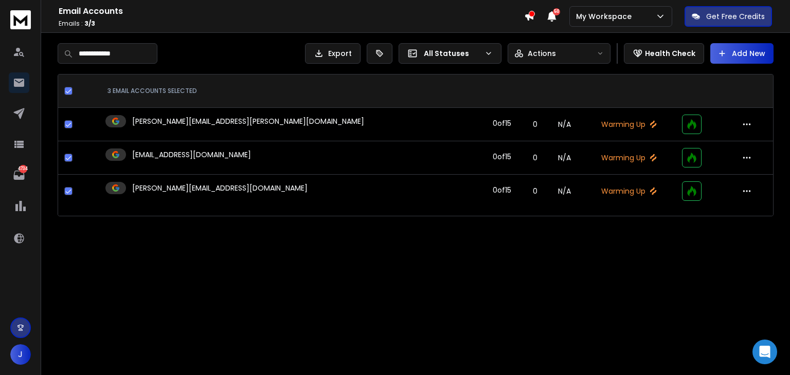
drag, startPoint x: 545, startPoint y: 308, endPoint x: 502, endPoint y: 270, distance: 57.9
click at [545, 308] on div "**********" at bounding box center [395, 187] width 790 height 375
click at [125, 56] on input "**********" at bounding box center [108, 53] width 100 height 21
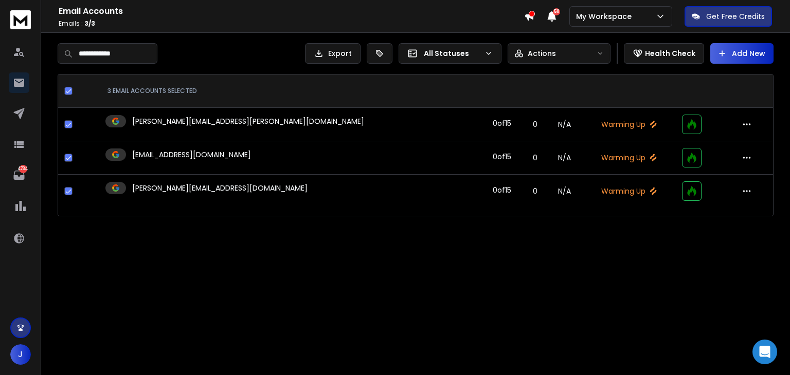
paste input "***"
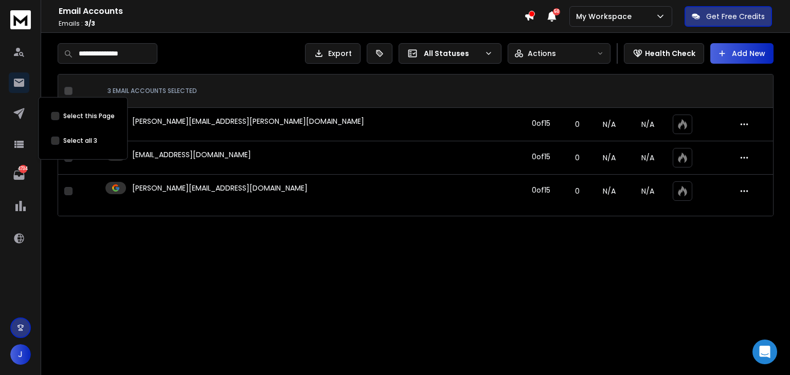
type input "**********"
click at [72, 89] on button "Select this Page" at bounding box center [68, 91] width 8 height 8
click at [80, 144] on label "Select all 3" at bounding box center [80, 141] width 34 height 8
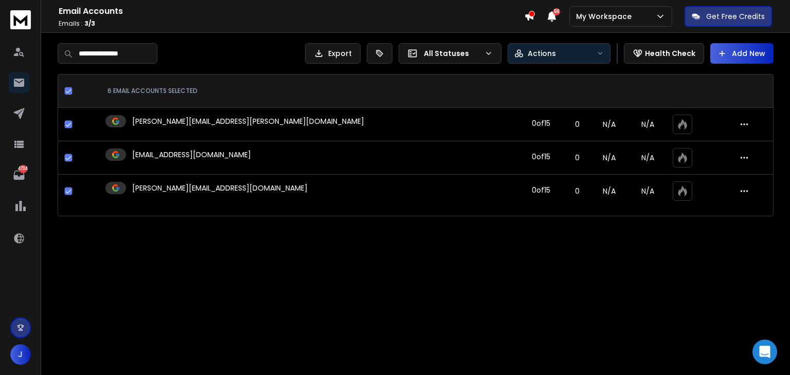
click at [553, 52] on p "Actions" at bounding box center [541, 53] width 28 height 10
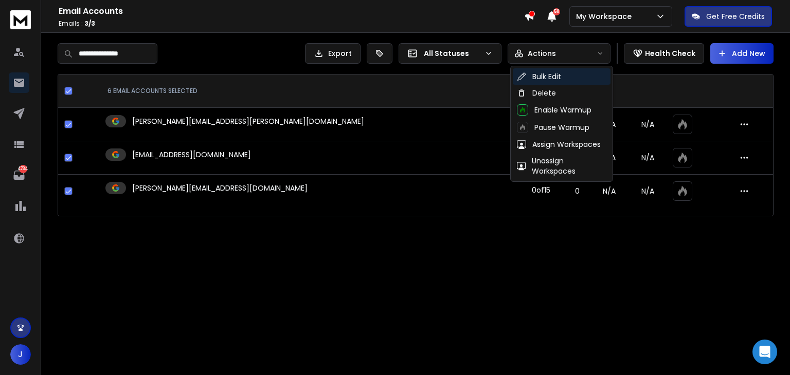
click at [546, 75] on div "Bulk Edit" at bounding box center [539, 76] width 44 height 10
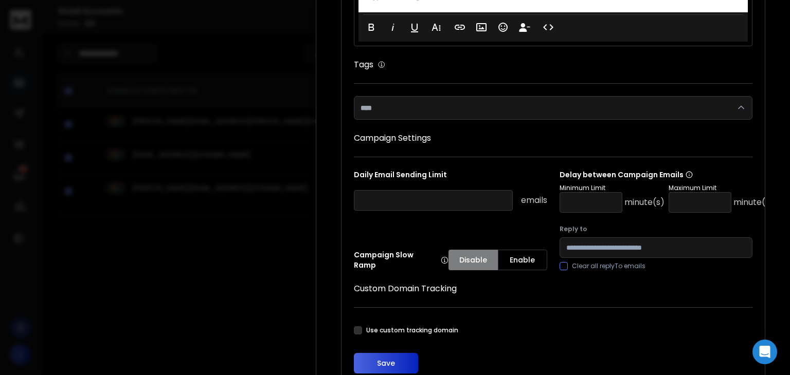
scroll to position [239, 0]
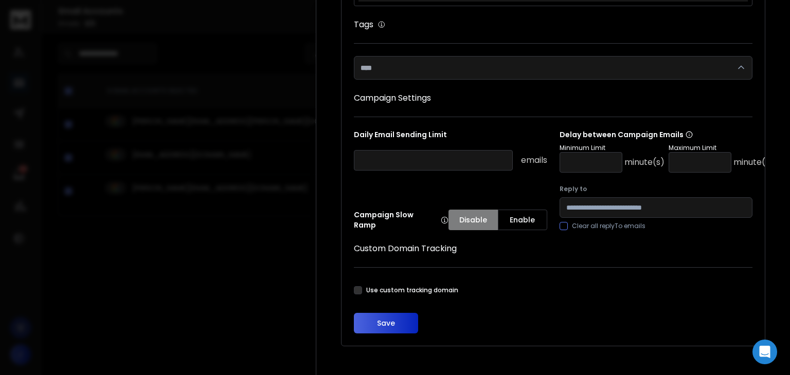
click at [361, 286] on button "Reply to" at bounding box center [358, 290] width 8 height 8
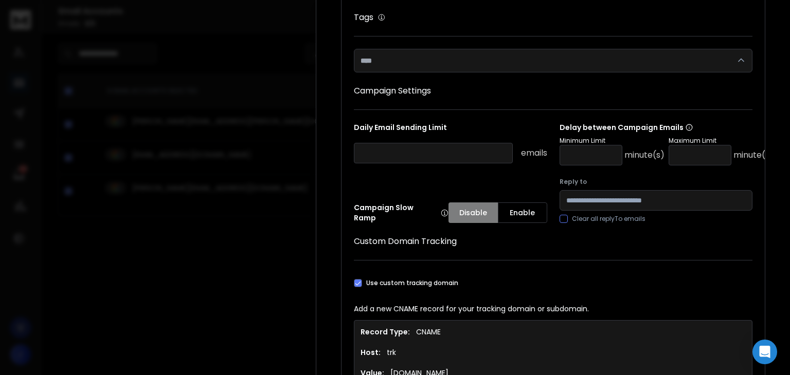
scroll to position [406, 0]
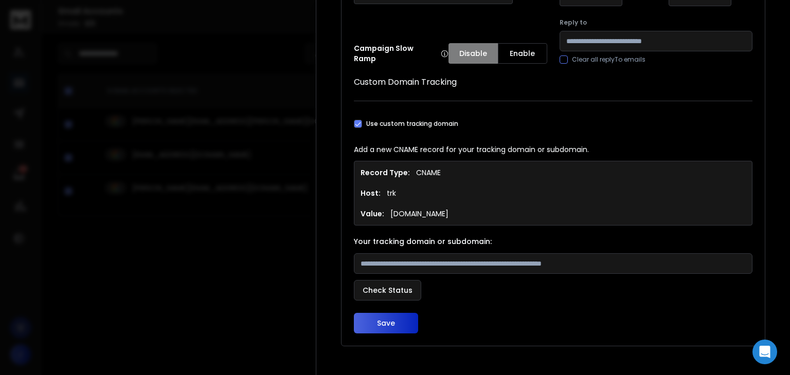
click at [411, 258] on input at bounding box center [553, 263] width 398 height 21
paste input "**********"
type input "**********"
click at [389, 285] on button "Check Status" at bounding box center [387, 290] width 67 height 21
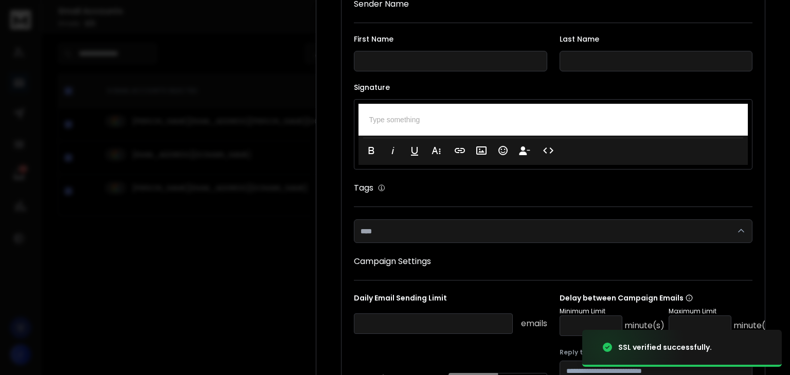
scroll to position [0, 0]
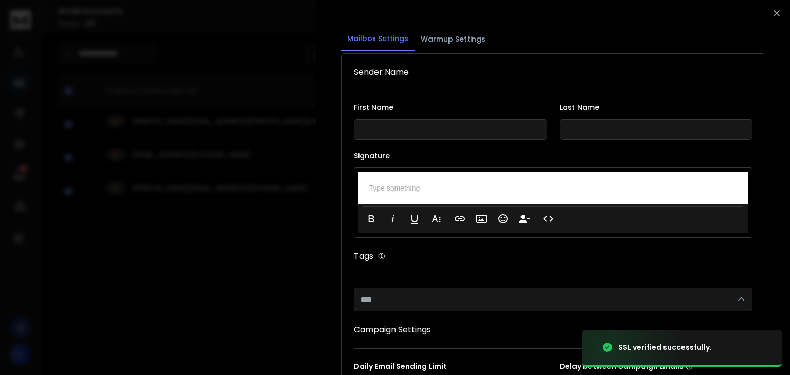
click at [461, 39] on button "Warmup Settings" at bounding box center [452, 39] width 77 height 23
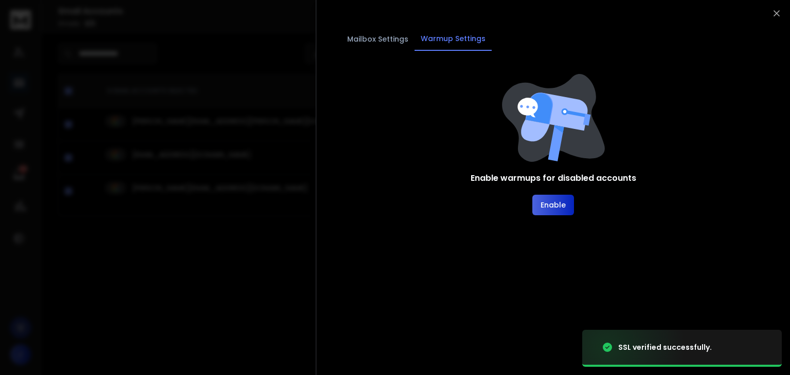
click at [557, 209] on button "Enable" at bounding box center [553, 205] width 42 height 21
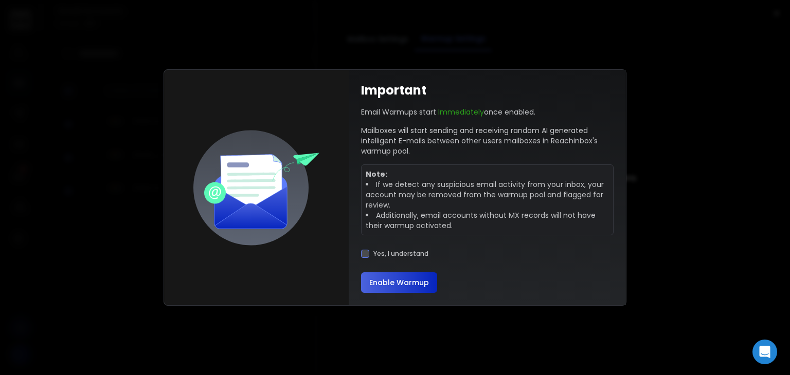
click at [358, 248] on div "Important Email Warmups start Immediately once enabled. Mailboxes will start se…" at bounding box center [487, 187] width 277 height 235
click at [384, 291] on button "Enable Warmup" at bounding box center [399, 282] width 76 height 21
click at [362, 253] on button "Yes, I understand" at bounding box center [365, 254] width 8 height 8
click at [404, 289] on button "Enable Warmup" at bounding box center [399, 282] width 76 height 21
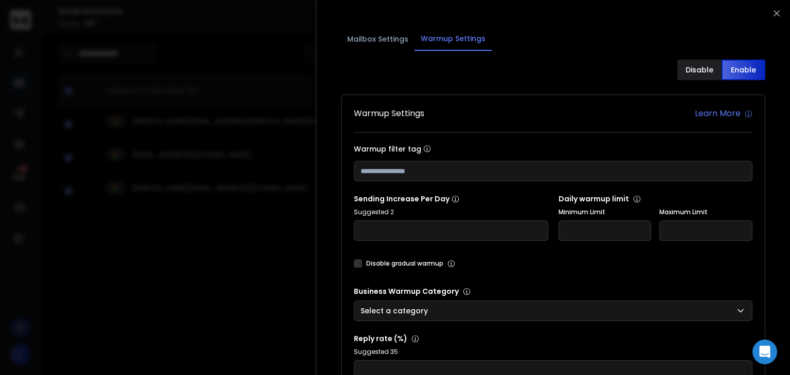
click at [375, 173] on input at bounding box center [553, 171] width 398 height 21
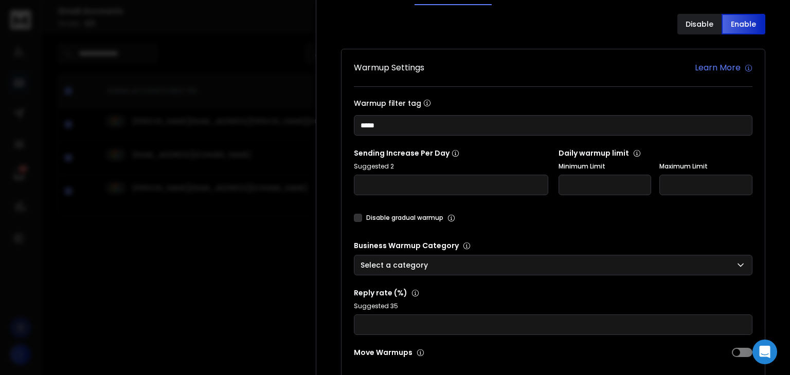
scroll to position [164, 0]
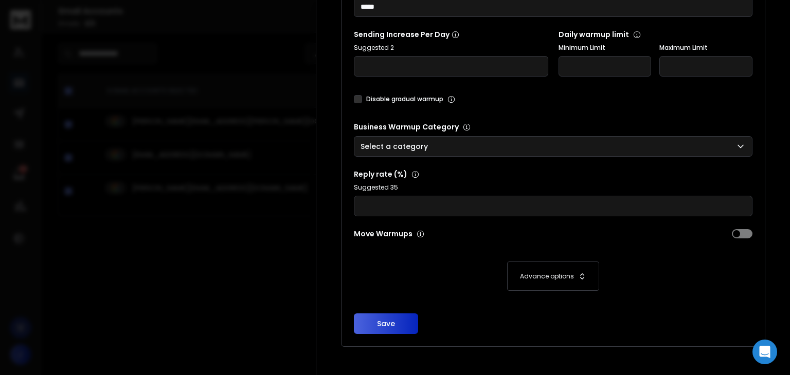
type input "*****"
click at [382, 322] on button "Save" at bounding box center [386, 324] width 64 height 21
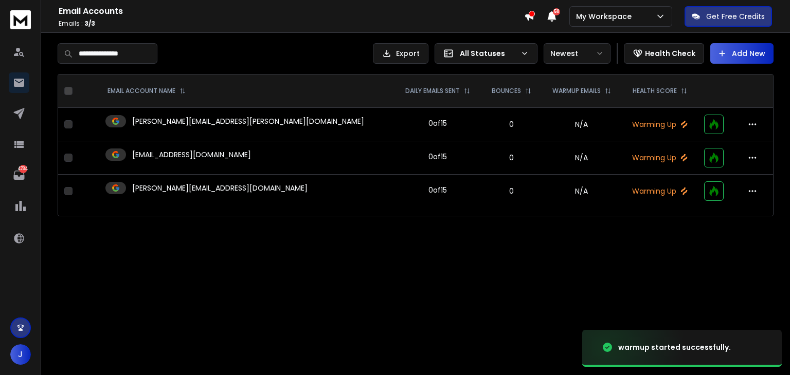
drag, startPoint x: 504, startPoint y: 316, endPoint x: 504, endPoint y: 310, distance: 5.7
click at [504, 316] on div "**********" at bounding box center [395, 187] width 790 height 375
click at [145, 58] on input "**********" at bounding box center [108, 53] width 100 height 21
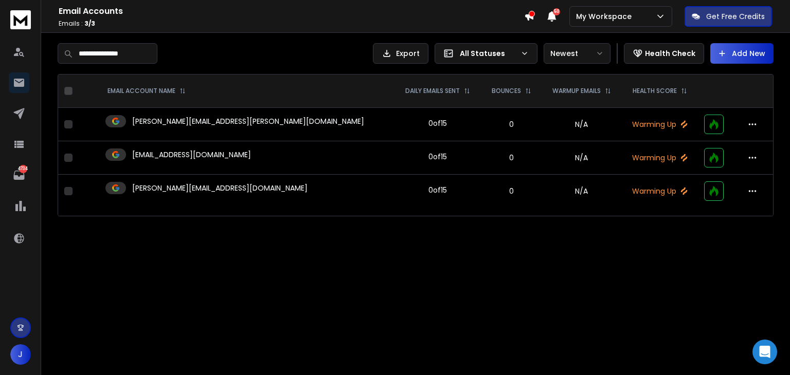
paste input
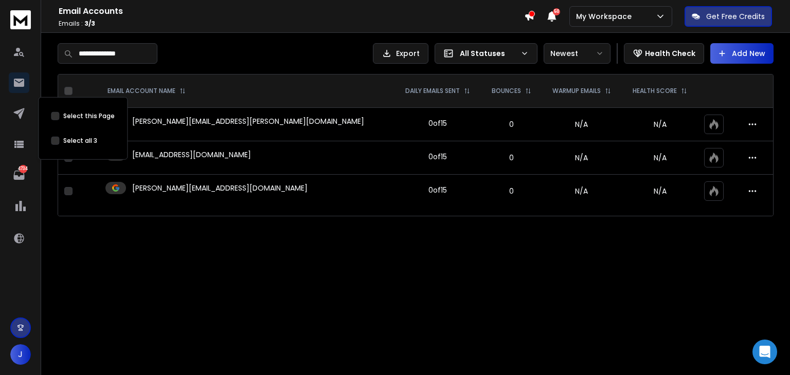
type input "**********"
click at [70, 90] on button "Select this Page" at bounding box center [68, 91] width 8 height 8
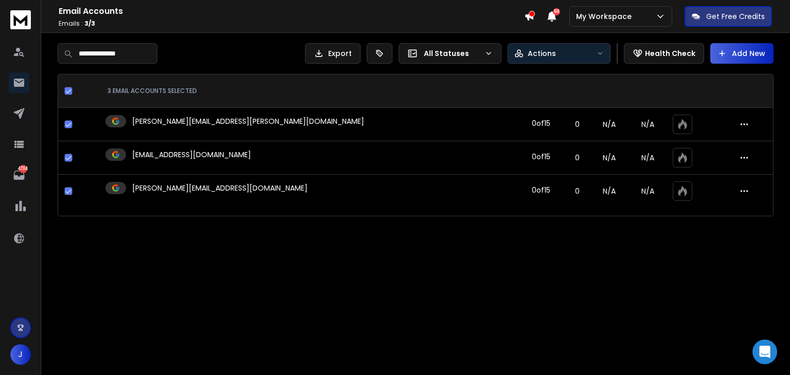
click at [595, 51] on button "Actions" at bounding box center [558, 53] width 103 height 21
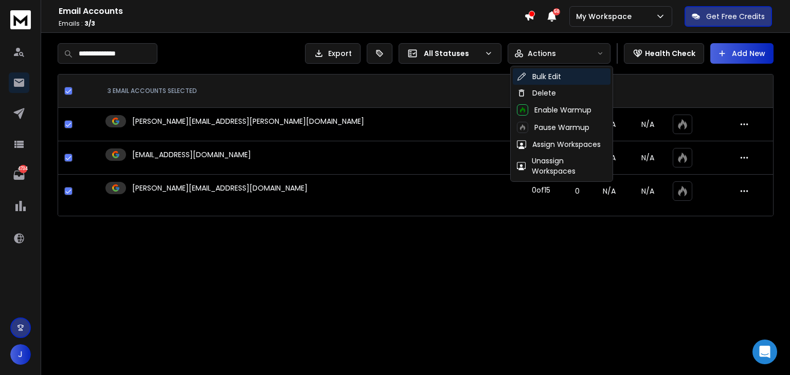
click at [559, 68] on div "Bulk Edit" at bounding box center [561, 76] width 98 height 16
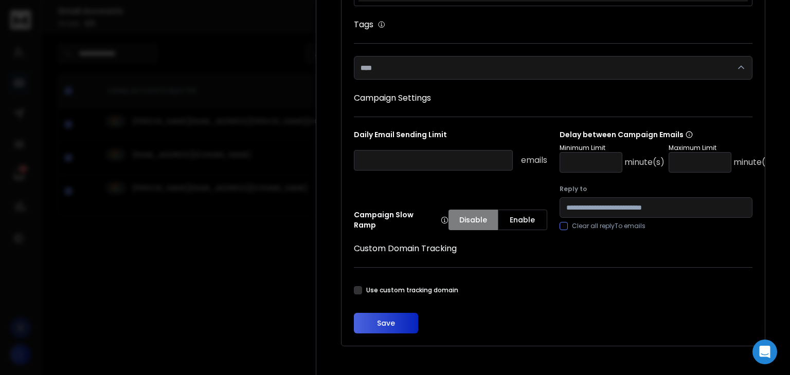
scroll to position [239, 0]
drag, startPoint x: 360, startPoint y: 282, endPoint x: 391, endPoint y: 237, distance: 54.5
click at [361, 286] on button "Reply to" at bounding box center [358, 290] width 8 height 8
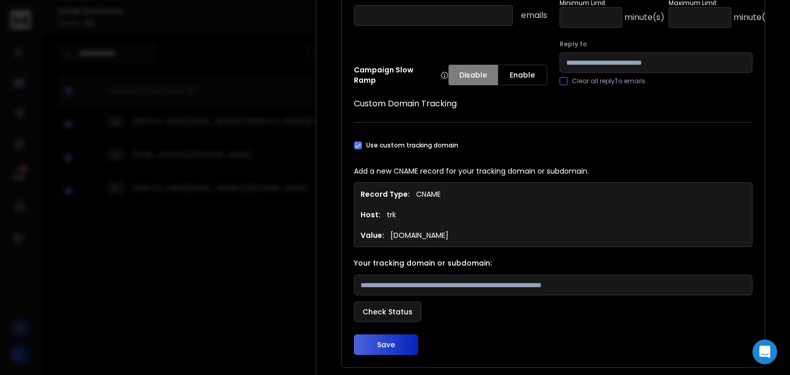
scroll to position [406, 0]
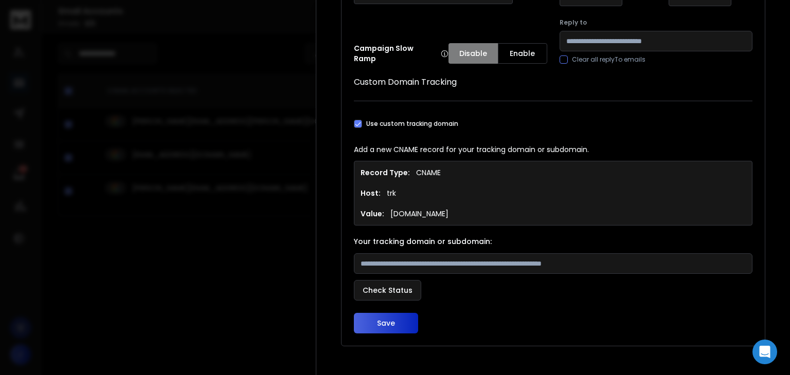
click at [450, 253] on input at bounding box center [553, 263] width 398 height 21
paste input "**********"
type input "**********"
click at [389, 285] on button "Check Status" at bounding box center [387, 290] width 67 height 21
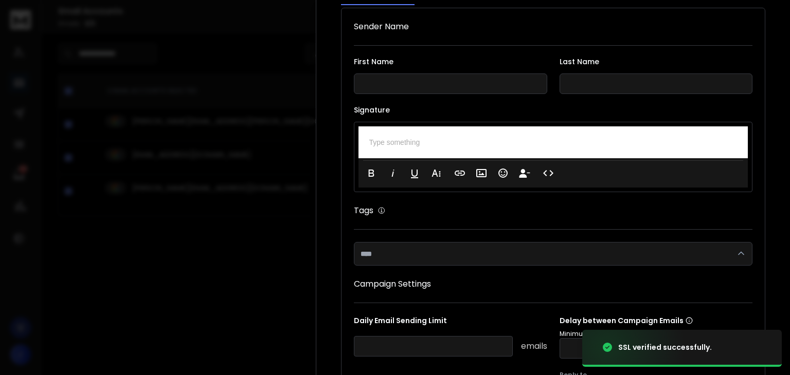
scroll to position [0, 0]
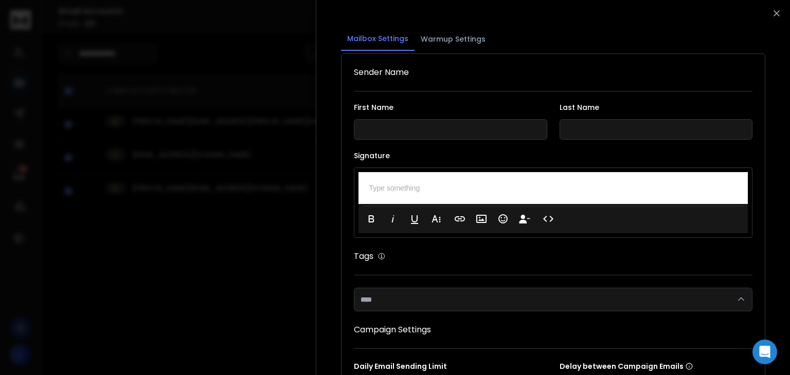
click at [453, 45] on button "Warmup Settings" at bounding box center [452, 39] width 77 height 23
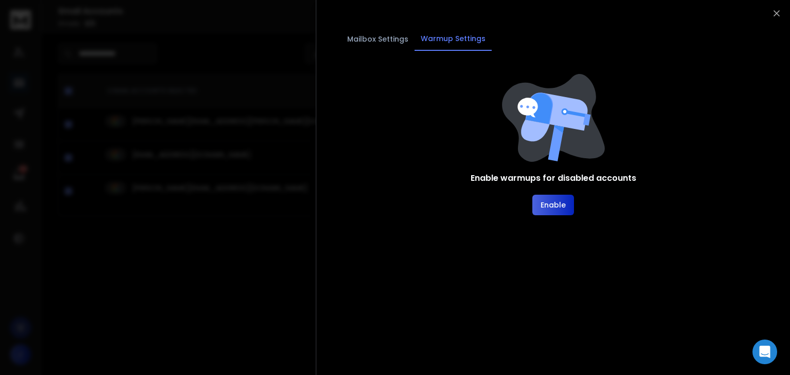
click at [545, 199] on button "Enable" at bounding box center [553, 205] width 42 height 21
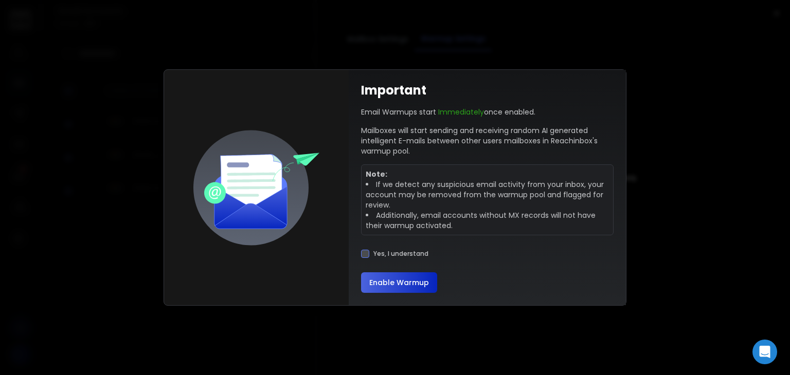
drag, startPoint x: 364, startPoint y: 258, endPoint x: 389, endPoint y: 275, distance: 30.7
click at [364, 258] on div "Yes, I understand" at bounding box center [394, 254] width 67 height 21
click at [367, 251] on button "Yes, I understand" at bounding box center [365, 254] width 8 height 8
click at [395, 286] on button "Enable Warmup" at bounding box center [399, 282] width 76 height 21
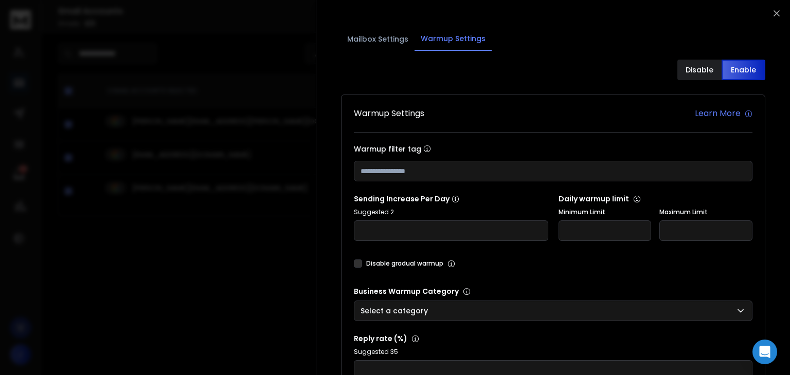
click at [425, 171] on input at bounding box center [553, 171] width 398 height 21
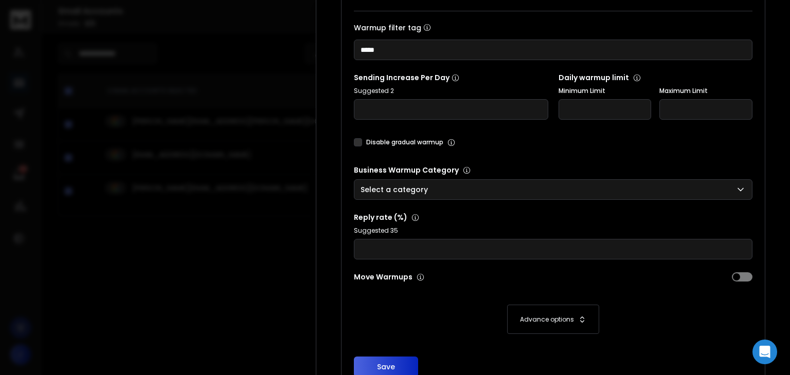
scroll to position [164, 0]
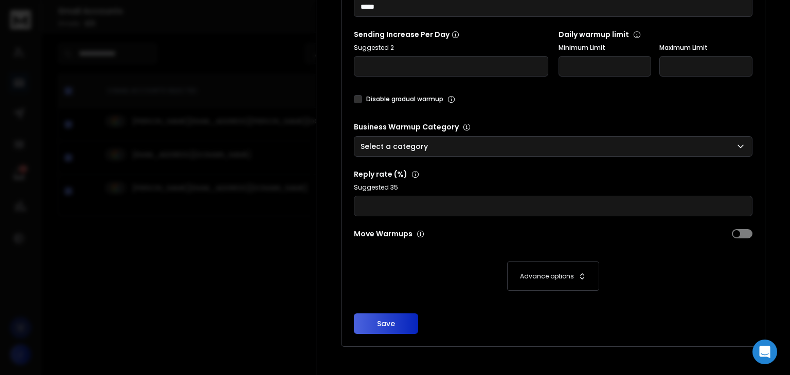
type input "*****"
click at [390, 319] on button "Save" at bounding box center [386, 324] width 64 height 21
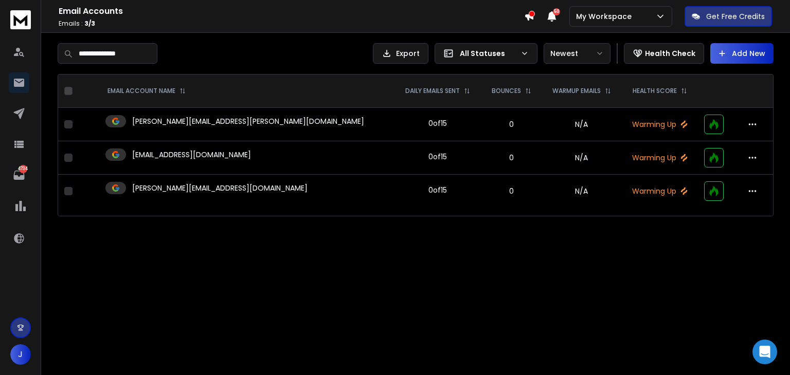
click at [505, 301] on div "**********" at bounding box center [395, 187] width 790 height 375
click at [136, 55] on input "**********" at bounding box center [108, 53] width 100 height 21
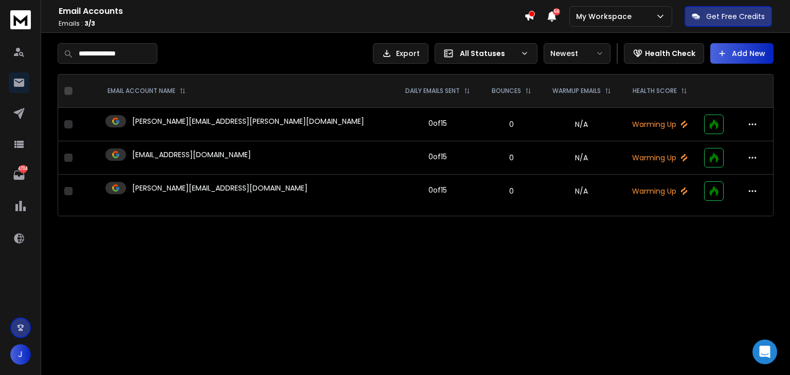
paste input "*"
type input "**********"
click at [704, 122] on div at bounding box center [714, 125] width 20 height 20
click at [708, 162] on icon at bounding box center [713, 158] width 10 height 10
click at [708, 187] on icon at bounding box center [713, 191] width 10 height 10
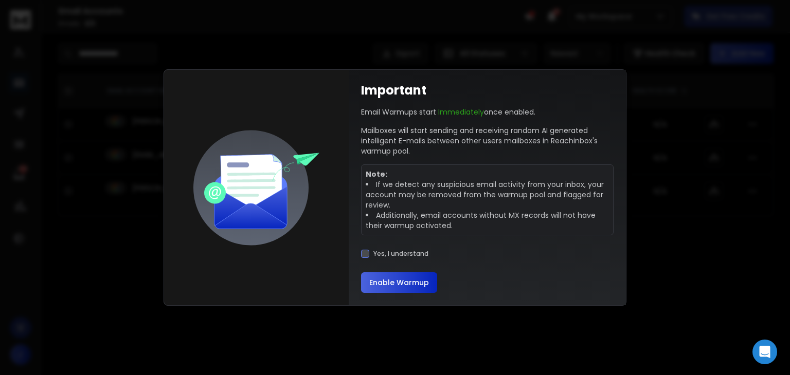
click at [369, 253] on button "Yes, I understand" at bounding box center [365, 254] width 8 height 8
click at [385, 288] on button "Enable Warmup" at bounding box center [399, 282] width 76 height 21
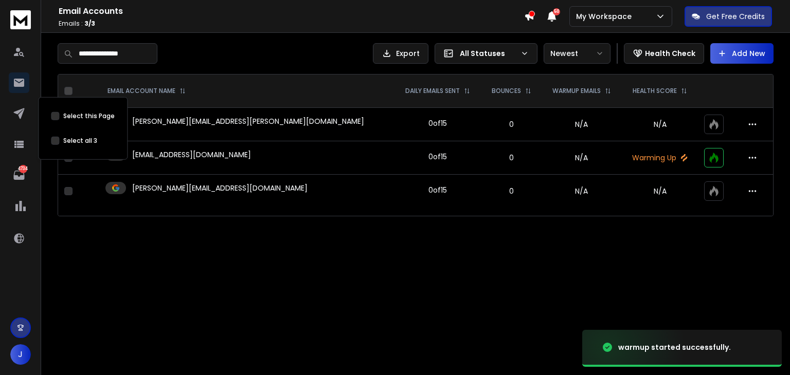
click at [68, 87] on button "Select this Page" at bounding box center [68, 91] width 8 height 8
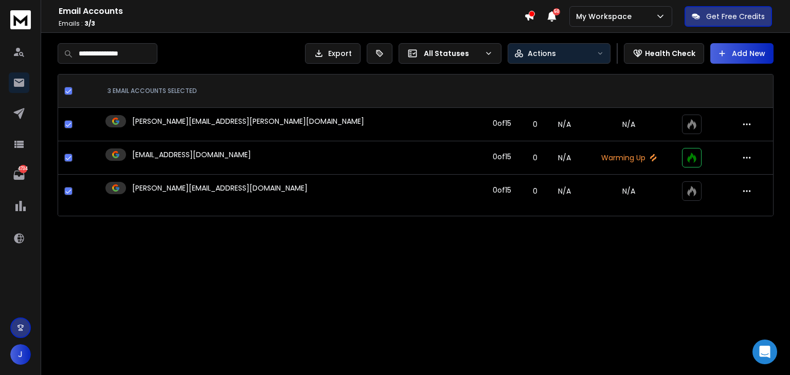
click at [566, 51] on div "Actions" at bounding box center [553, 53] width 78 height 10
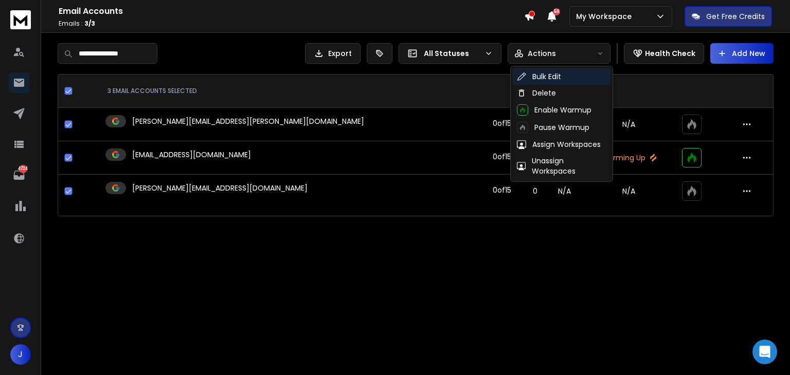
click at [557, 77] on div "Bulk Edit" at bounding box center [539, 76] width 44 height 10
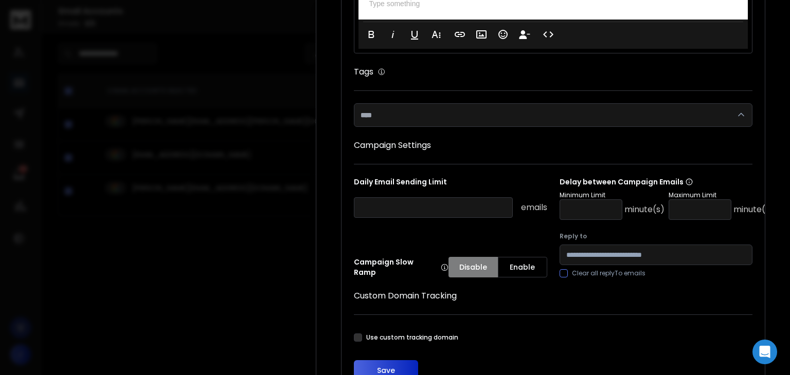
scroll to position [239, 0]
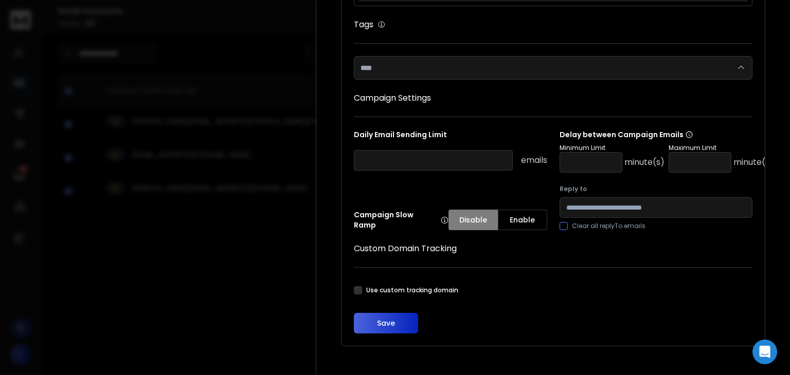
click at [401, 159] on input "number" at bounding box center [433, 160] width 158 height 21
click at [358, 280] on div "Use custom tracking domain" at bounding box center [553, 290] width 398 height 21
click at [359, 286] on button "Reply to" at bounding box center [358, 290] width 8 height 8
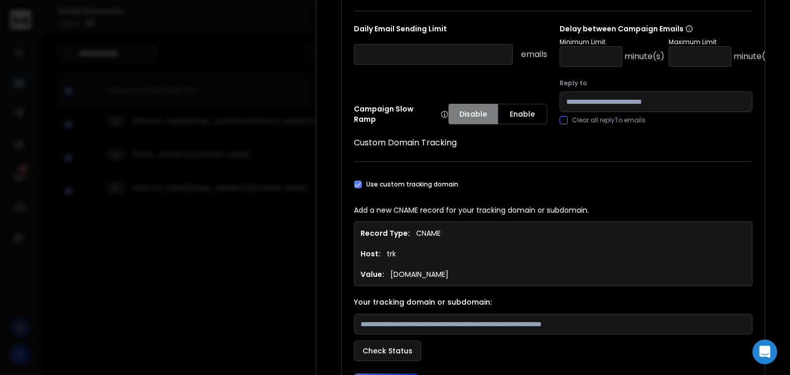
scroll to position [406, 0]
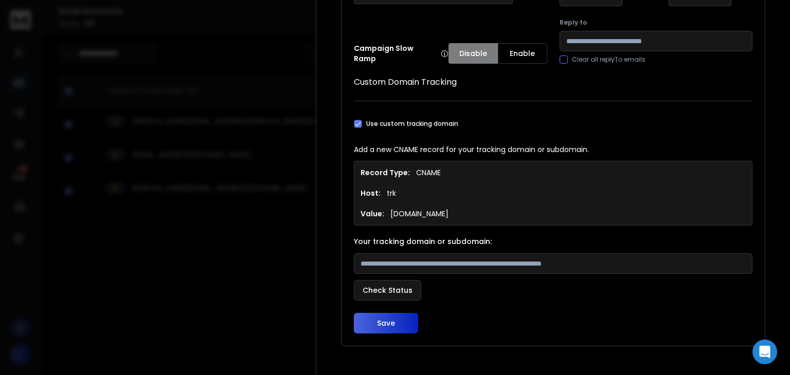
click at [415, 255] on input at bounding box center [553, 263] width 398 height 21
paste input "**********"
type input "**********"
click at [390, 282] on button "Check Status" at bounding box center [387, 290] width 67 height 21
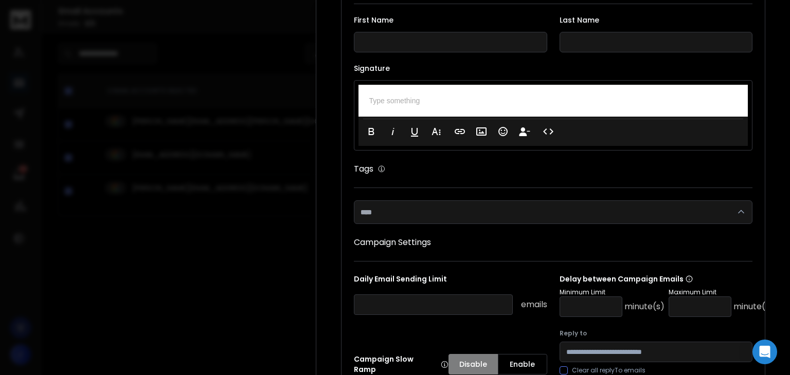
scroll to position [0, 0]
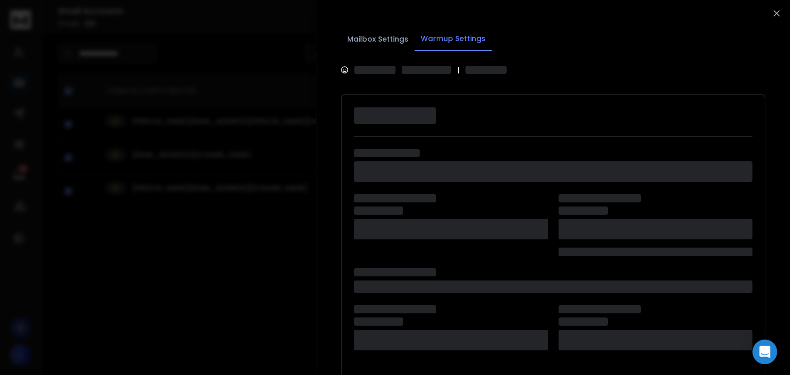
click at [462, 36] on button "Warmup Settings" at bounding box center [452, 39] width 77 height 24
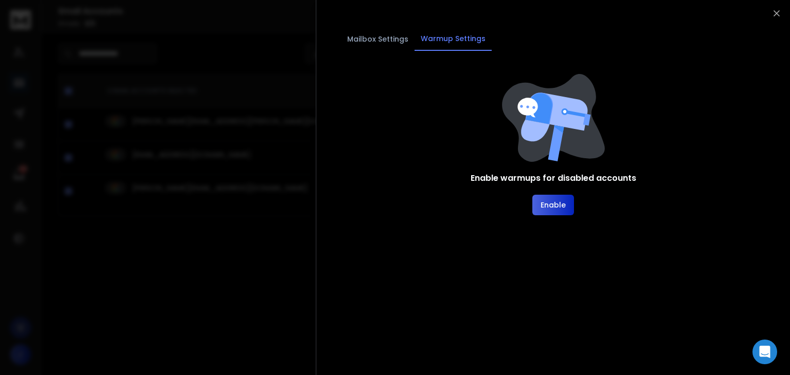
click at [549, 210] on button "Enable" at bounding box center [553, 205] width 42 height 21
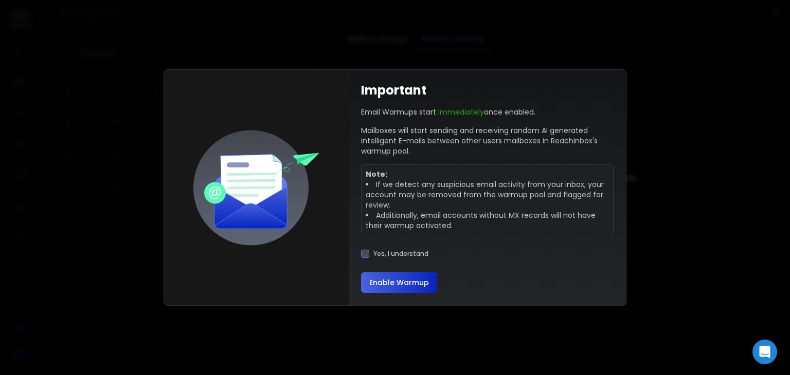
click at [367, 255] on button "Yes, I understand" at bounding box center [365, 254] width 8 height 8
click at [388, 280] on button "Enable Warmup" at bounding box center [399, 282] width 76 height 21
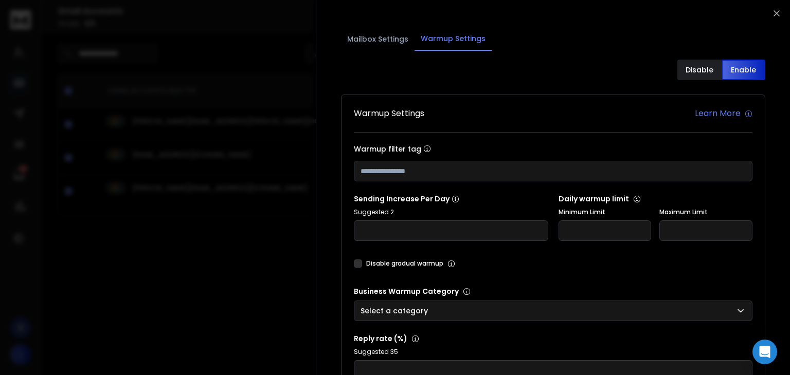
click at [417, 173] on input at bounding box center [553, 171] width 398 height 21
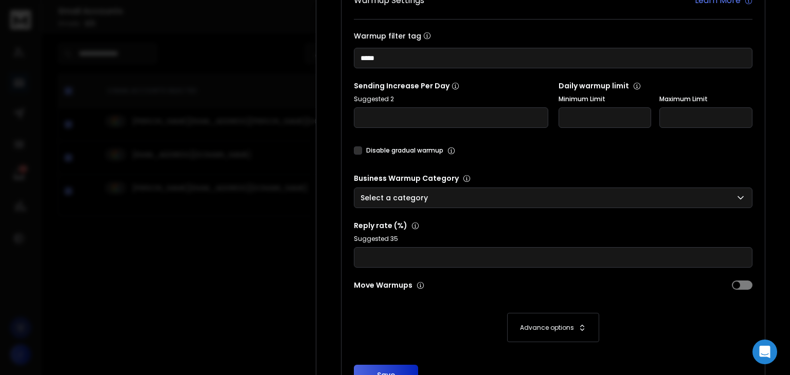
scroll to position [164, 0]
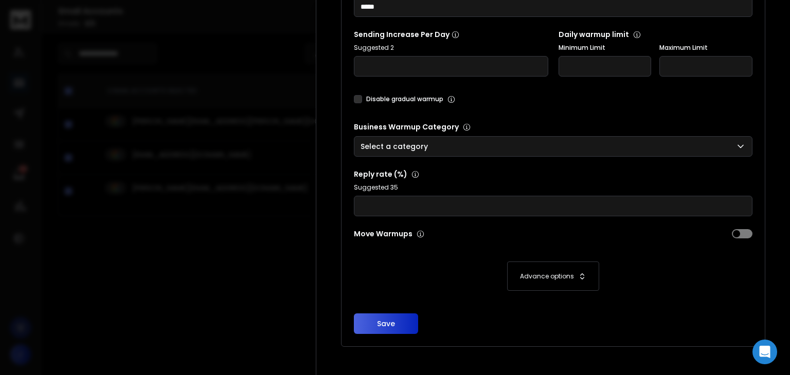
type input "*****"
click at [390, 328] on button "Save" at bounding box center [386, 324] width 64 height 21
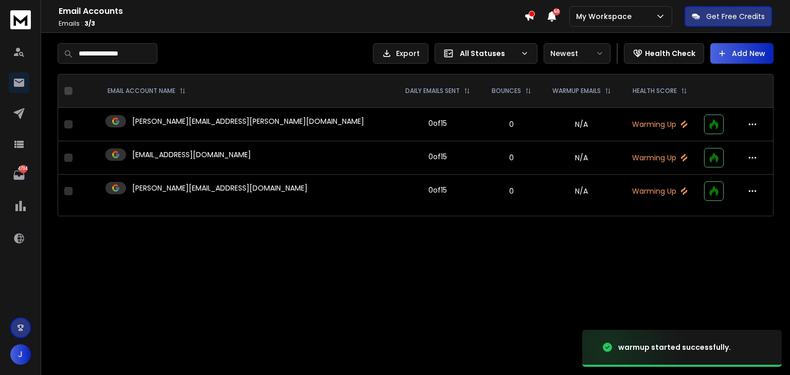
drag, startPoint x: 447, startPoint y: 15, endPoint x: 448, endPoint y: 23, distance: 7.4
click at [447, 15] on h1 "Email Accounts" at bounding box center [291, 11] width 465 height 12
click at [140, 51] on input "**********" at bounding box center [108, 53] width 100 height 21
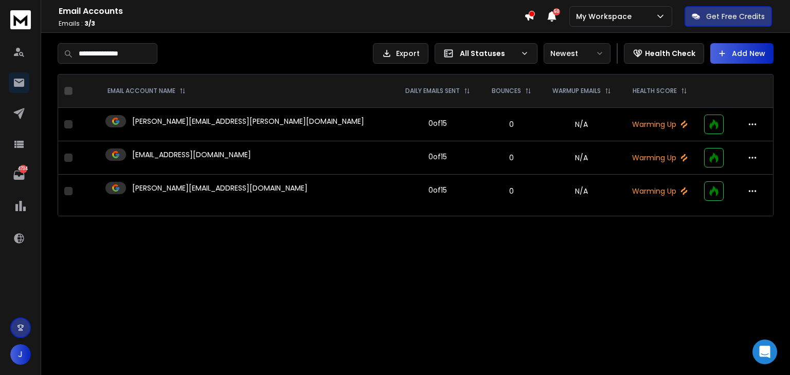
paste input
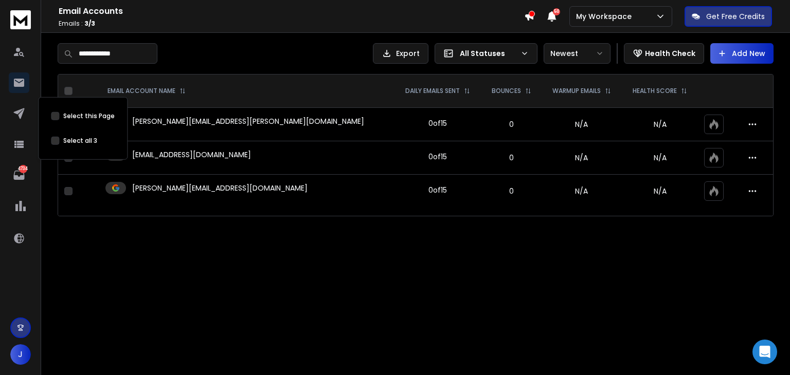
type input "**********"
click at [74, 91] on div at bounding box center [81, 91] width 35 height 8
click at [77, 143] on label "Select all 3" at bounding box center [80, 141] width 34 height 8
click at [70, 89] on button "Select this Page" at bounding box center [68, 91] width 8 height 8
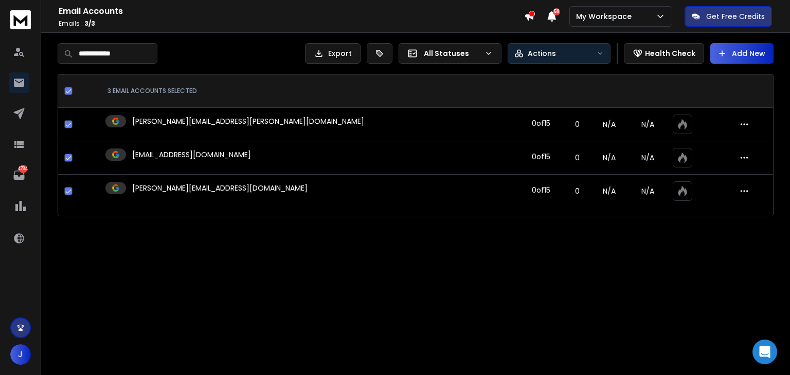
click at [592, 49] on div "Actions" at bounding box center [553, 53] width 78 height 10
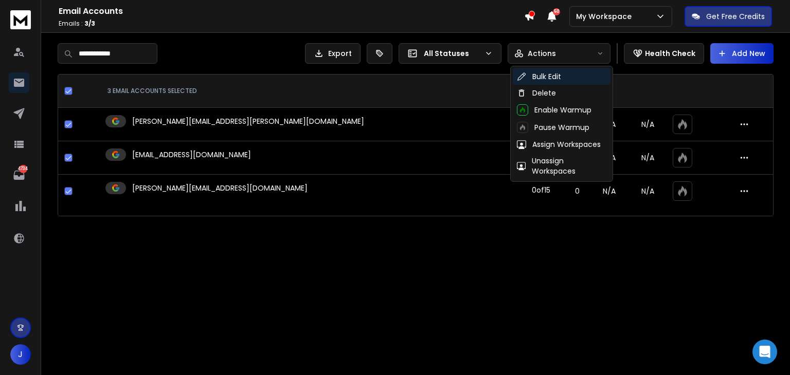
click at [553, 80] on div "Bulk Edit" at bounding box center [539, 76] width 44 height 10
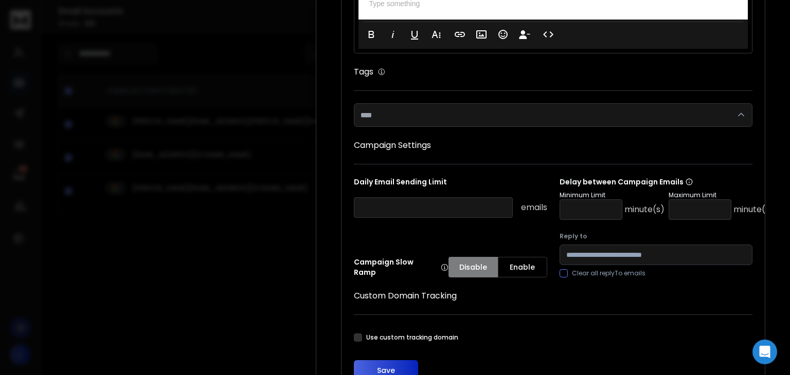
scroll to position [239, 0]
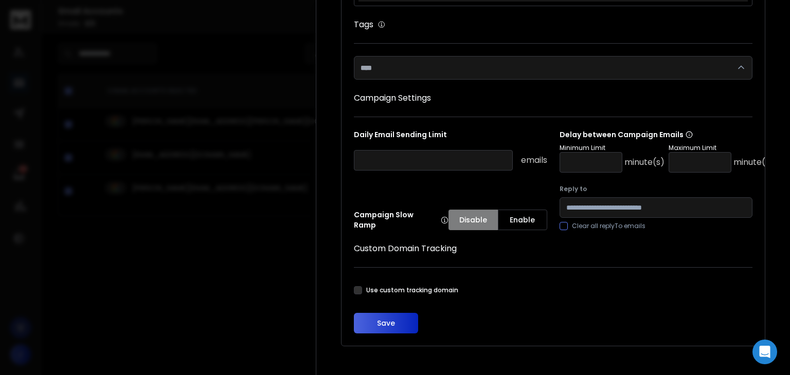
click at [361, 286] on button "Reply to" at bounding box center [358, 290] width 8 height 8
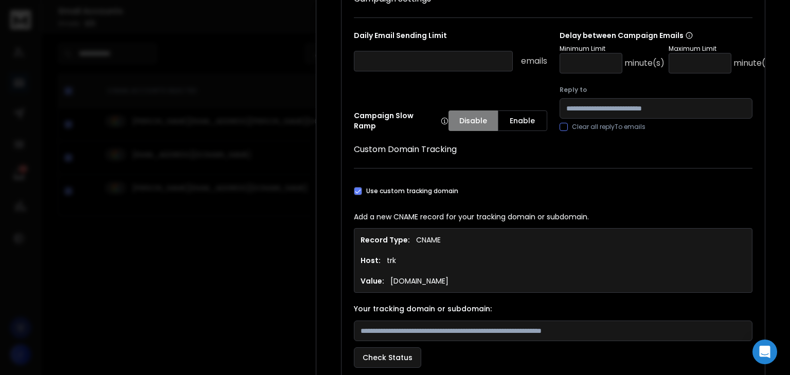
scroll to position [406, 0]
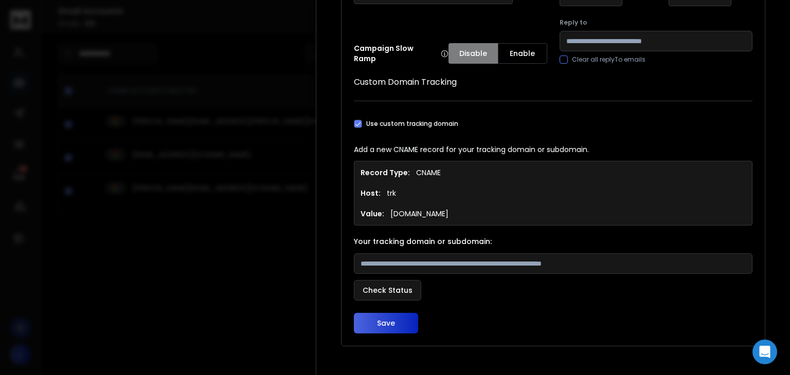
click at [415, 262] on input at bounding box center [553, 263] width 398 height 21
paste input "**********"
type input "**********"
click at [394, 284] on button "Check Status" at bounding box center [387, 290] width 67 height 21
click at [381, 290] on button "Check Status" at bounding box center [387, 290] width 67 height 21
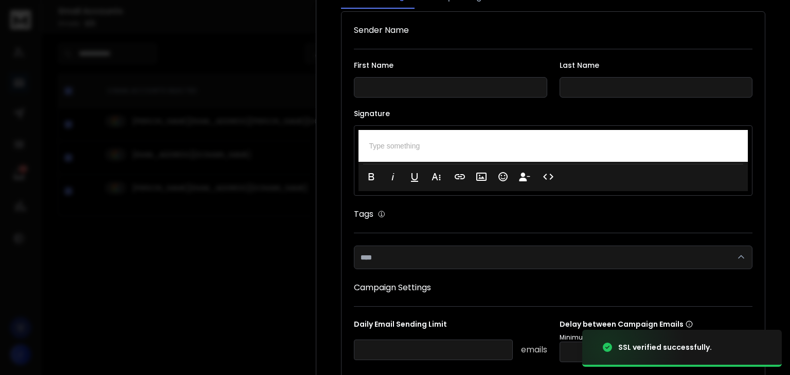
scroll to position [0, 0]
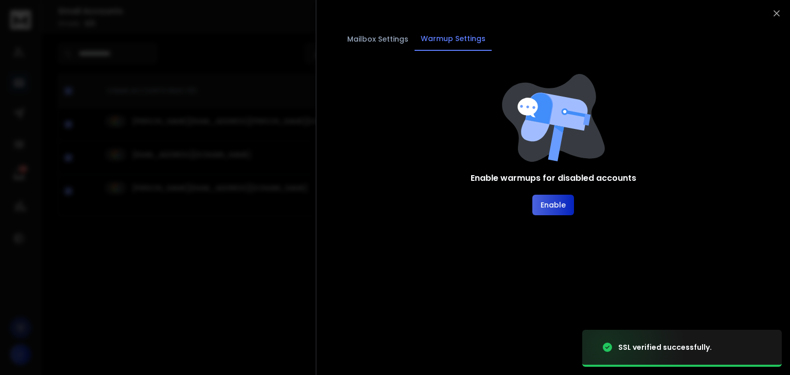
click at [470, 35] on button "Warmup Settings" at bounding box center [452, 39] width 77 height 24
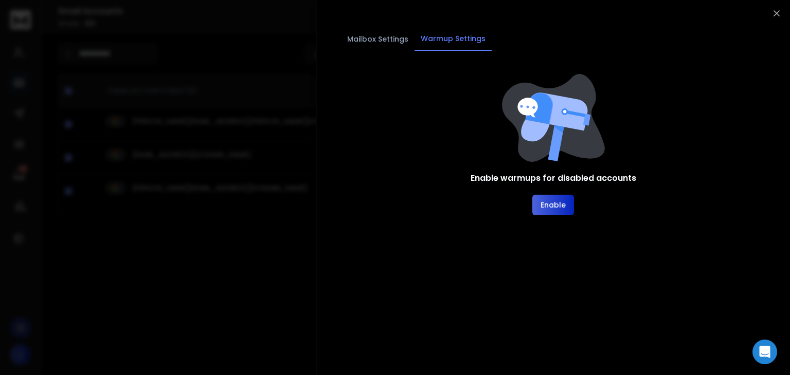
click at [556, 206] on button "Enable" at bounding box center [553, 205] width 42 height 21
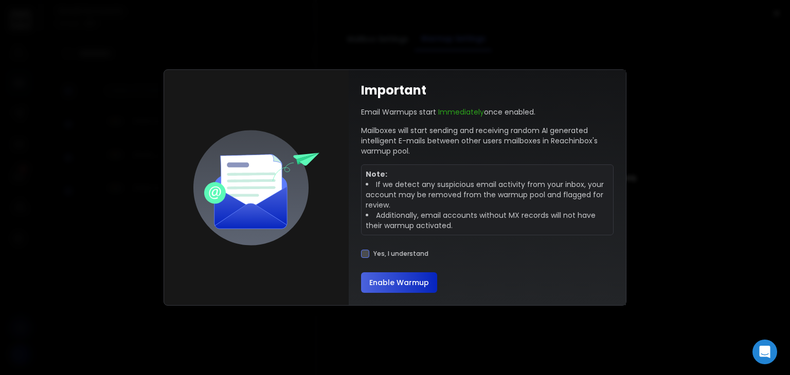
click at [362, 252] on button "Yes, I understand" at bounding box center [365, 254] width 8 height 8
click at [385, 286] on button "Enable Warmup" at bounding box center [399, 282] width 76 height 21
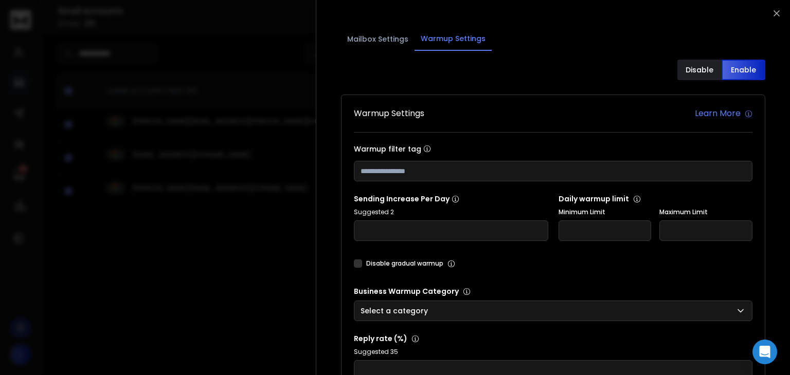
click at [411, 163] on input at bounding box center [553, 171] width 398 height 21
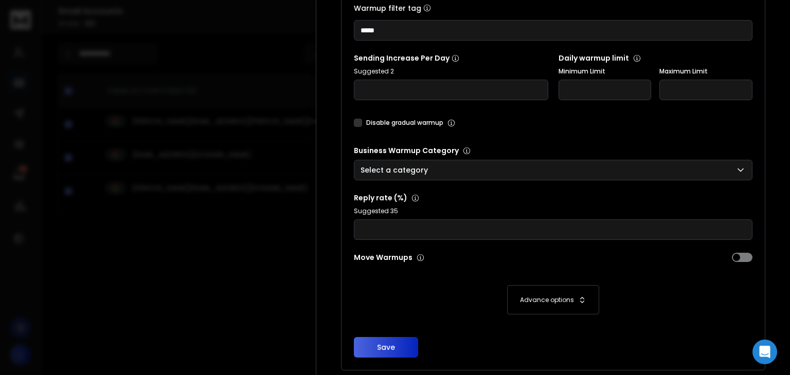
scroll to position [164, 0]
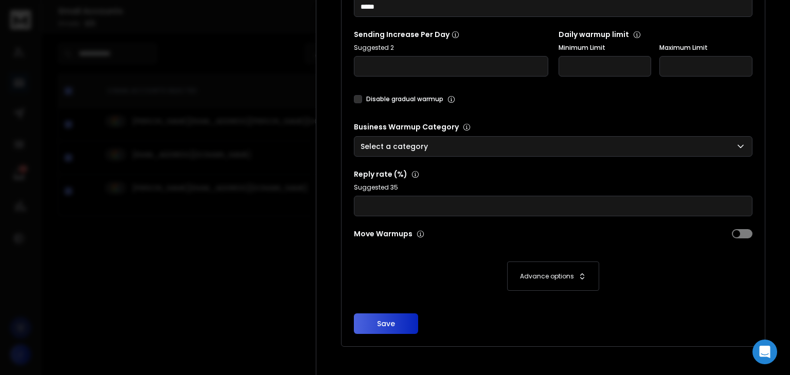
type input "*****"
click at [399, 326] on button "Save" at bounding box center [386, 324] width 64 height 21
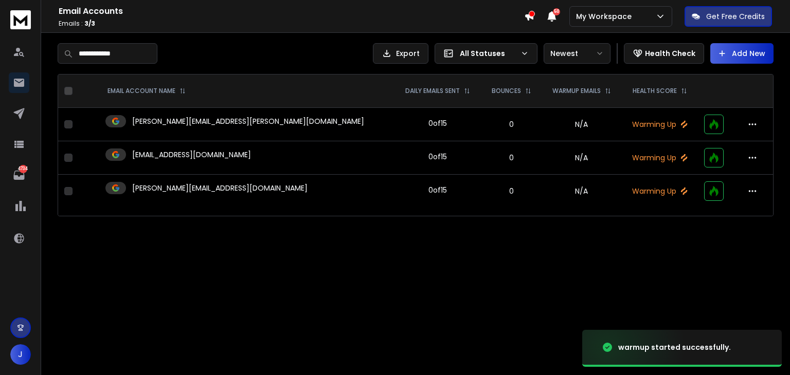
click at [456, 241] on div "**********" at bounding box center [395, 187] width 790 height 375
click at [144, 53] on input "**********" at bounding box center [108, 53] width 100 height 21
paste input
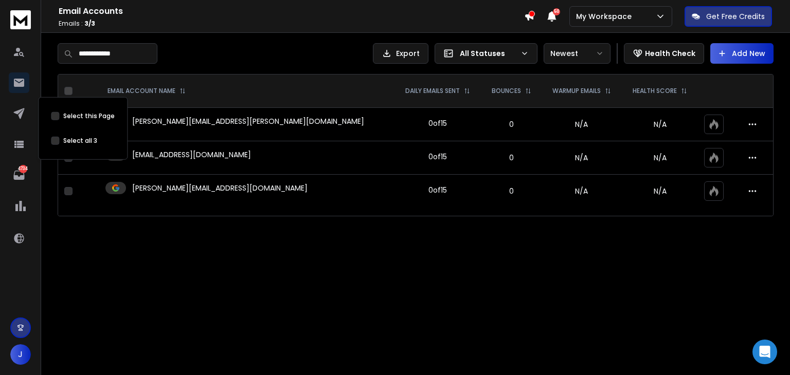
type input "**********"
click at [64, 89] on button "Select this Page" at bounding box center [68, 91] width 8 height 8
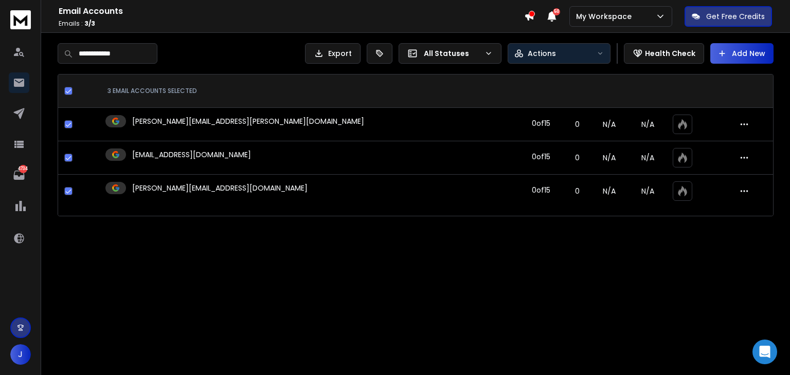
click at [573, 52] on div "Actions" at bounding box center [553, 53] width 78 height 10
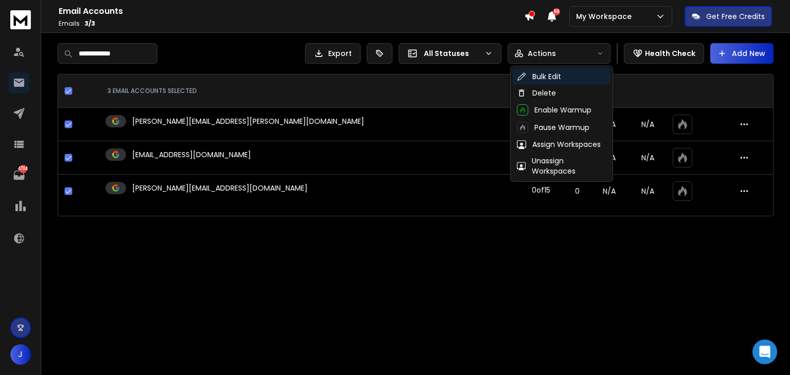
click at [566, 76] on div "Bulk Edit" at bounding box center [561, 76] width 98 height 16
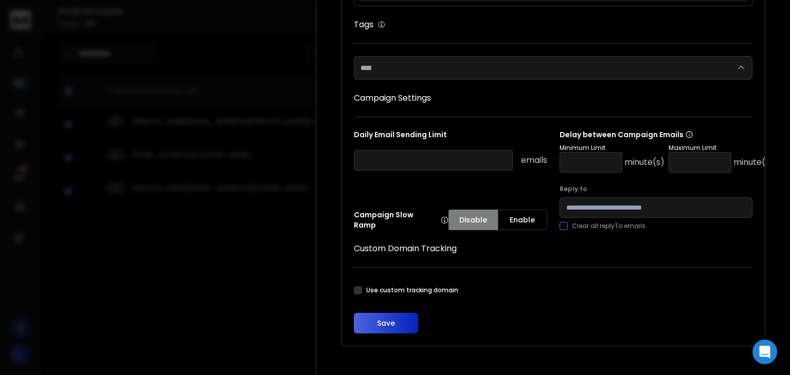
scroll to position [239, 0]
click at [357, 286] on button "Reply to" at bounding box center [358, 290] width 8 height 8
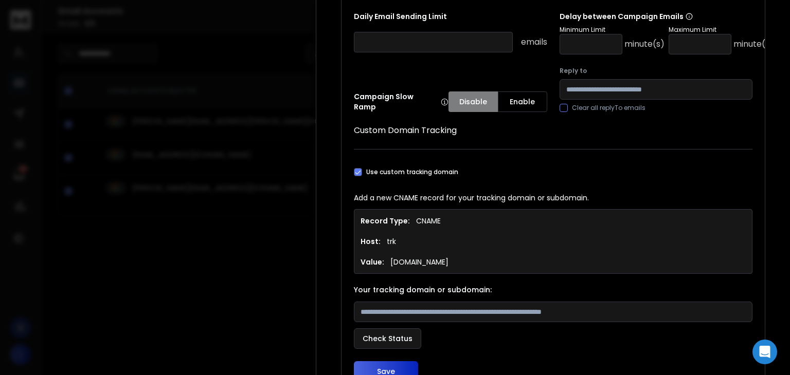
scroll to position [406, 0]
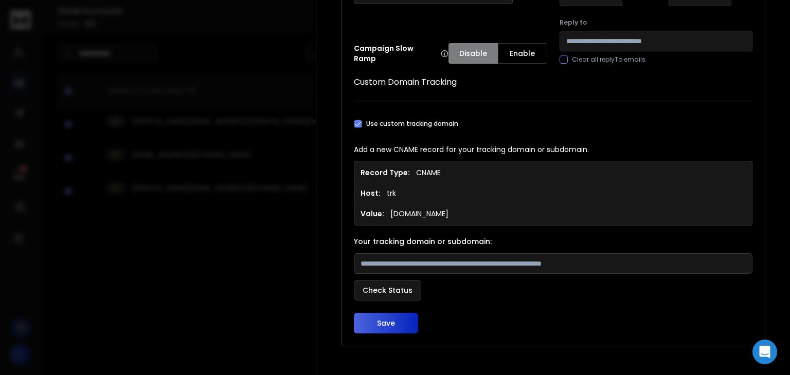
click at [409, 262] on input at bounding box center [553, 263] width 398 height 21
paste input "**********"
type input "**********"
click at [397, 280] on button "Check Status" at bounding box center [387, 290] width 67 height 21
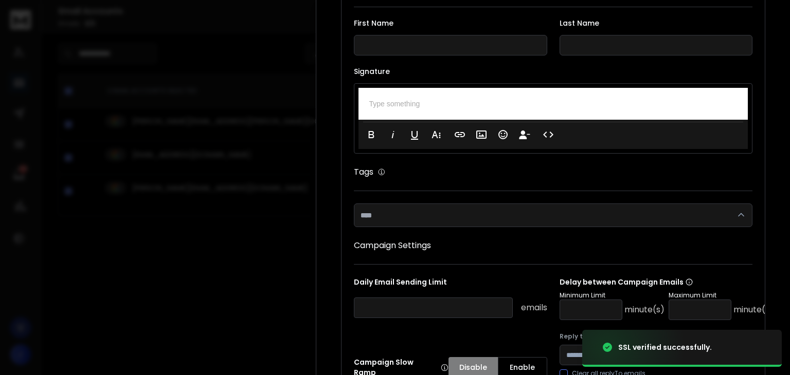
scroll to position [0, 0]
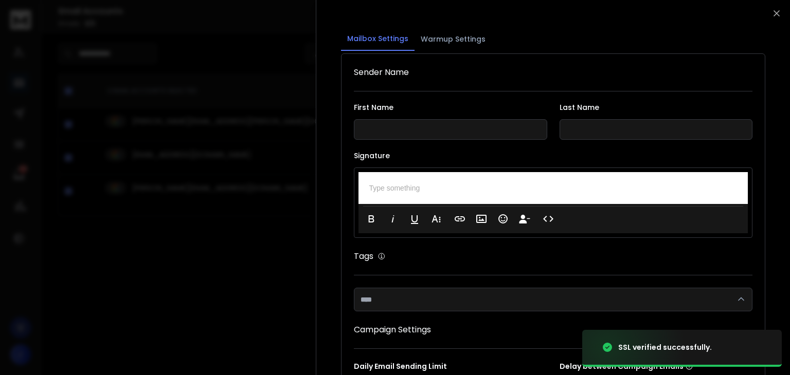
click at [452, 42] on button "Warmup Settings" at bounding box center [452, 39] width 77 height 23
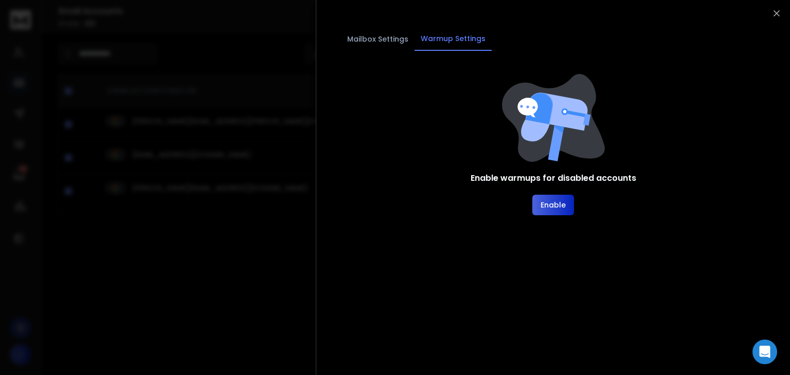
click at [563, 204] on button "Enable" at bounding box center [553, 205] width 42 height 21
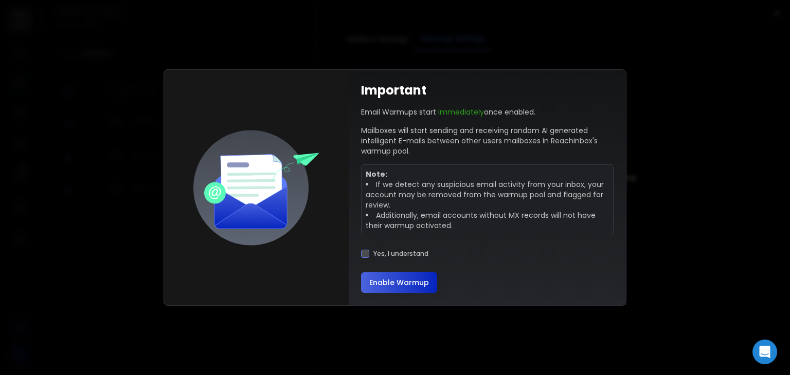
click at [366, 251] on button "Yes, I understand" at bounding box center [365, 254] width 8 height 8
click at [400, 285] on button "Enable Warmup" at bounding box center [399, 282] width 76 height 21
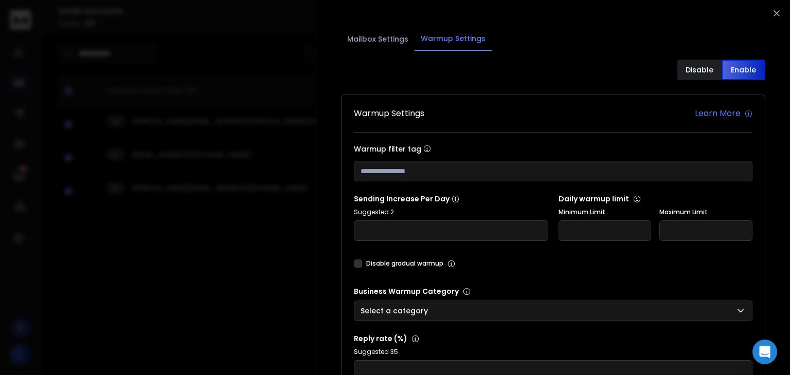
click at [390, 171] on input at bounding box center [553, 171] width 398 height 21
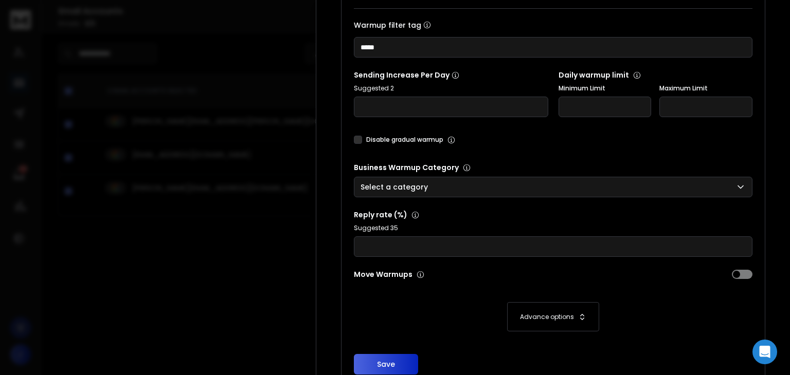
scroll to position [164, 0]
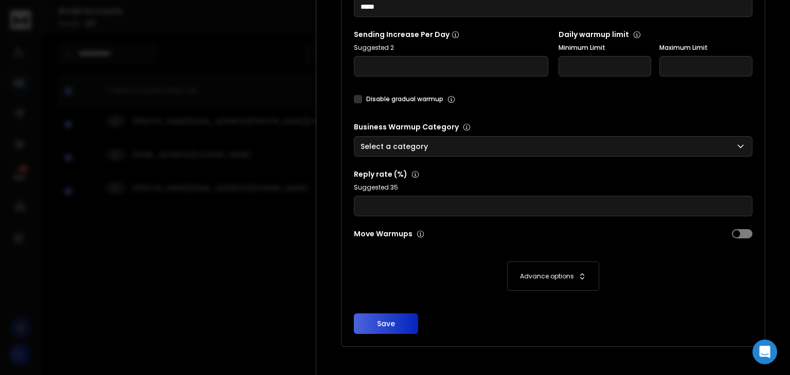
type input "*****"
click at [374, 323] on button "Save" at bounding box center [386, 324] width 64 height 21
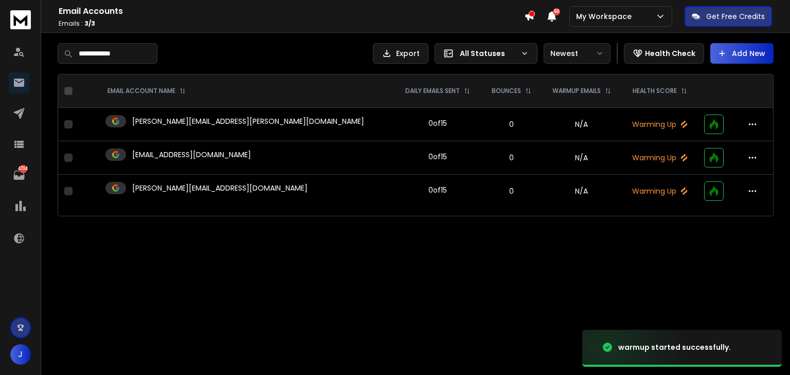
drag, startPoint x: 471, startPoint y: 264, endPoint x: 469, endPoint y: 245, distance: 18.7
click at [471, 264] on div "**********" at bounding box center [395, 187] width 790 height 375
click at [138, 50] on input "**********" at bounding box center [108, 53] width 100 height 21
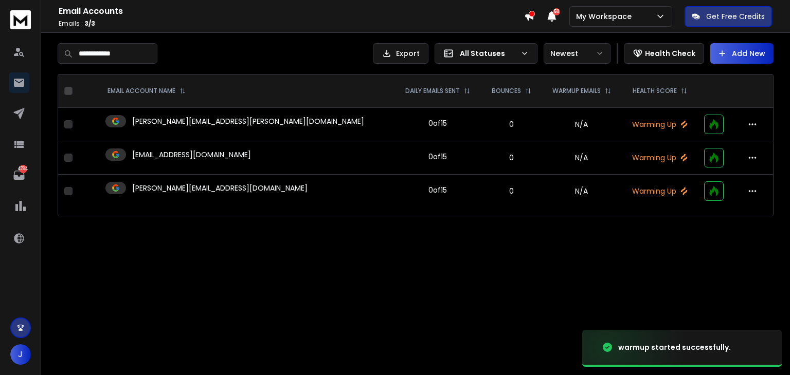
click at [138, 50] on input "**********" at bounding box center [108, 53] width 100 height 21
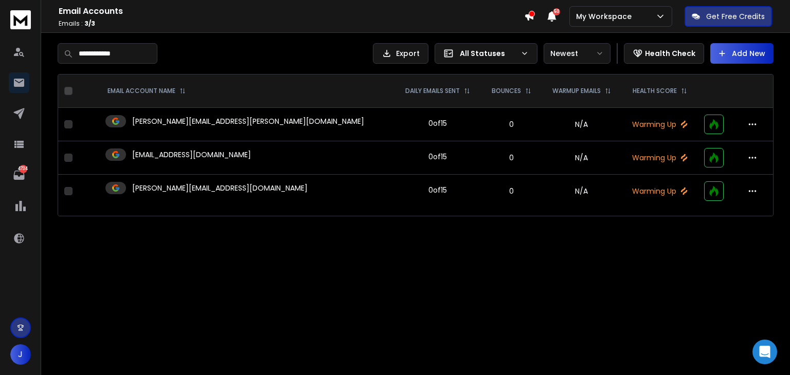
paste input
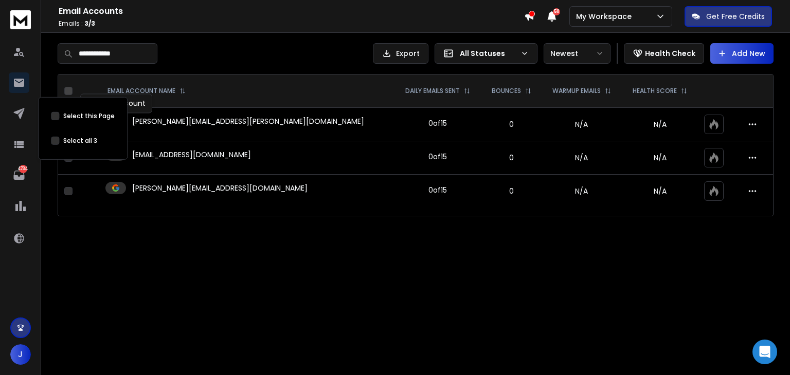
type input "**********"
click at [71, 91] on button "Select this Page" at bounding box center [68, 91] width 8 height 8
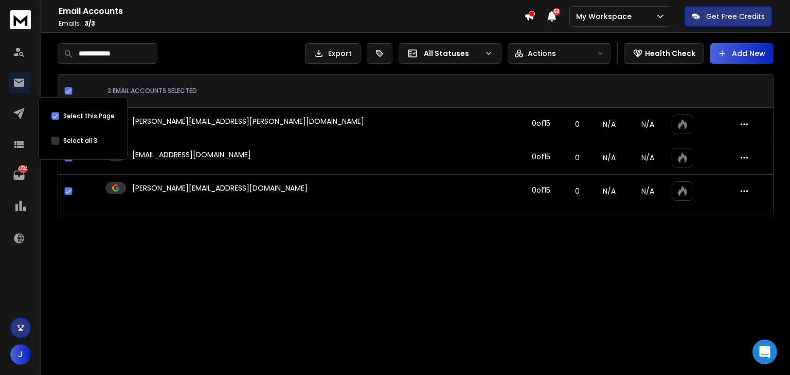
click at [95, 134] on div "Select all 3" at bounding box center [83, 141] width 64 height 21
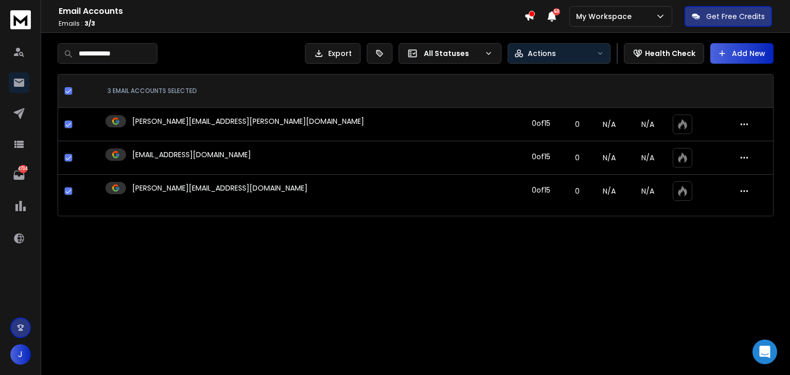
click at [603, 54] on icon "button" at bounding box center [599, 53] width 7 height 8
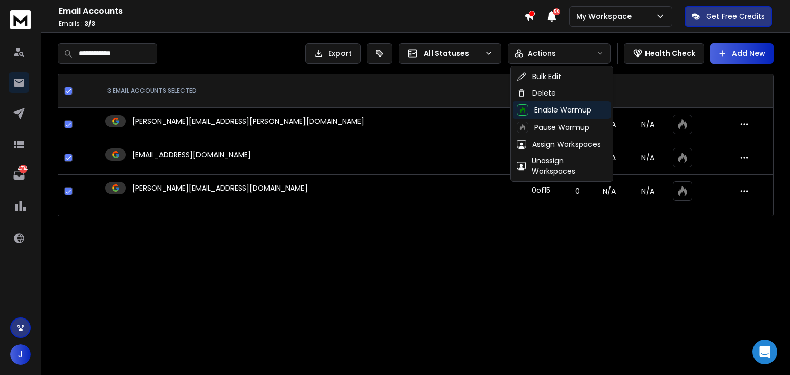
click at [552, 109] on div "Enable Warmup" at bounding box center [554, 109] width 75 height 11
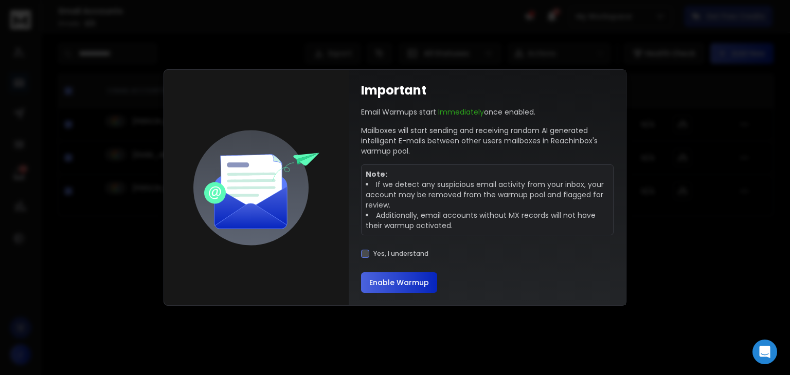
click at [358, 249] on div "Important Email Warmups start Immediately once enabled. Mailboxes will start se…" at bounding box center [487, 187] width 277 height 235
click at [367, 258] on button "Yes, I understand" at bounding box center [365, 254] width 8 height 8
click at [383, 280] on button "Enable Warmup" at bounding box center [399, 282] width 76 height 21
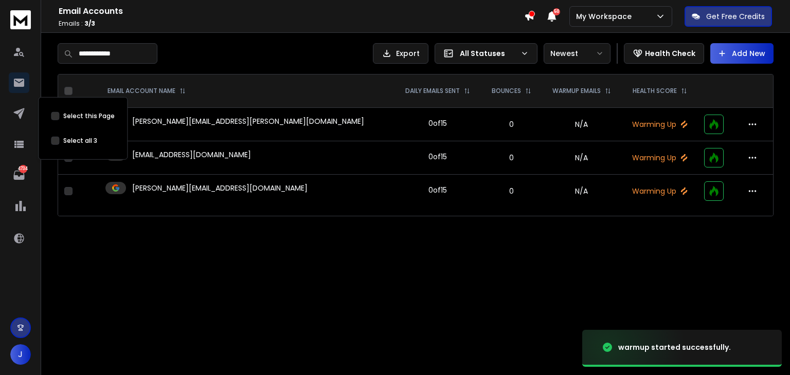
click at [66, 87] on button "Select this Page" at bounding box center [68, 91] width 8 height 8
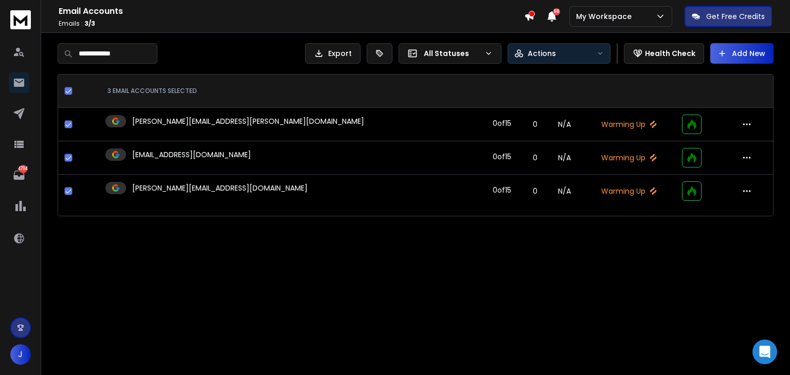
click at [595, 58] on button "Actions" at bounding box center [558, 53] width 103 height 21
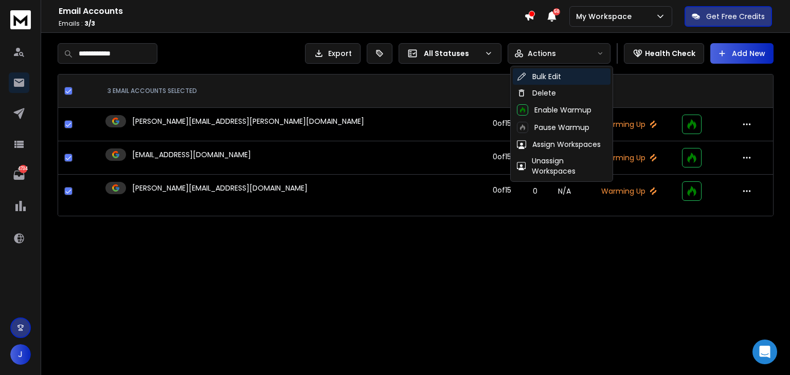
click at [552, 75] on div "Bulk Edit" at bounding box center [539, 76] width 44 height 10
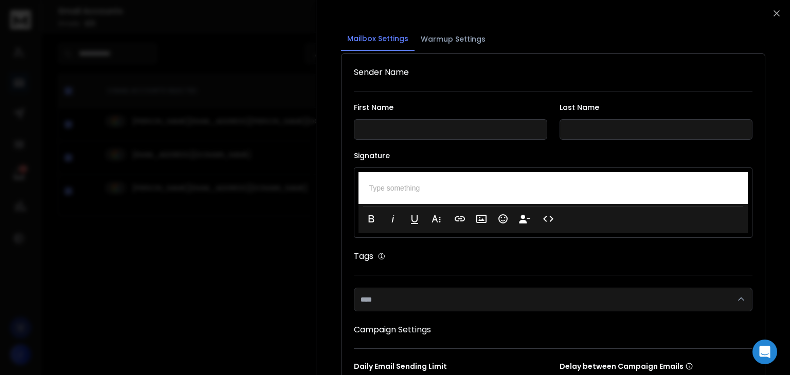
scroll to position [239, 0]
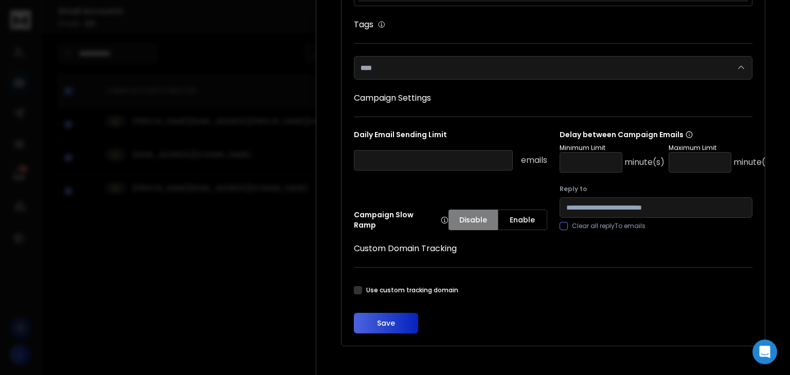
click at [314, 240] on div at bounding box center [395, 187] width 790 height 375
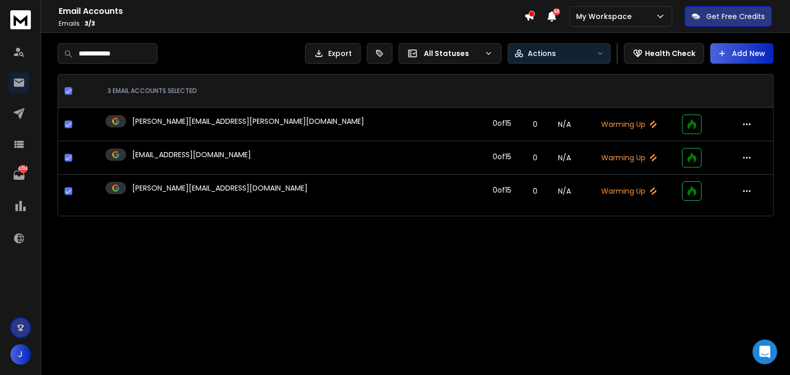
click at [591, 52] on div "Actions" at bounding box center [553, 53] width 78 height 10
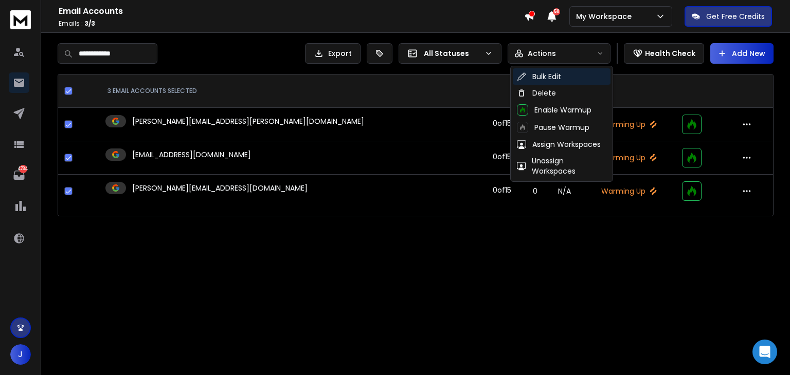
click at [558, 74] on div "Bulk Edit" at bounding box center [539, 76] width 44 height 10
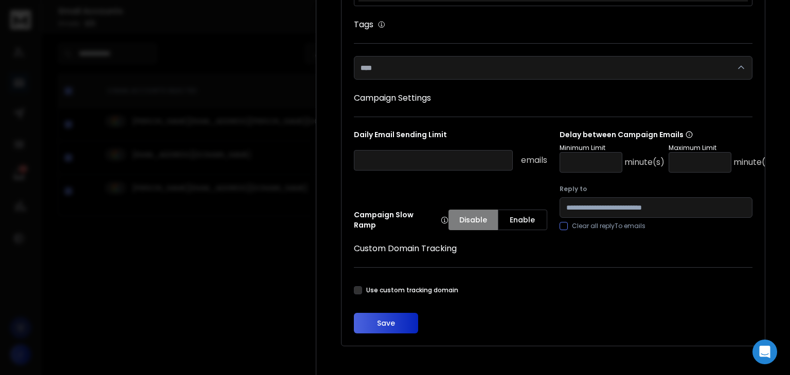
click at [356, 286] on button "Reply to" at bounding box center [358, 290] width 8 height 8
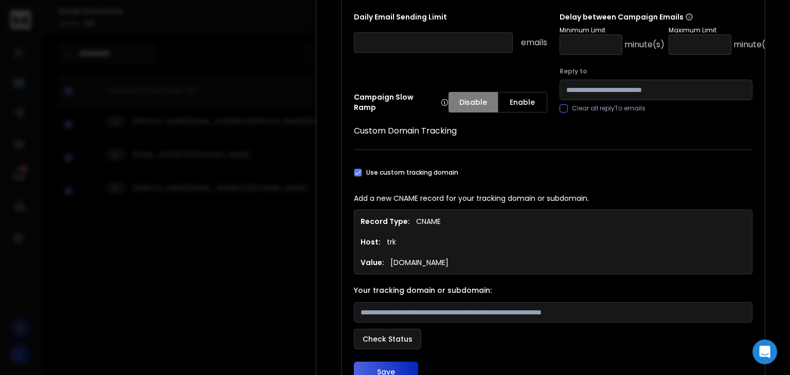
scroll to position [406, 0]
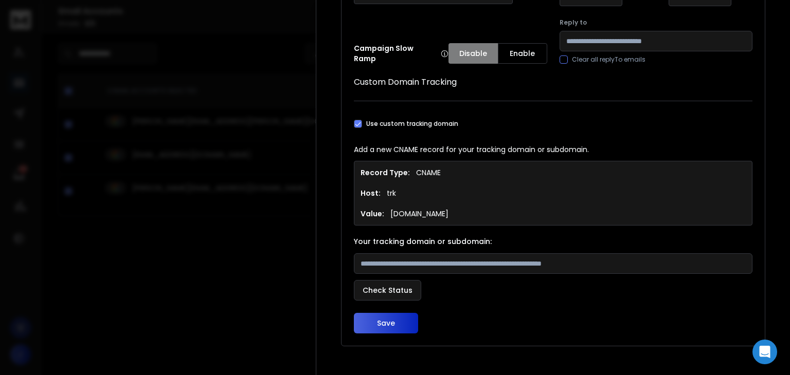
click at [429, 261] on input at bounding box center [553, 263] width 398 height 21
paste input "**********"
type input "**********"
click at [396, 284] on button "Check Status" at bounding box center [387, 290] width 67 height 21
click at [379, 283] on button "Check Status" at bounding box center [387, 290] width 67 height 21
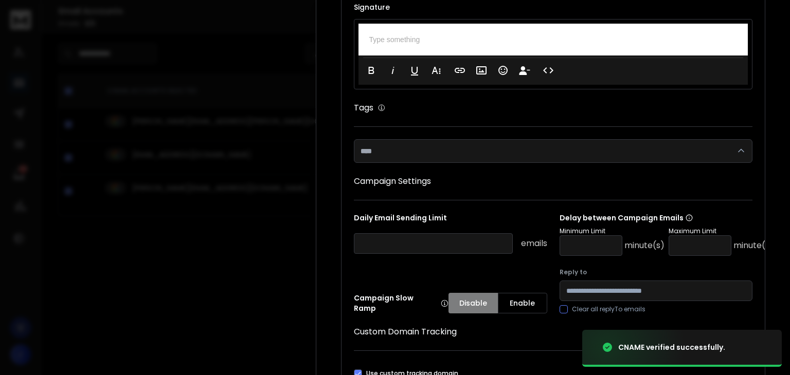
scroll to position [0, 0]
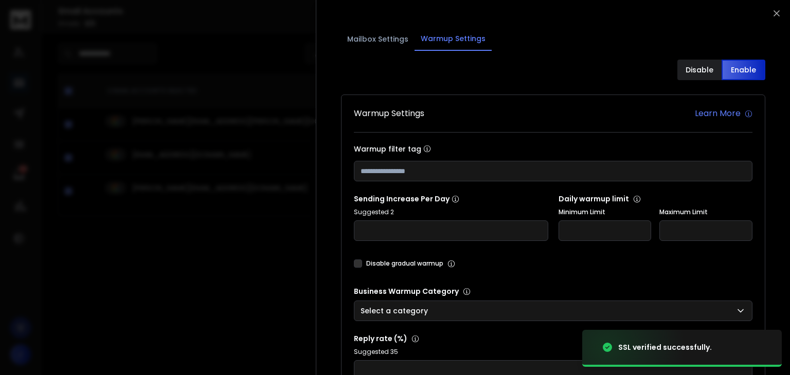
click at [454, 39] on button "Warmup Settings" at bounding box center [452, 39] width 77 height 24
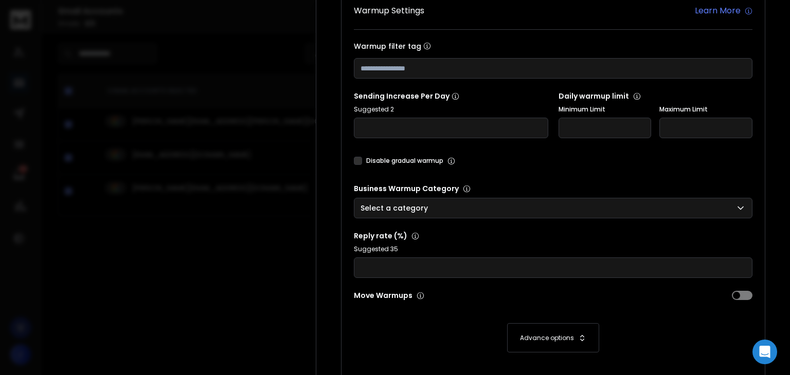
scroll to position [10, 0]
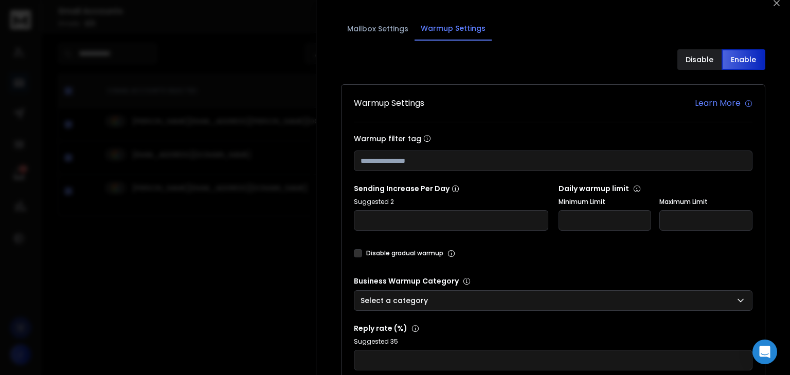
click at [394, 168] on input at bounding box center [553, 161] width 398 height 21
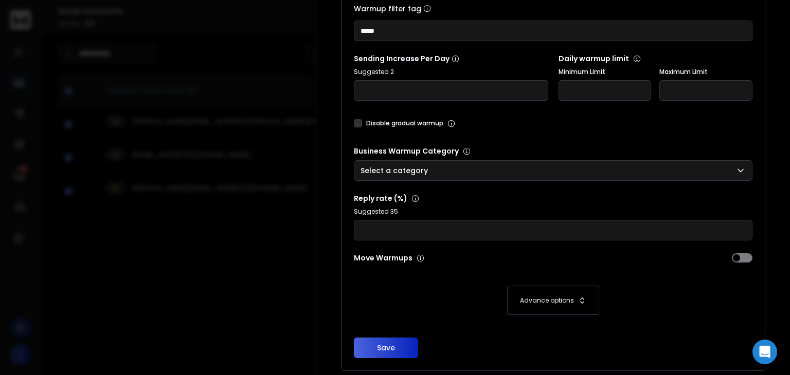
scroll to position [164, 0]
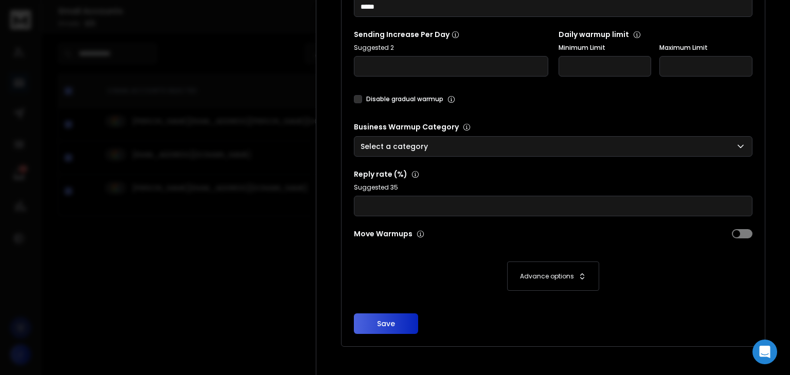
type input "*****"
click at [395, 324] on button "Save" at bounding box center [386, 324] width 64 height 21
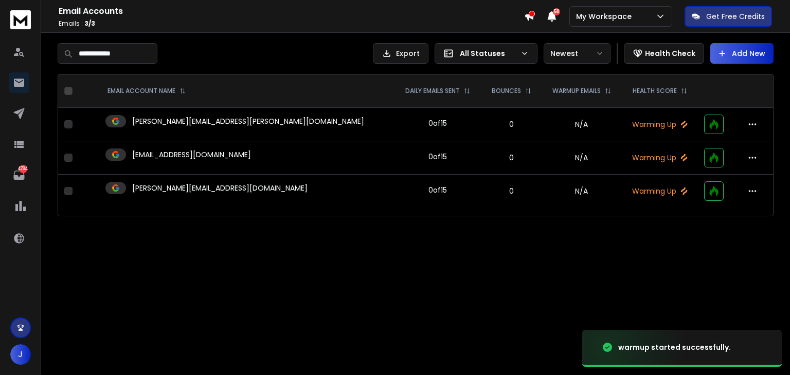
click at [435, 21] on p "Emails : 3 / 3" at bounding box center [291, 24] width 465 height 8
click at [131, 48] on input "**********" at bounding box center [108, 53] width 100 height 21
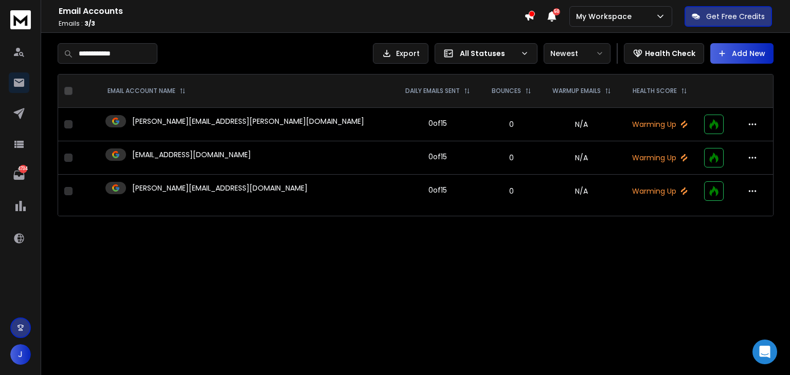
click at [131, 48] on input "**********" at bounding box center [108, 53] width 100 height 21
paste input
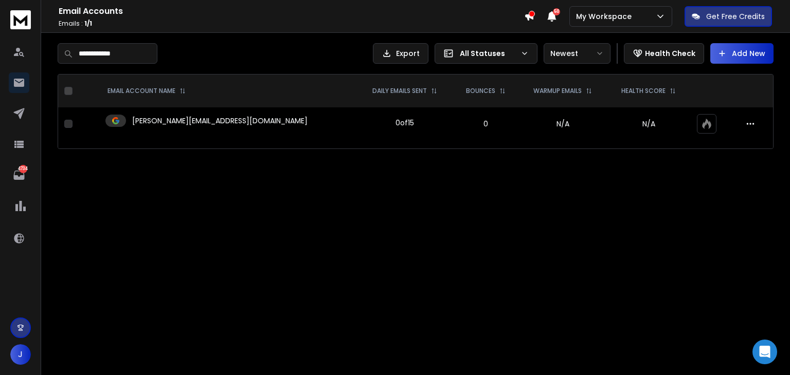
type input "**********"
click at [503, 282] on div "**********" at bounding box center [395, 187] width 790 height 375
click at [728, 54] on button "Add New" at bounding box center [741, 53] width 63 height 21
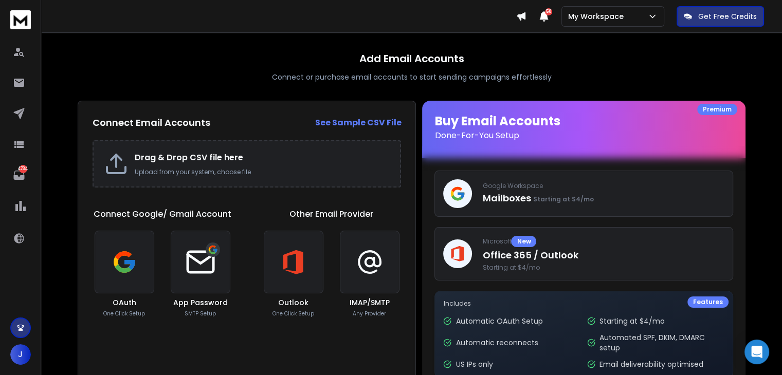
click at [130, 257] on icon at bounding box center [125, 262] width 26 height 31
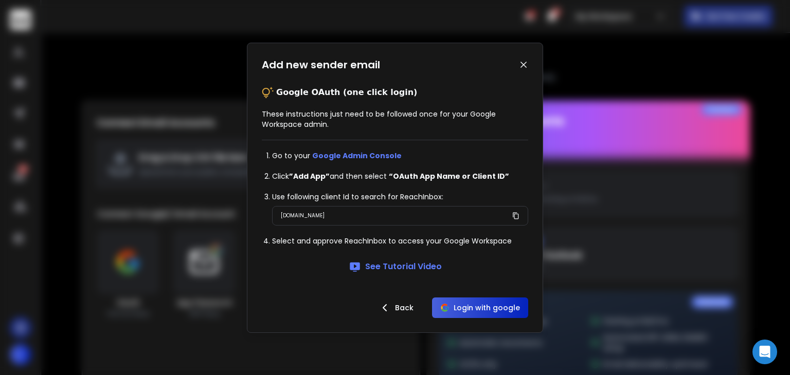
click at [453, 303] on button "Login with google" at bounding box center [480, 308] width 96 height 21
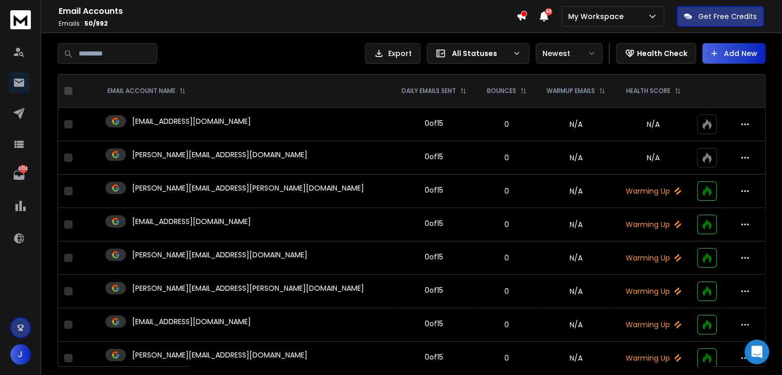
click at [744, 54] on button "Add New" at bounding box center [733, 53] width 63 height 21
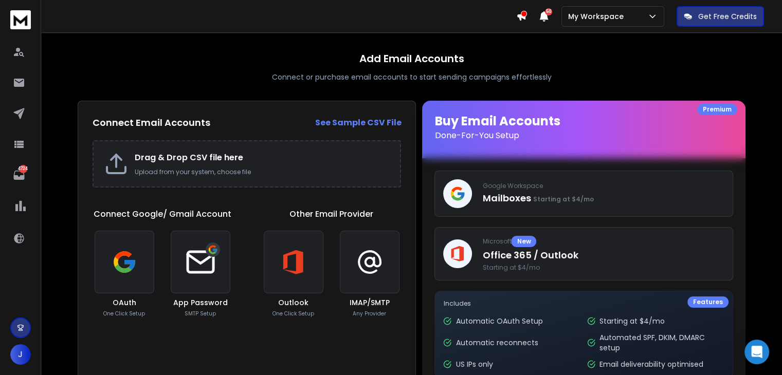
click at [122, 276] on icon at bounding box center [125, 262] width 26 height 31
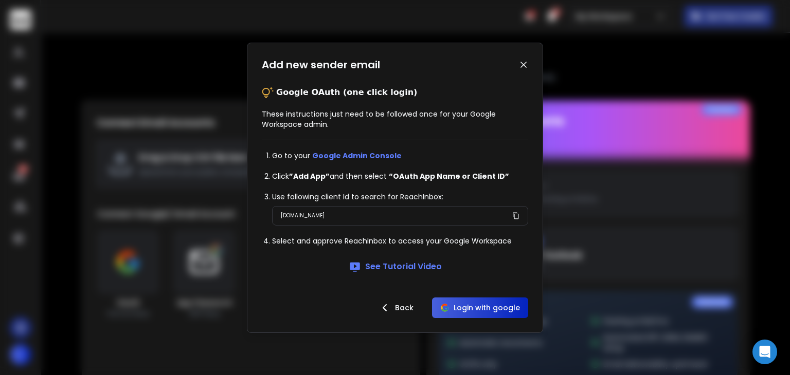
click at [462, 302] on button "Login with google" at bounding box center [480, 308] width 96 height 21
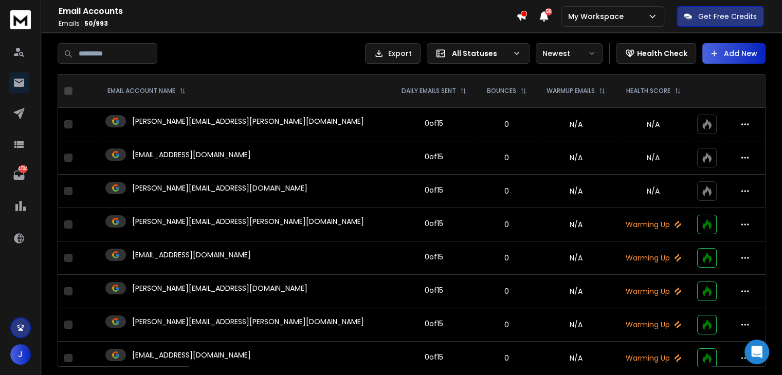
drag, startPoint x: 454, startPoint y: 14, endPoint x: 459, endPoint y: 42, distance: 28.2
click at [454, 14] on h1 "Email Accounts" at bounding box center [287, 11] width 457 height 12
click at [149, 46] on input at bounding box center [108, 53] width 100 height 21
paste input "**********"
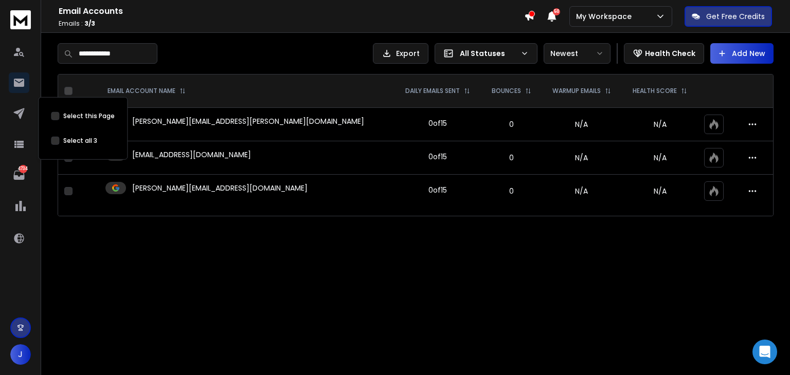
type input "**********"
click at [72, 87] on button "Select this Page" at bounding box center [68, 91] width 8 height 8
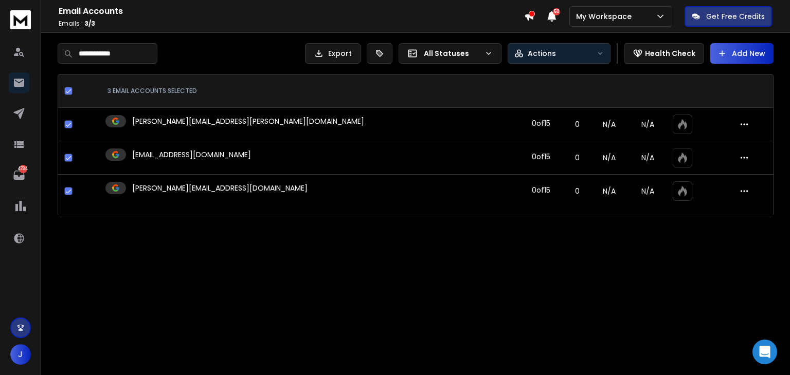
click at [592, 51] on div "Actions" at bounding box center [553, 53] width 78 height 10
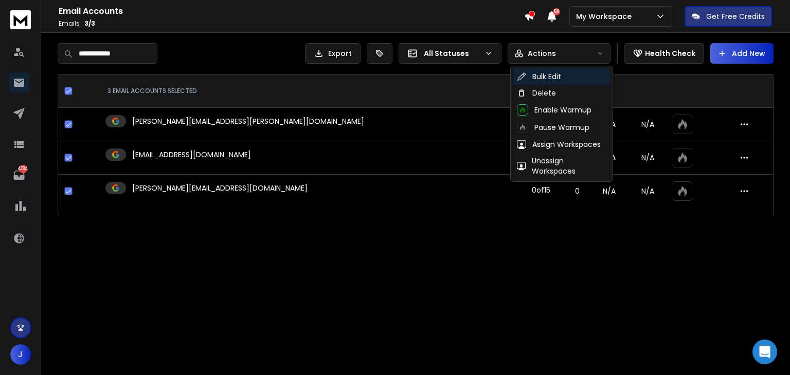
click at [553, 79] on div "Bulk Edit" at bounding box center [539, 76] width 44 height 10
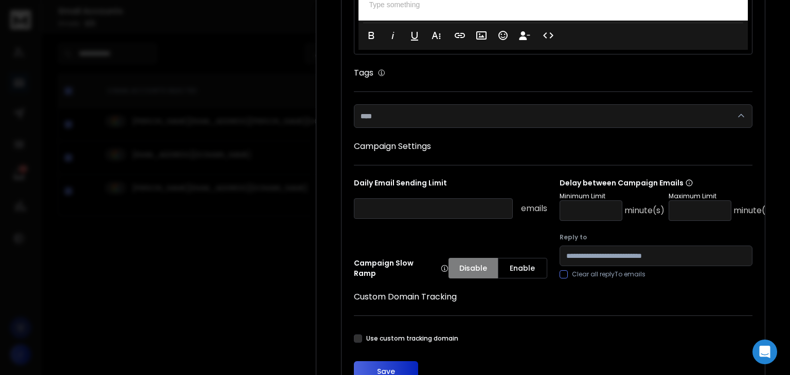
scroll to position [239, 0]
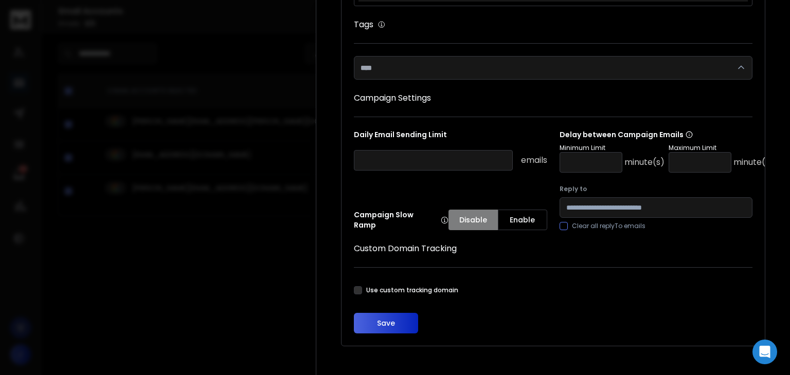
click at [358, 286] on button "Reply to" at bounding box center [358, 290] width 8 height 8
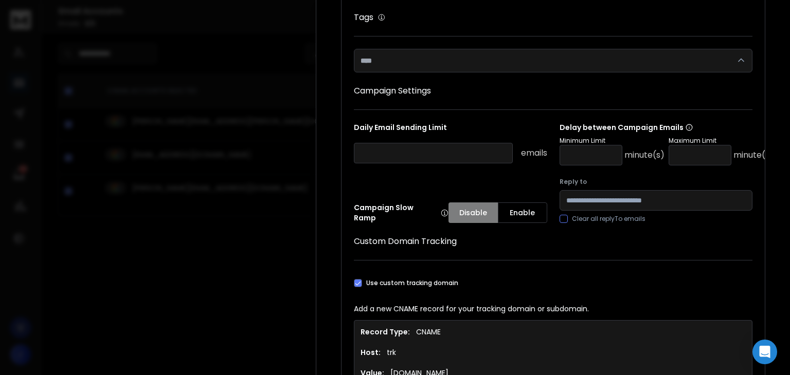
scroll to position [406, 0]
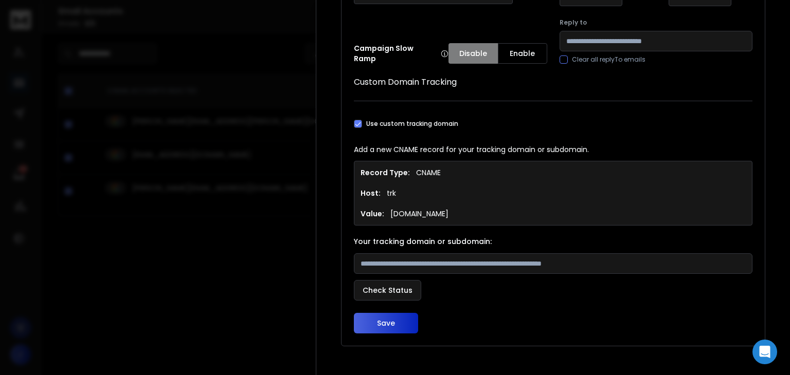
click at [416, 255] on input at bounding box center [553, 263] width 398 height 21
paste input "**********"
type input "**********"
click at [388, 283] on button "Check Status" at bounding box center [387, 290] width 67 height 21
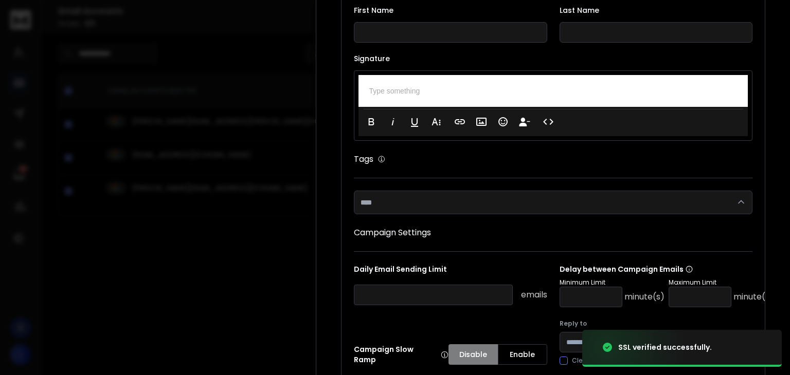
scroll to position [0, 0]
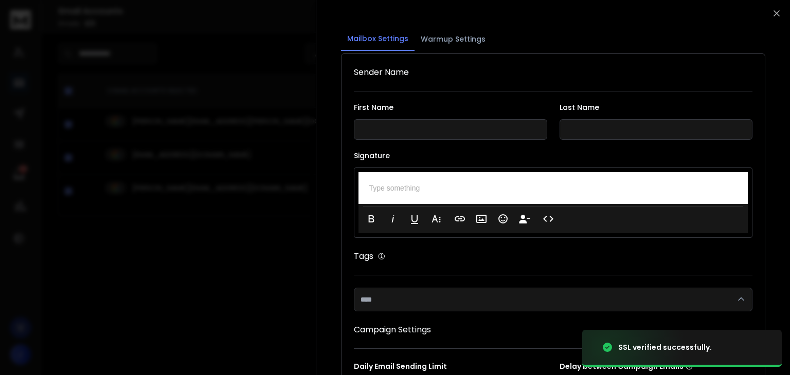
click at [456, 42] on button "Warmup Settings" at bounding box center [452, 39] width 77 height 23
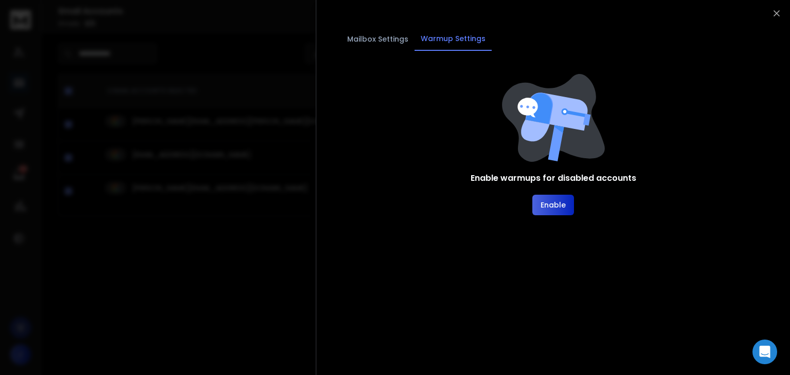
click at [552, 198] on button "Enable" at bounding box center [553, 205] width 42 height 21
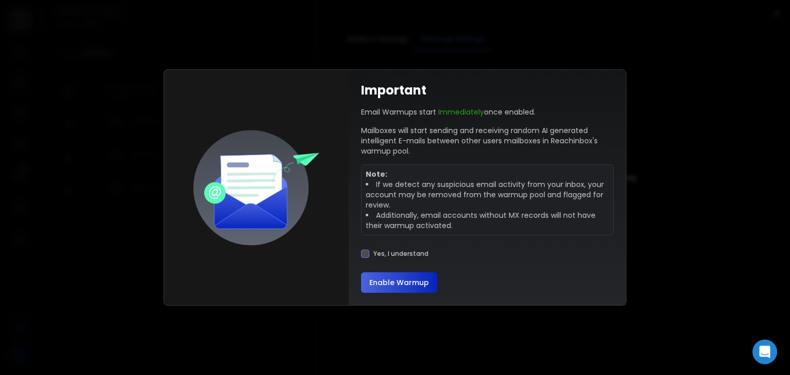
click at [365, 250] on button "Yes, I understand" at bounding box center [365, 254] width 8 height 8
click at [385, 279] on button "Enable Warmup" at bounding box center [399, 282] width 76 height 21
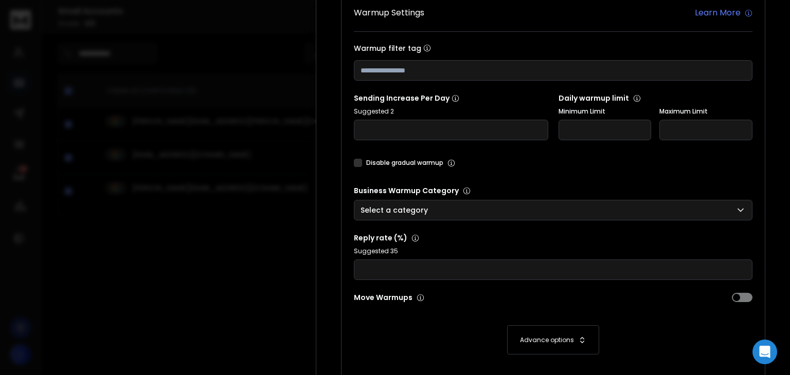
scroll to position [103, 0]
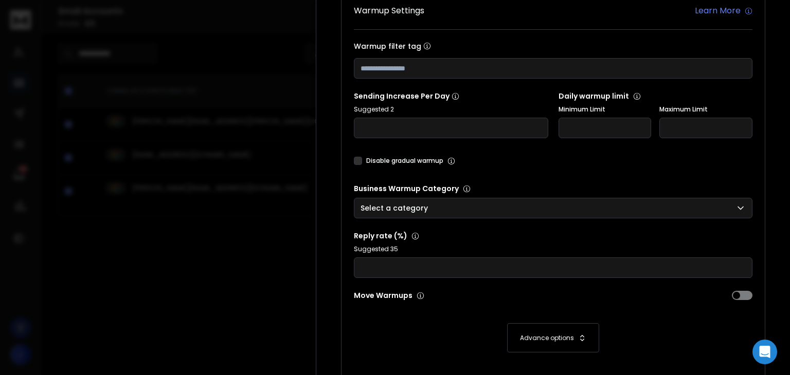
click at [425, 68] on input at bounding box center [553, 68] width 398 height 21
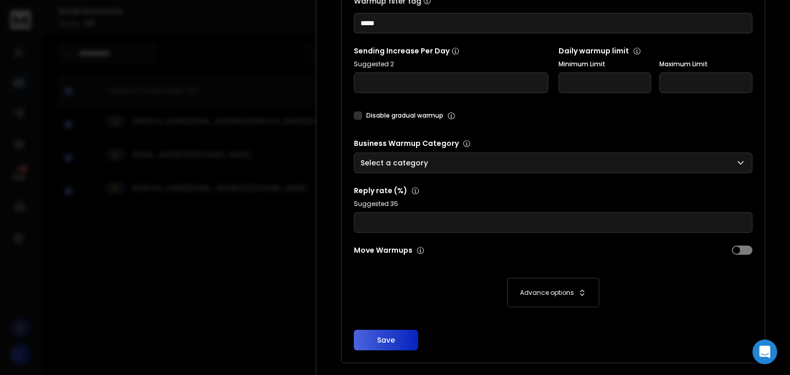
scroll to position [164, 0]
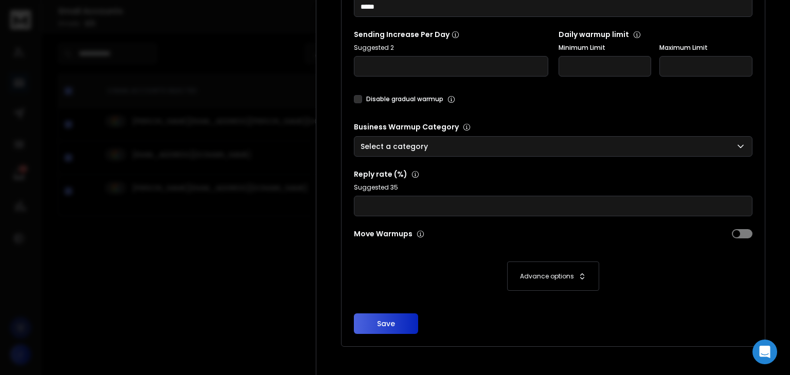
type input "*****"
click at [402, 322] on button "Save" at bounding box center [386, 324] width 64 height 21
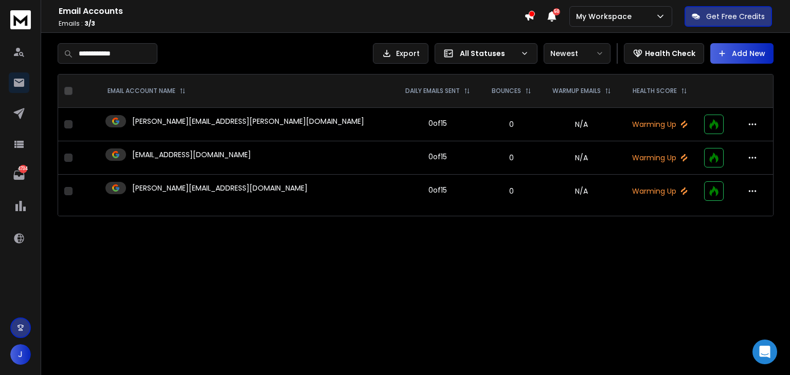
click at [447, 13] on h1 "Email Accounts" at bounding box center [291, 11] width 465 height 12
click at [755, 53] on button "Add New" at bounding box center [741, 53] width 63 height 21
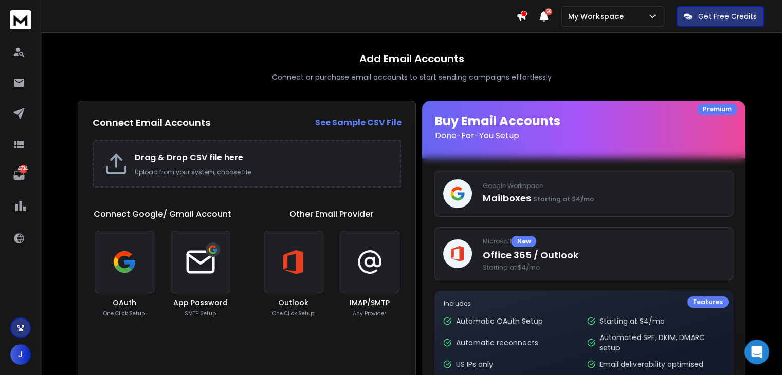
click at [118, 284] on div at bounding box center [125, 262] width 60 height 63
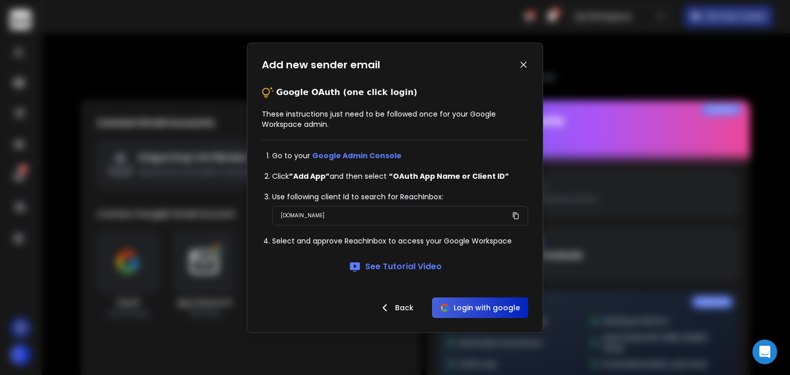
click at [474, 308] on button "Login with google" at bounding box center [480, 308] width 96 height 21
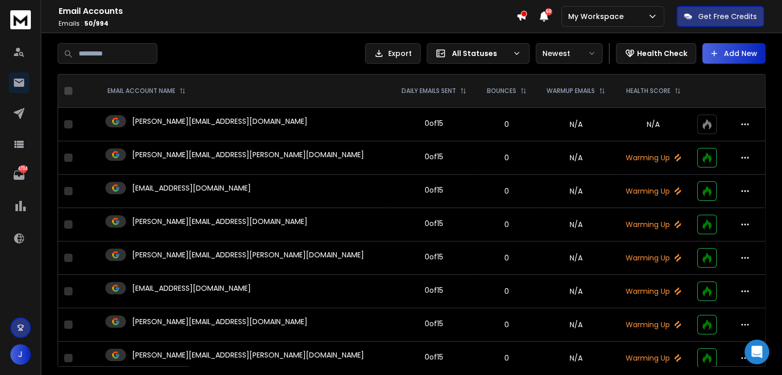
click at [721, 57] on button "Add New" at bounding box center [733, 53] width 63 height 21
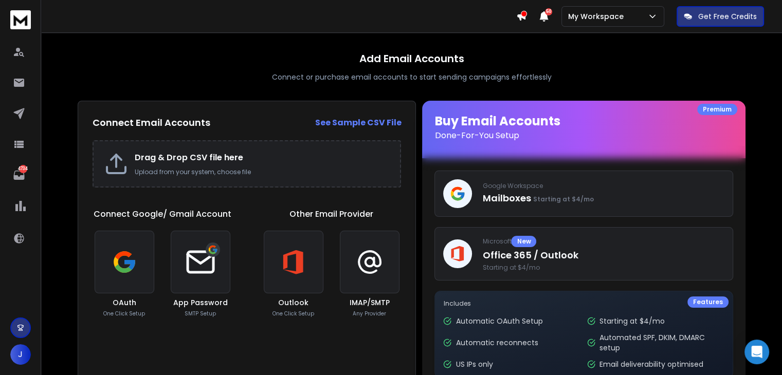
click at [131, 260] on icon at bounding box center [129, 265] width 11 height 10
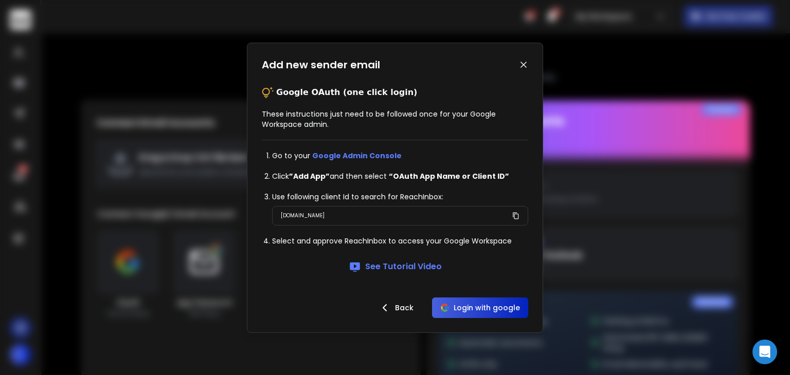
click at [477, 306] on button "Login with google" at bounding box center [480, 308] width 96 height 21
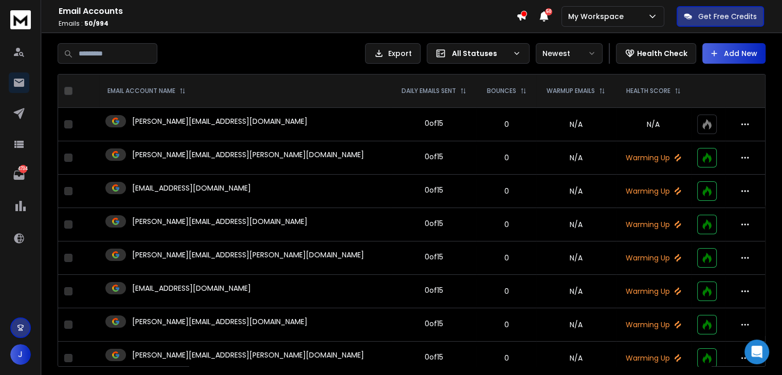
click at [733, 58] on button "Add New" at bounding box center [733, 53] width 63 height 21
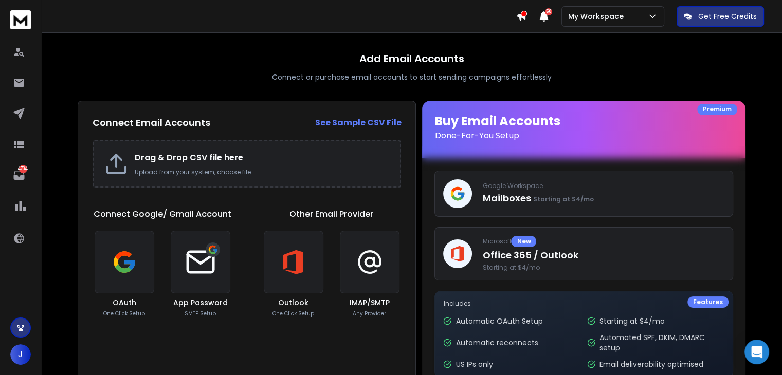
click at [117, 257] on icon at bounding box center [125, 262] width 22 height 22
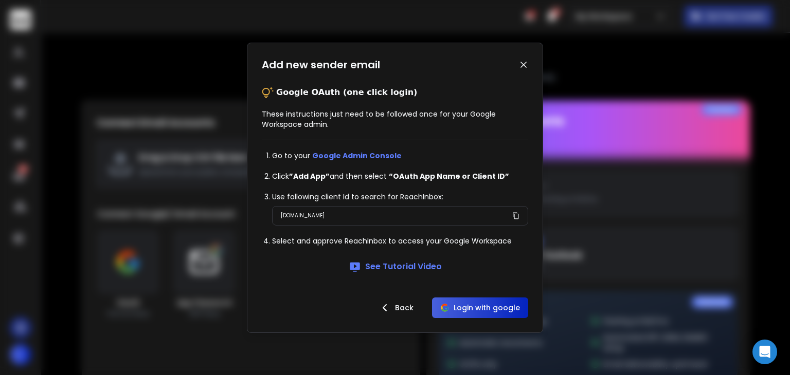
click at [471, 311] on button "Login with google" at bounding box center [480, 308] width 96 height 21
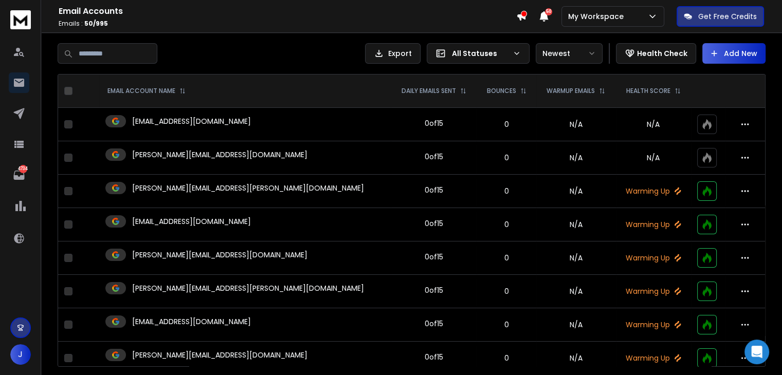
click at [725, 54] on button "Add New" at bounding box center [733, 53] width 63 height 21
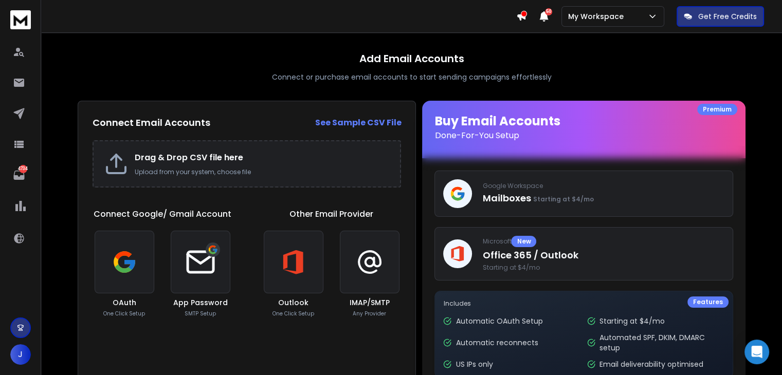
click at [107, 240] on div at bounding box center [125, 262] width 60 height 63
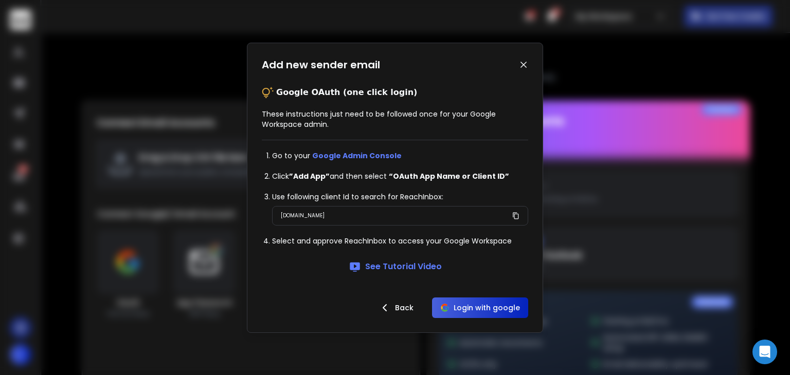
click at [478, 303] on button "Login with google" at bounding box center [480, 308] width 96 height 21
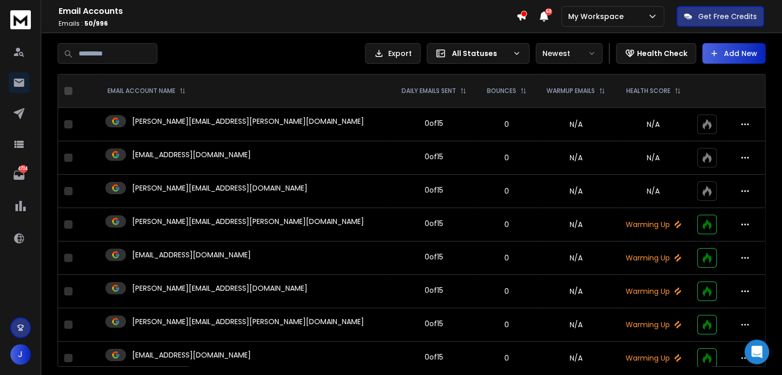
click at [497, 21] on p "Emails : 50 / 996" at bounding box center [287, 24] width 457 height 8
click at [127, 60] on input at bounding box center [108, 53] width 100 height 21
paste input "**********"
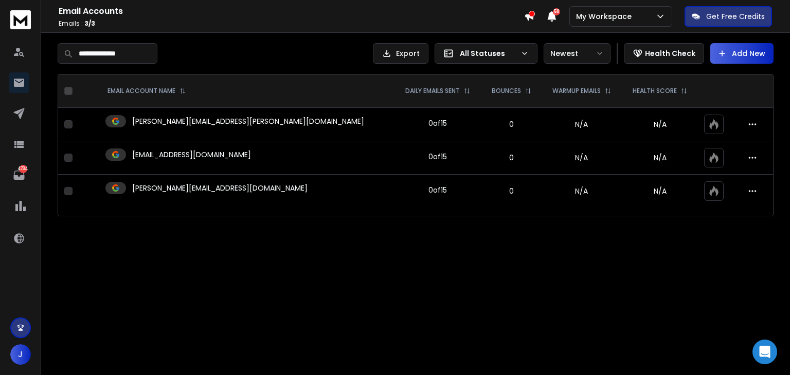
type input "**********"
click at [68, 123] on button "button" at bounding box center [68, 124] width 8 height 8
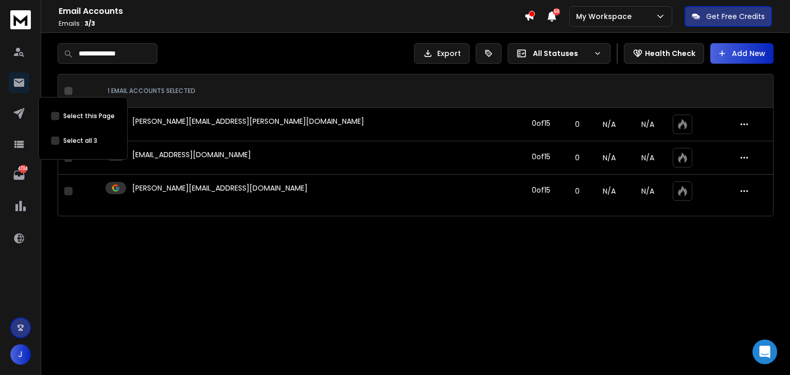
click at [69, 90] on button "Select this Page" at bounding box center [68, 91] width 8 height 8
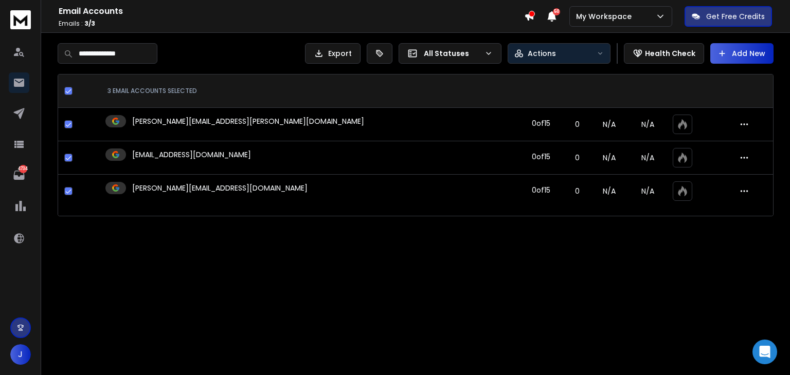
click at [598, 51] on button "Actions" at bounding box center [558, 53] width 103 height 21
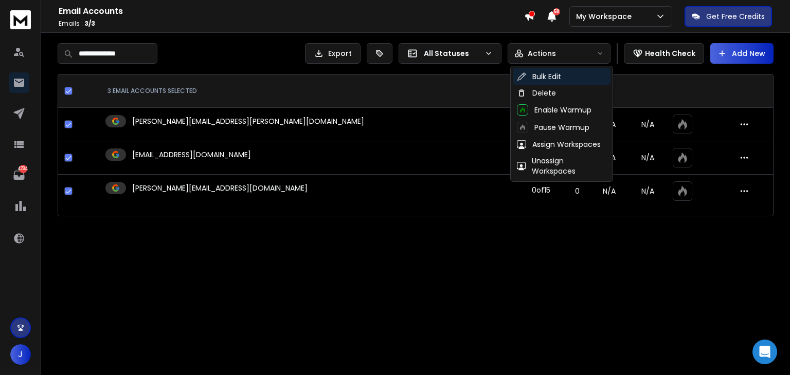
click at [551, 72] on div "Bulk Edit" at bounding box center [539, 76] width 44 height 10
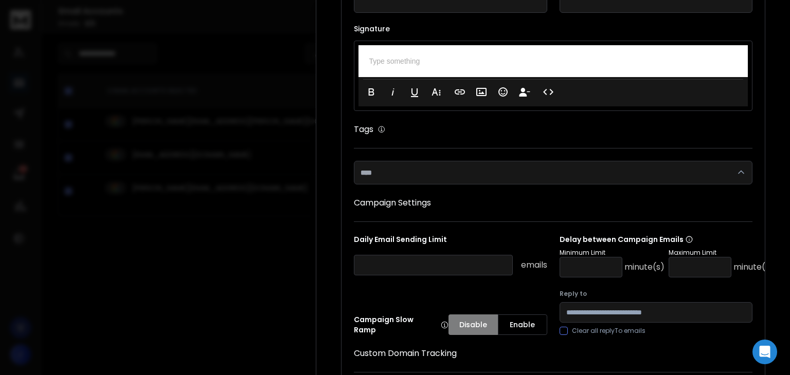
scroll to position [239, 0]
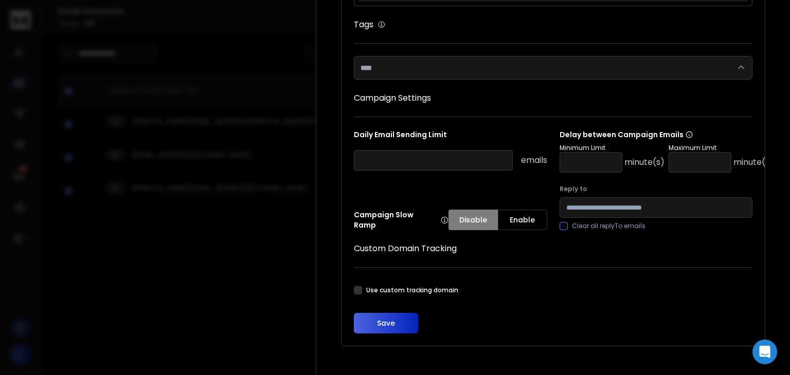
click at [360, 286] on button "Reply to" at bounding box center [358, 290] width 8 height 8
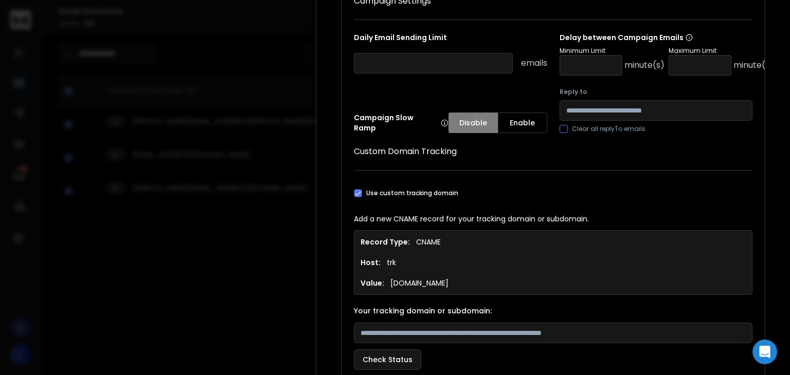
scroll to position [406, 0]
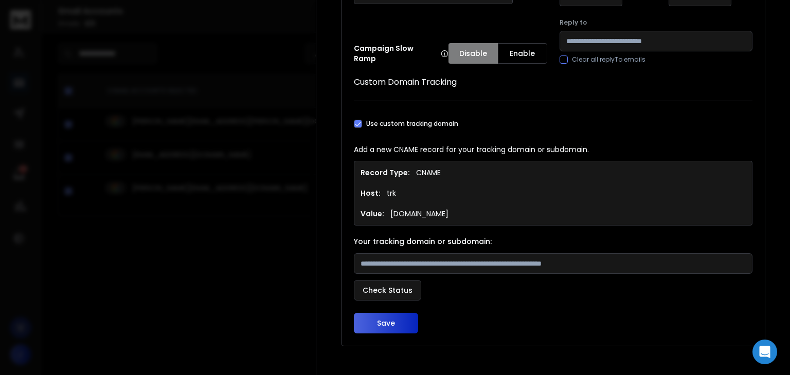
click at [415, 253] on input at bounding box center [553, 263] width 398 height 21
paste input "**********"
type input "**********"
click at [391, 280] on button "Check Status" at bounding box center [387, 290] width 67 height 21
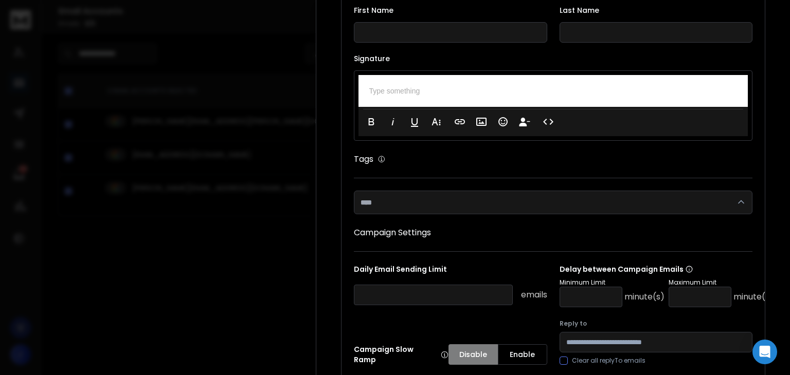
scroll to position [0, 0]
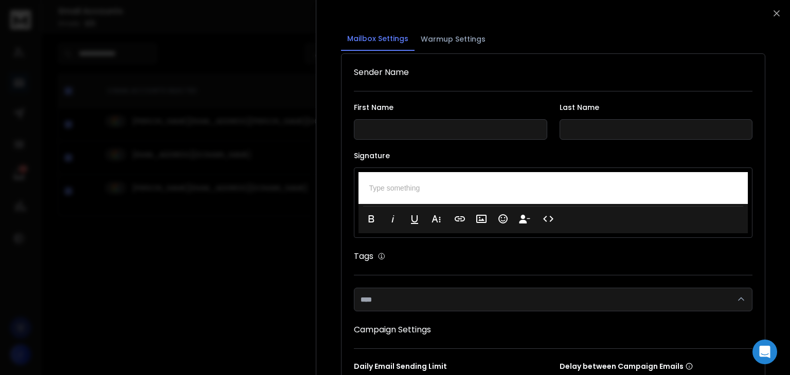
click at [473, 38] on button "Warmup Settings" at bounding box center [452, 39] width 77 height 23
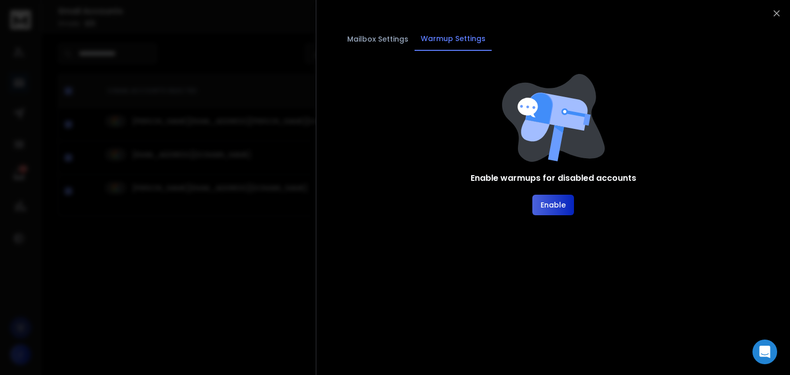
click at [563, 204] on button "Enable" at bounding box center [553, 205] width 42 height 21
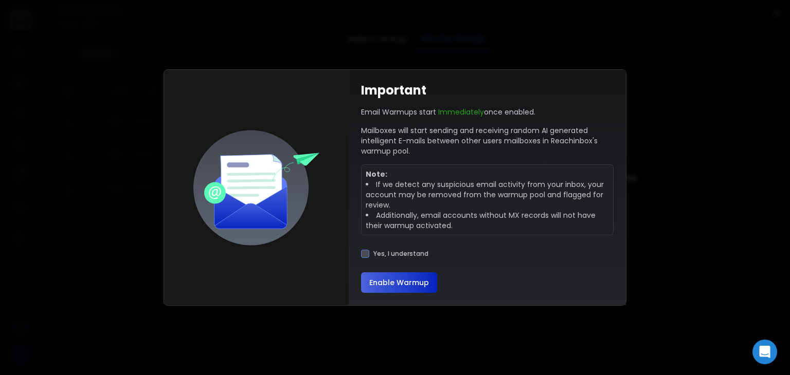
click at [366, 254] on button "Yes, I understand" at bounding box center [365, 254] width 8 height 8
click at [393, 285] on button "Enable Warmup" at bounding box center [399, 282] width 76 height 21
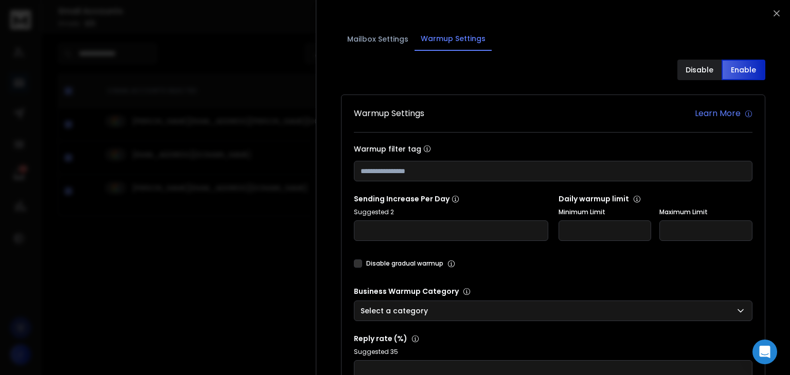
scroll to position [51, 0]
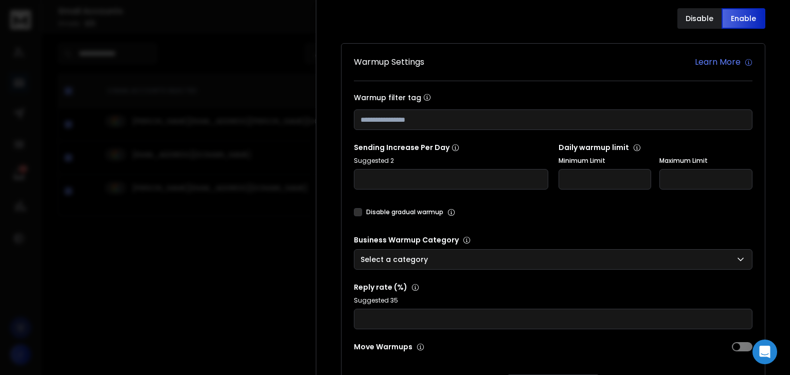
click at [423, 120] on input at bounding box center [553, 119] width 398 height 21
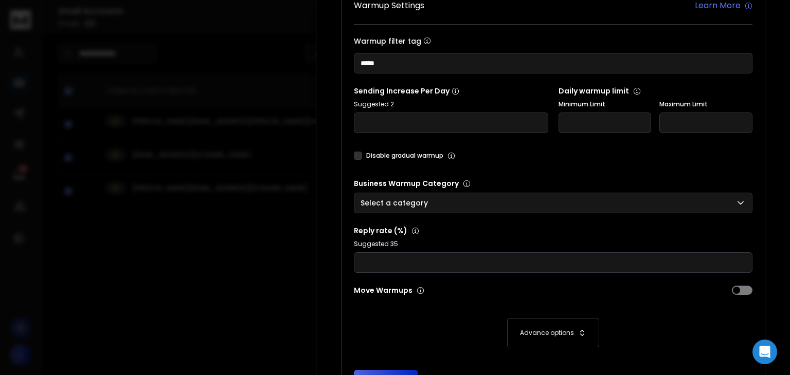
scroll to position [164, 0]
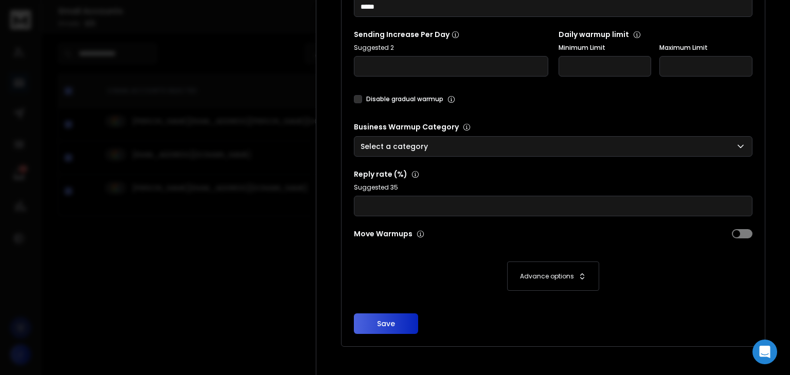
type input "*****"
click at [389, 324] on button "Save" at bounding box center [386, 324] width 64 height 21
